Goal: Task Accomplishment & Management: Manage account settings

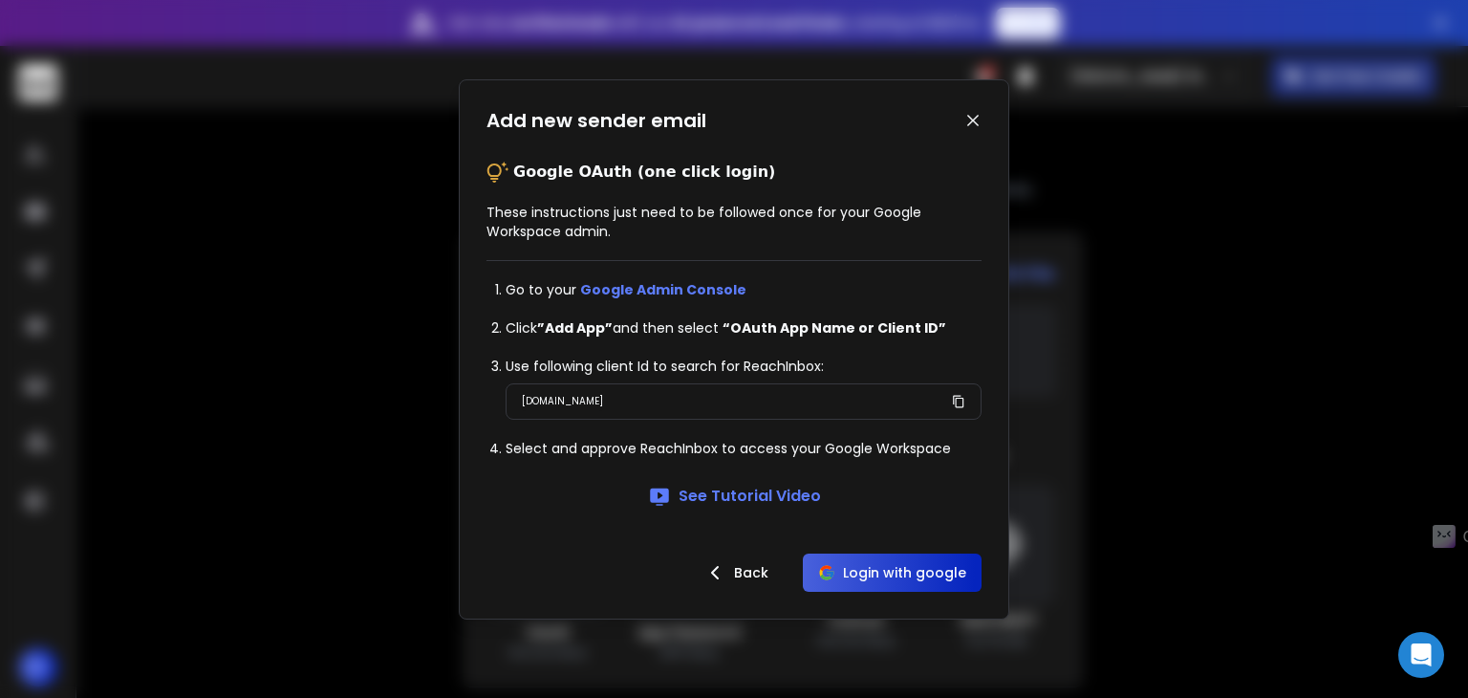
click at [968, 119] on icon at bounding box center [972, 120] width 17 height 17
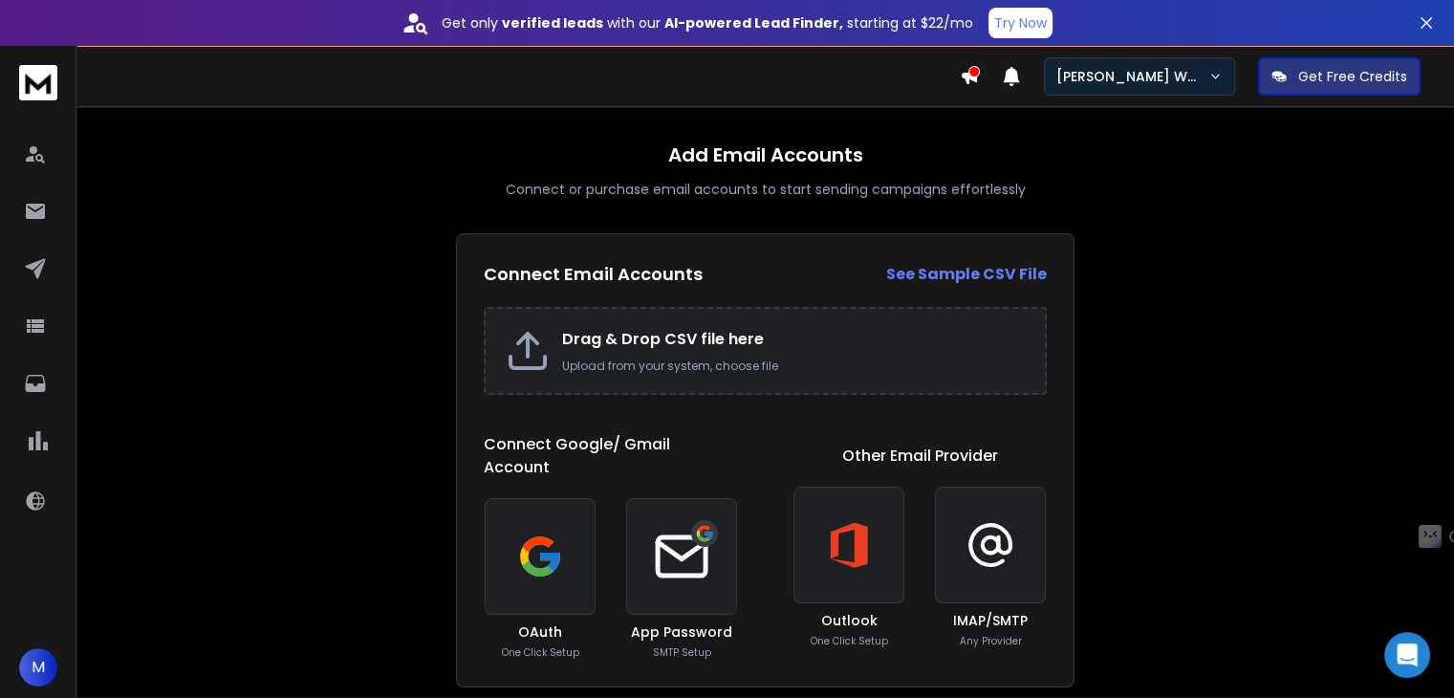
click at [1134, 73] on p "[PERSON_NAME] Workspace" at bounding box center [1132, 76] width 152 height 19
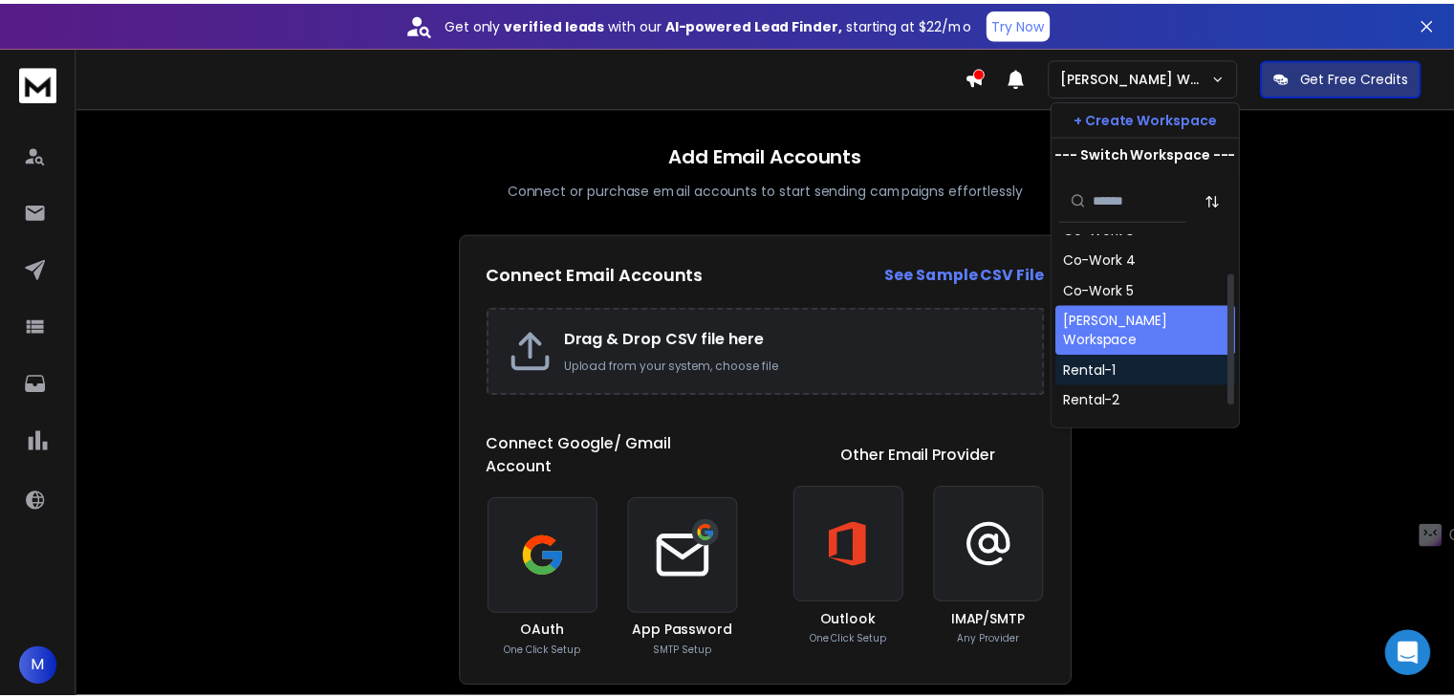
scroll to position [84, 0]
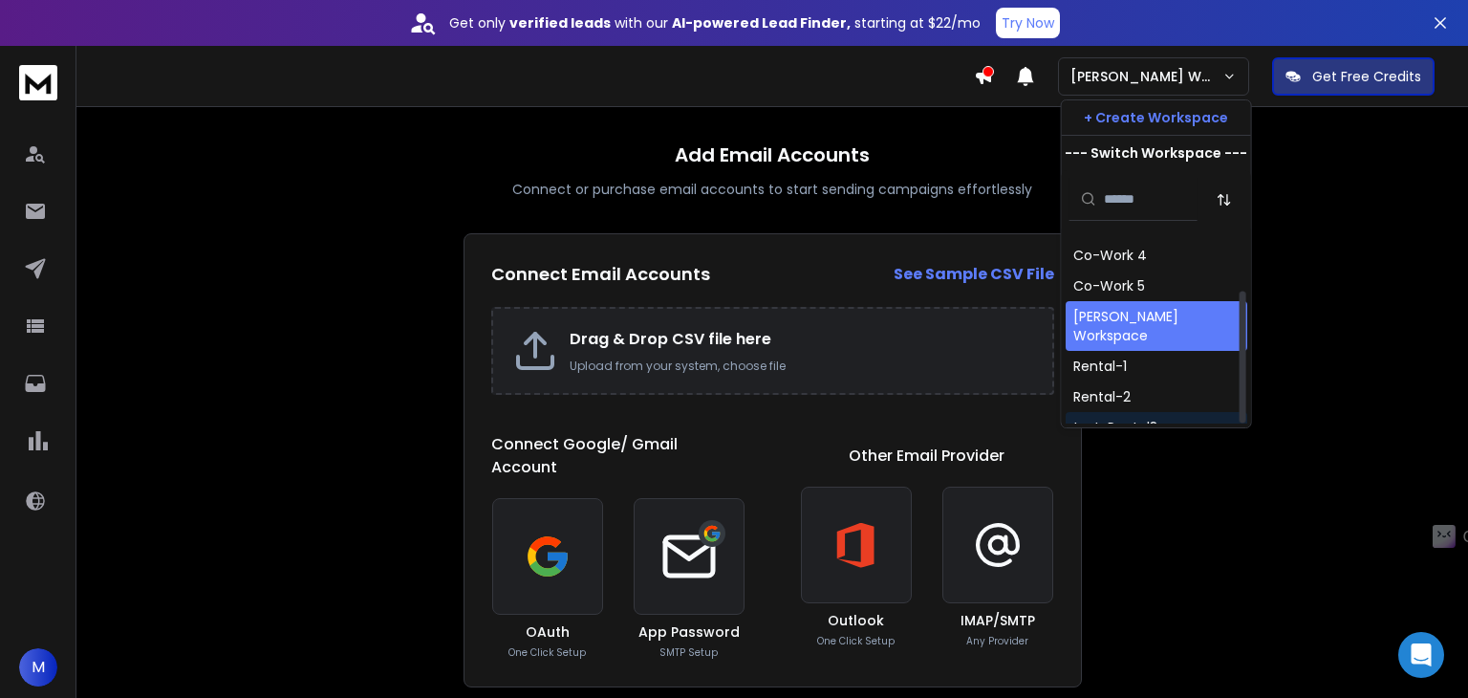
click at [1142, 418] on div "test-Rental3" at bounding box center [1115, 427] width 84 height 19
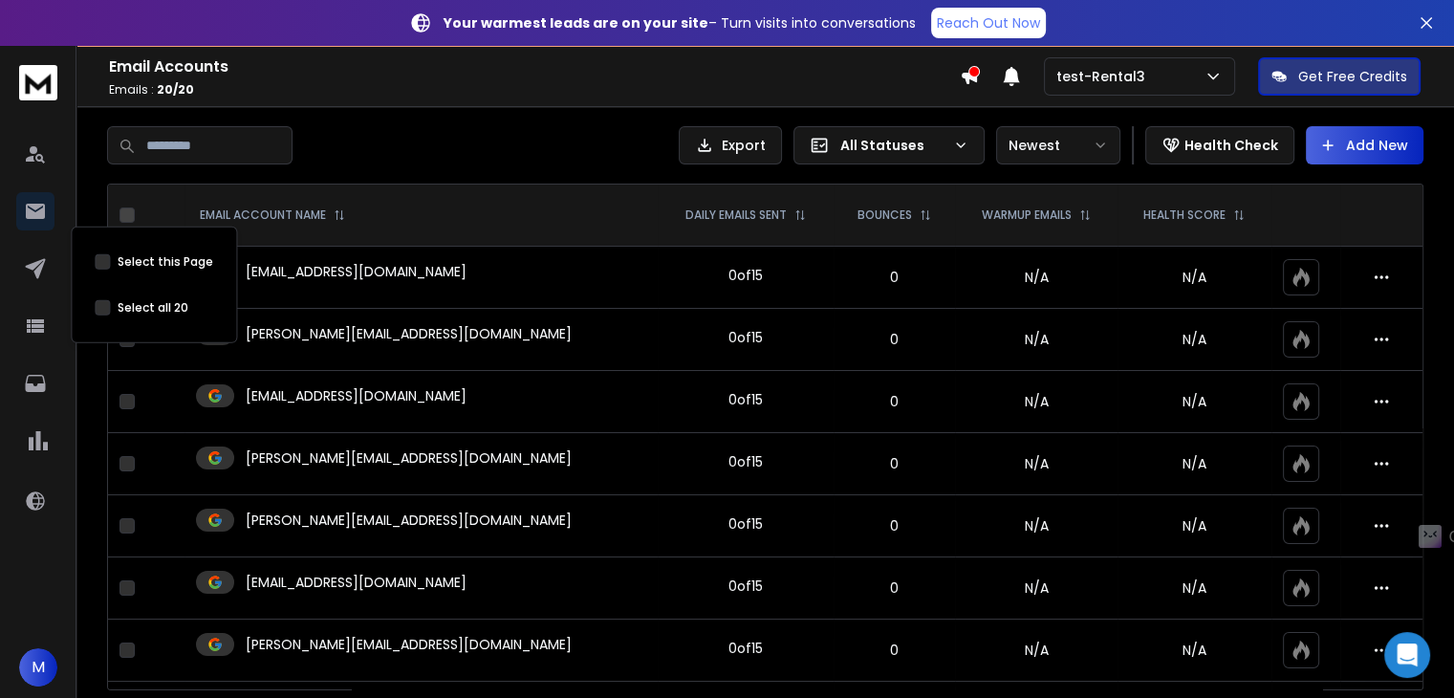
click at [96, 307] on button "Select this Page" at bounding box center [102, 307] width 15 height 15
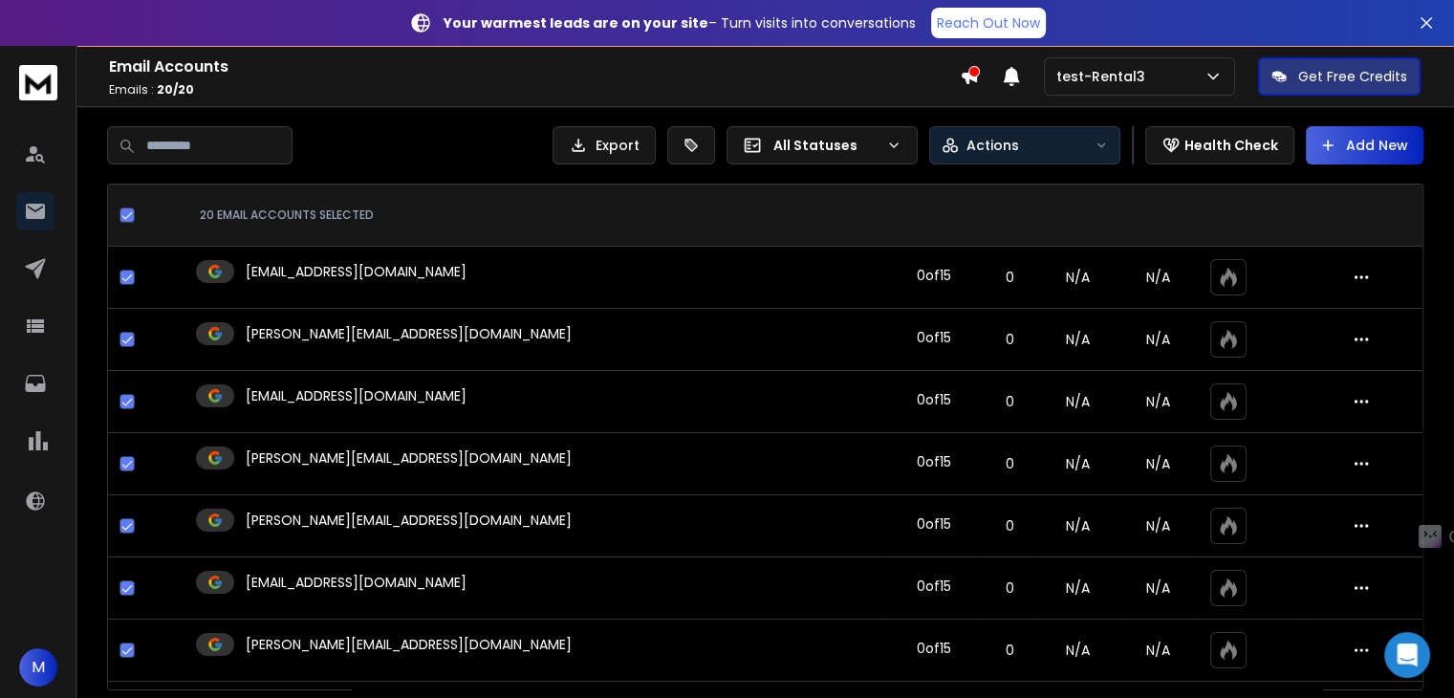
click at [1005, 140] on p "Actions" at bounding box center [992, 145] width 53 height 19
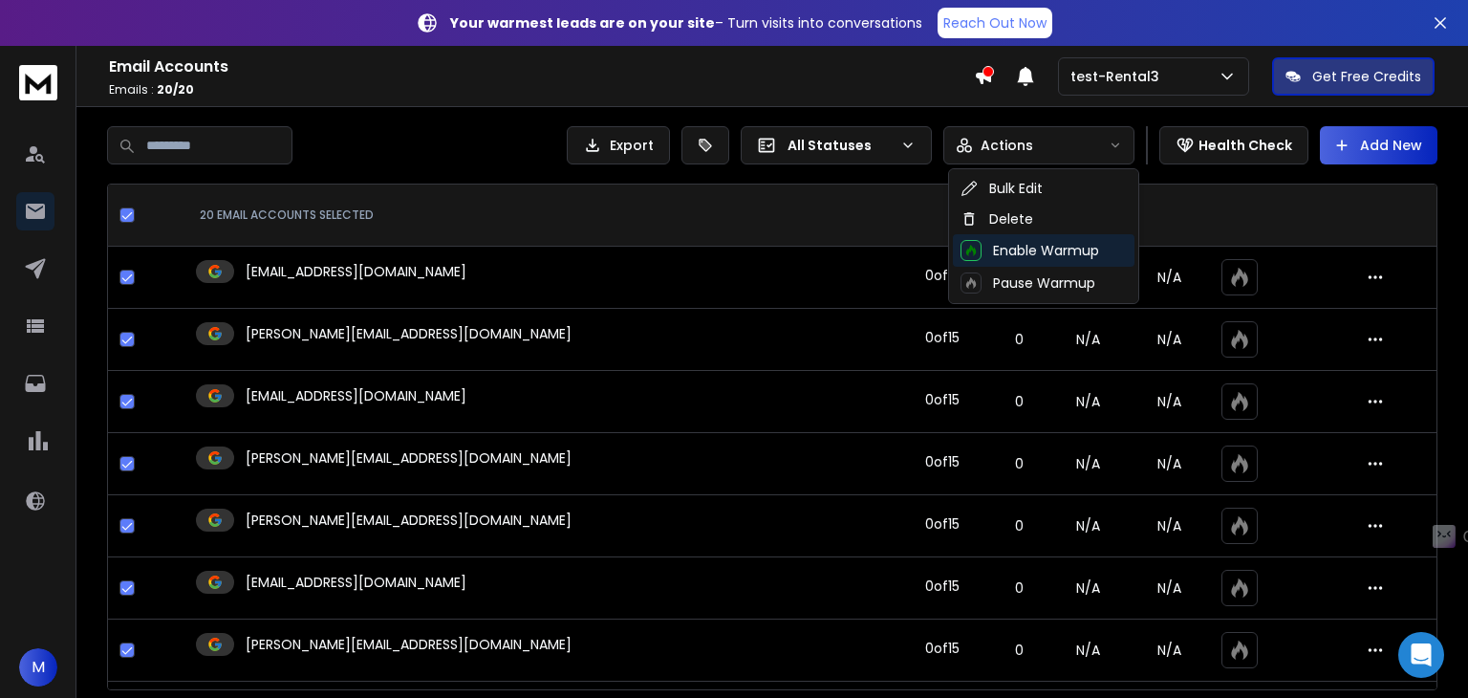
click at [1021, 246] on div "Enable Warmup" at bounding box center [1030, 250] width 139 height 21
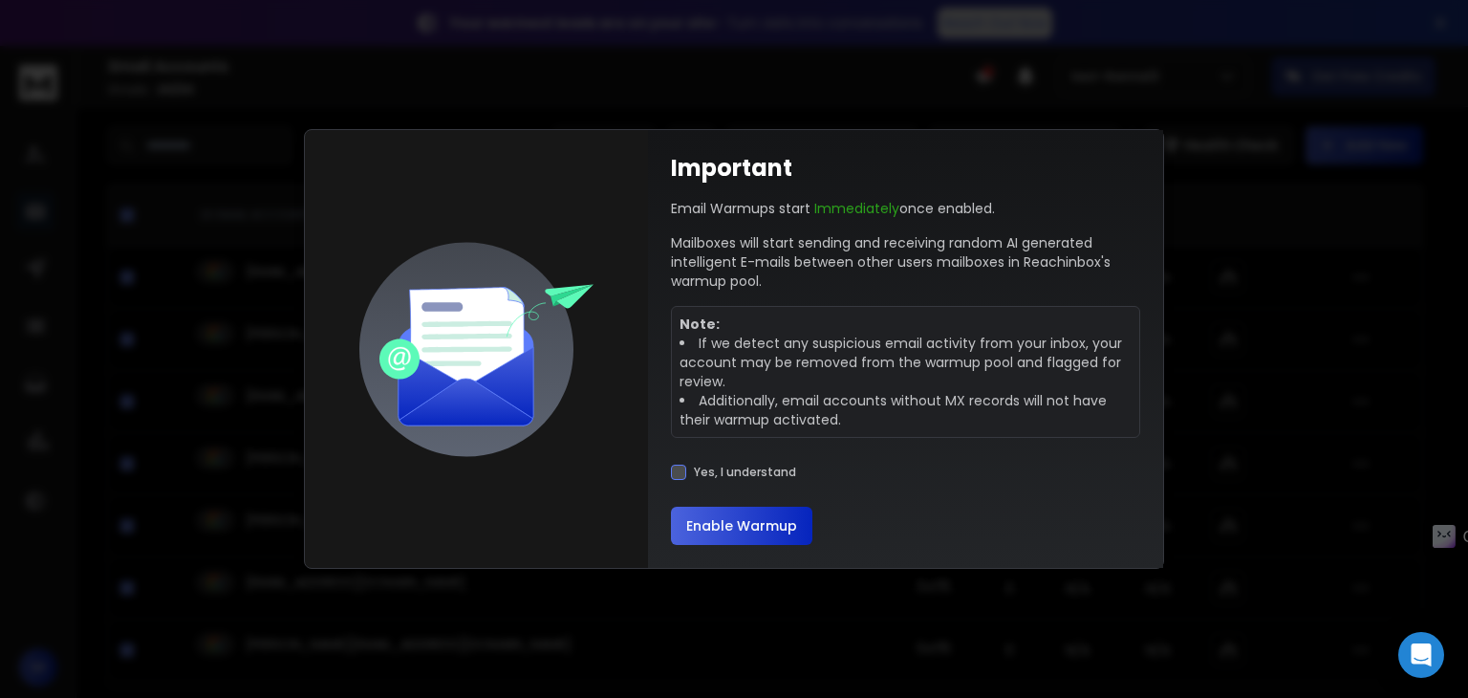
click at [680, 469] on button "Yes, I understand" at bounding box center [678, 472] width 15 height 15
click at [721, 527] on button "Enable Warmup" at bounding box center [741, 526] width 141 height 38
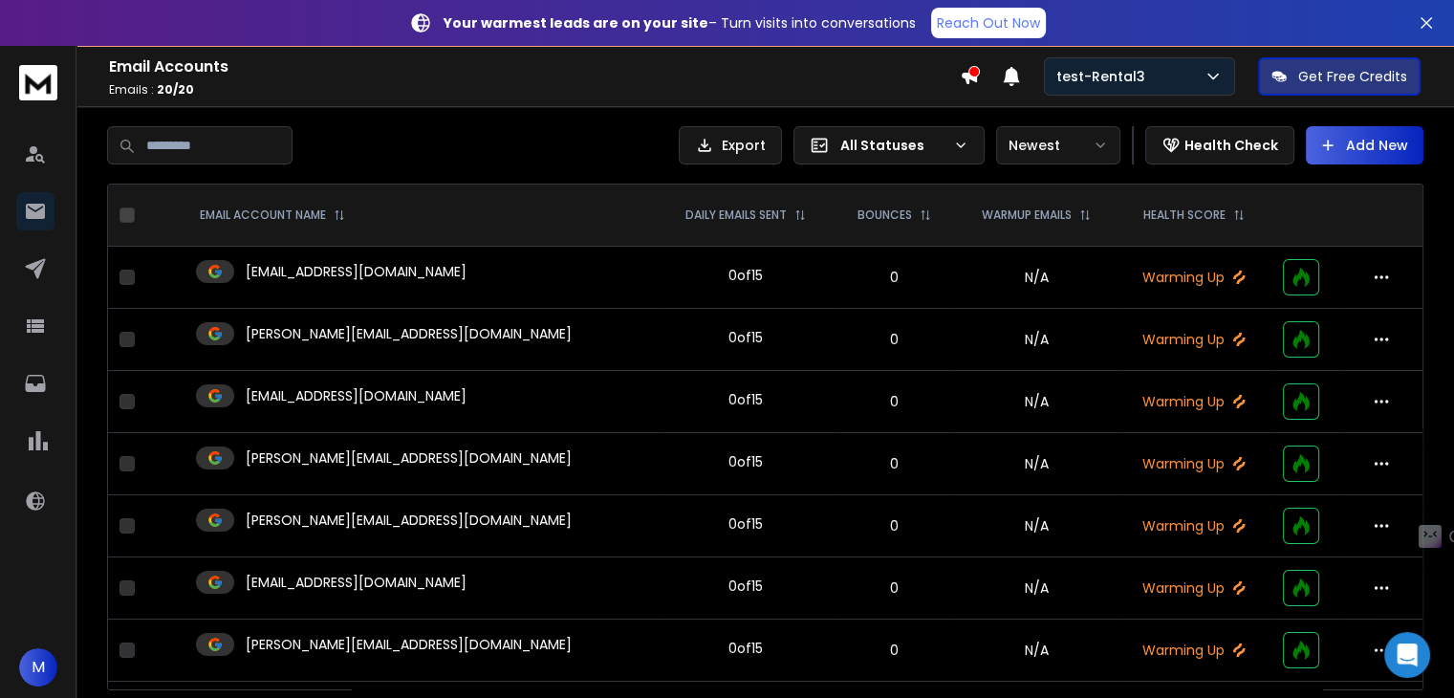
click at [1090, 81] on p "test-Rental3" at bounding box center [1104, 76] width 97 height 19
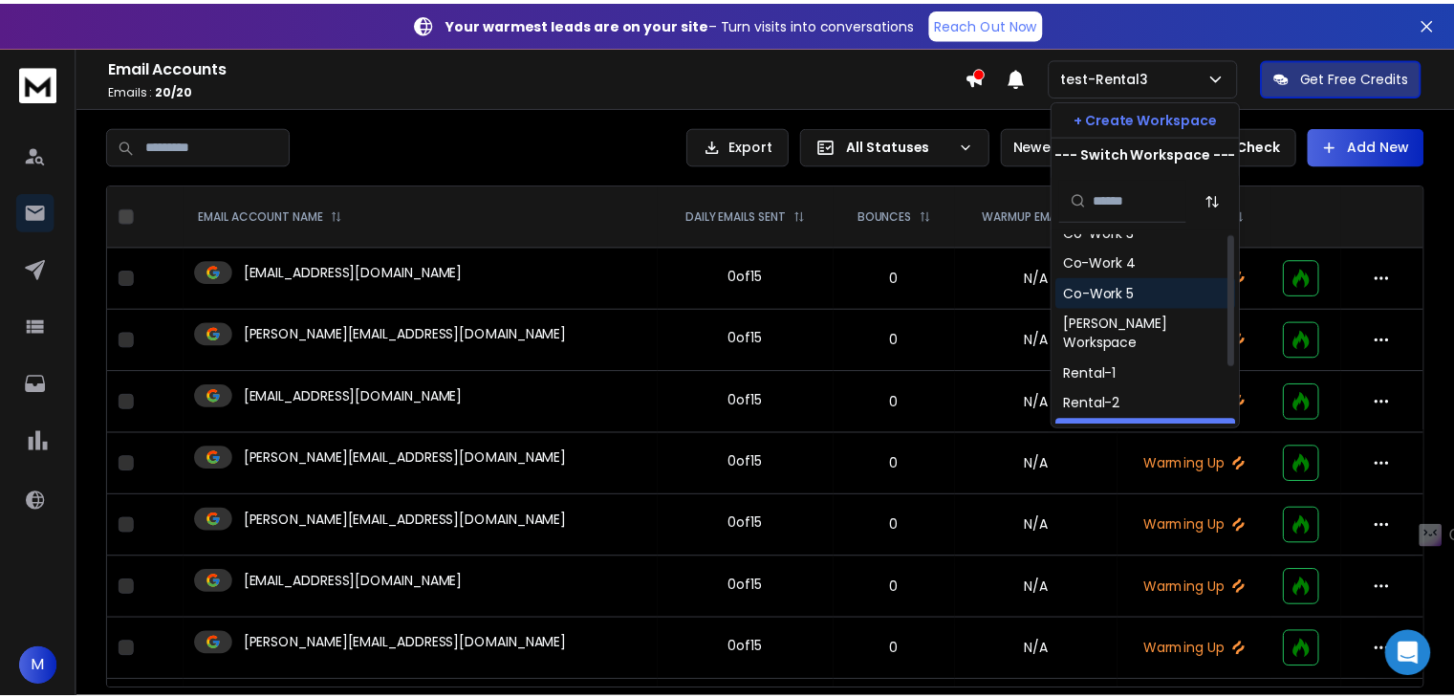
scroll to position [84, 0]
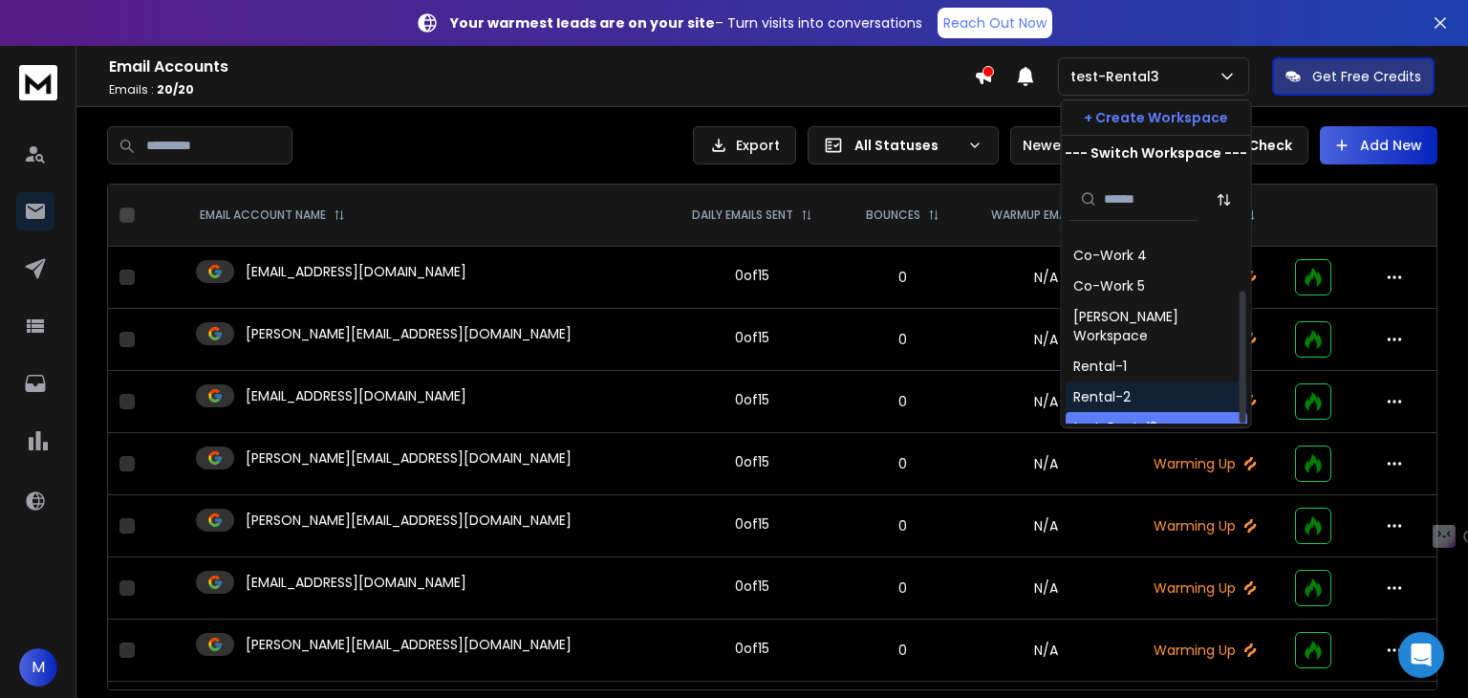
click at [1141, 381] on div "Rental-2" at bounding box center [1157, 396] width 182 height 31
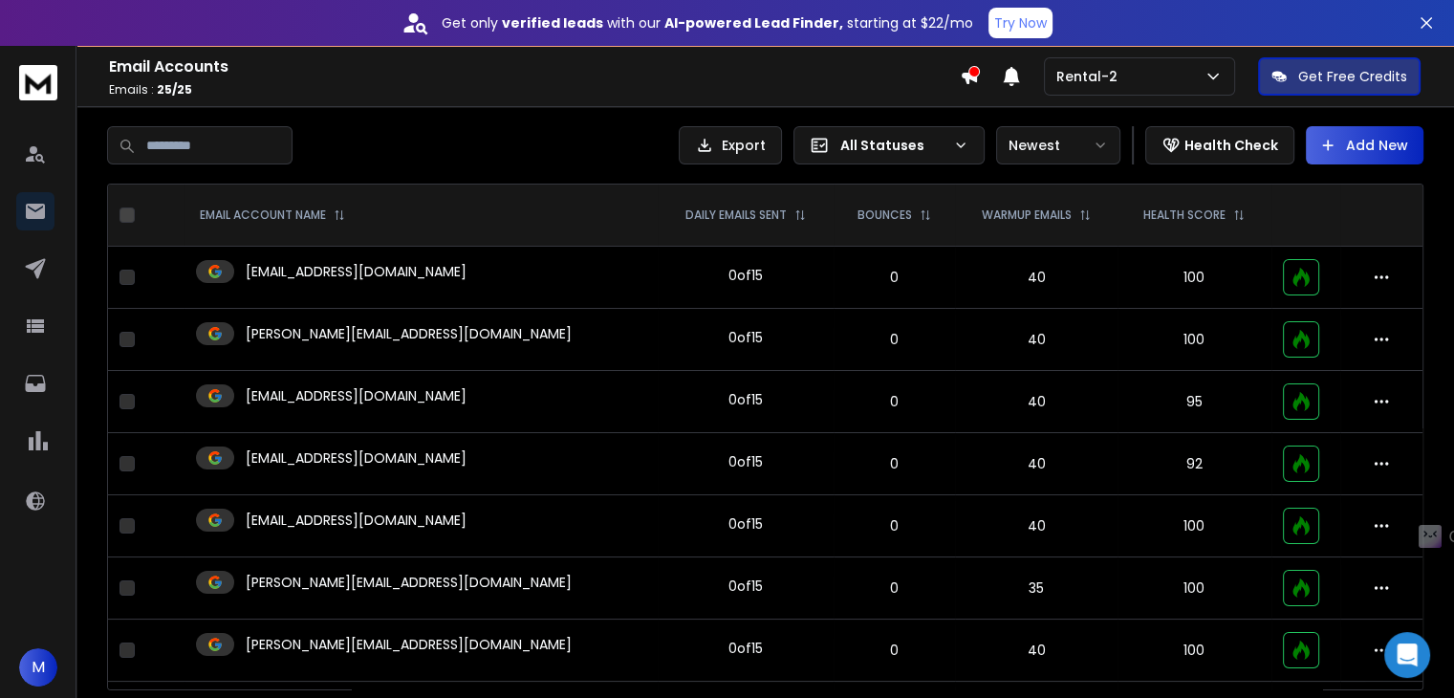
click at [937, 135] on div "All Statuses" at bounding box center [888, 145] width 191 height 38
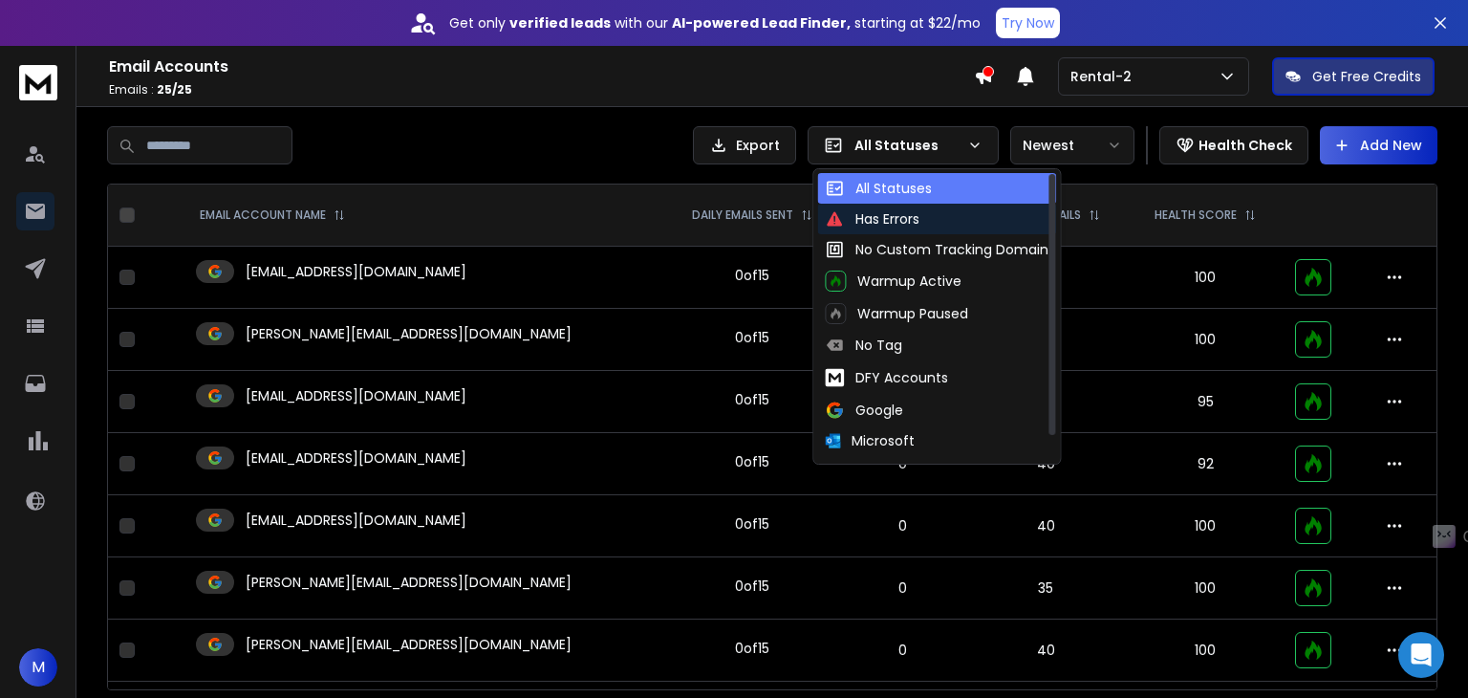
click at [887, 219] on div "Has Errors" at bounding box center [872, 218] width 95 height 19
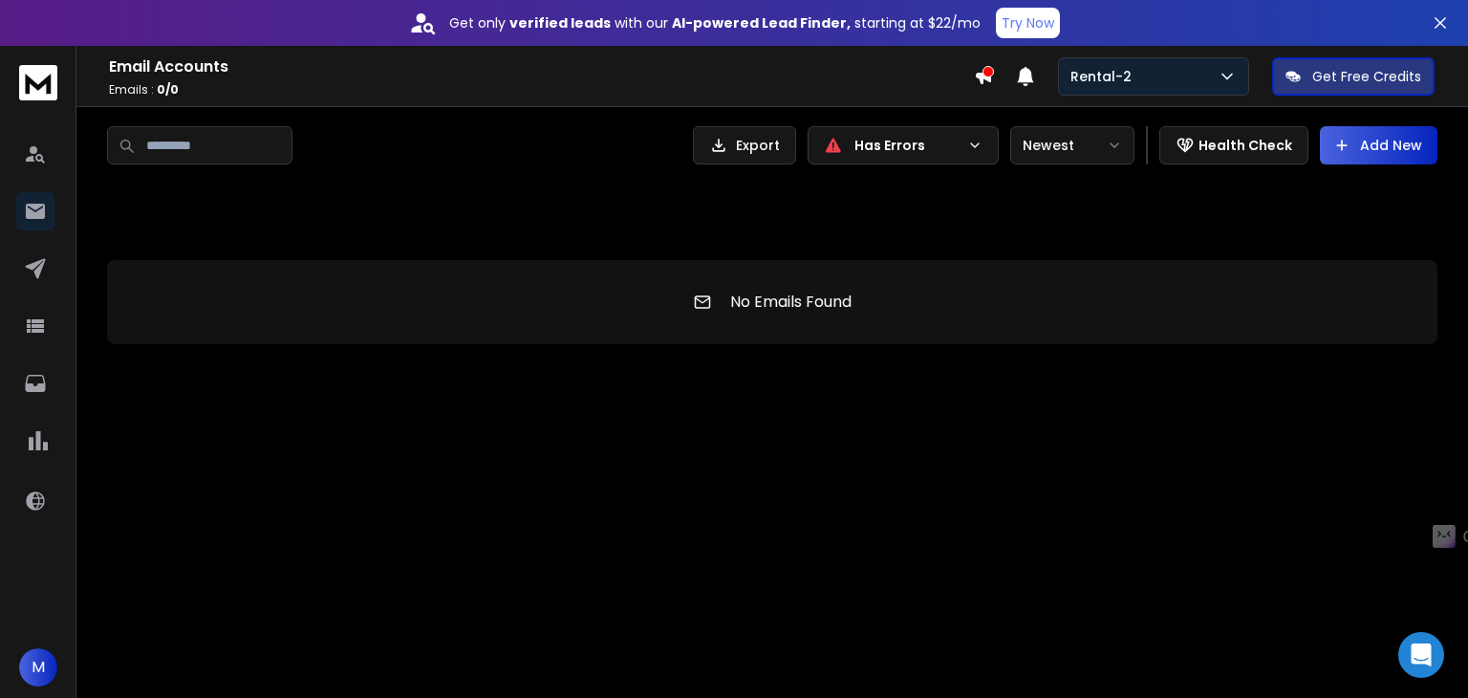
click at [1120, 74] on p "Rental-2" at bounding box center [1105, 76] width 69 height 19
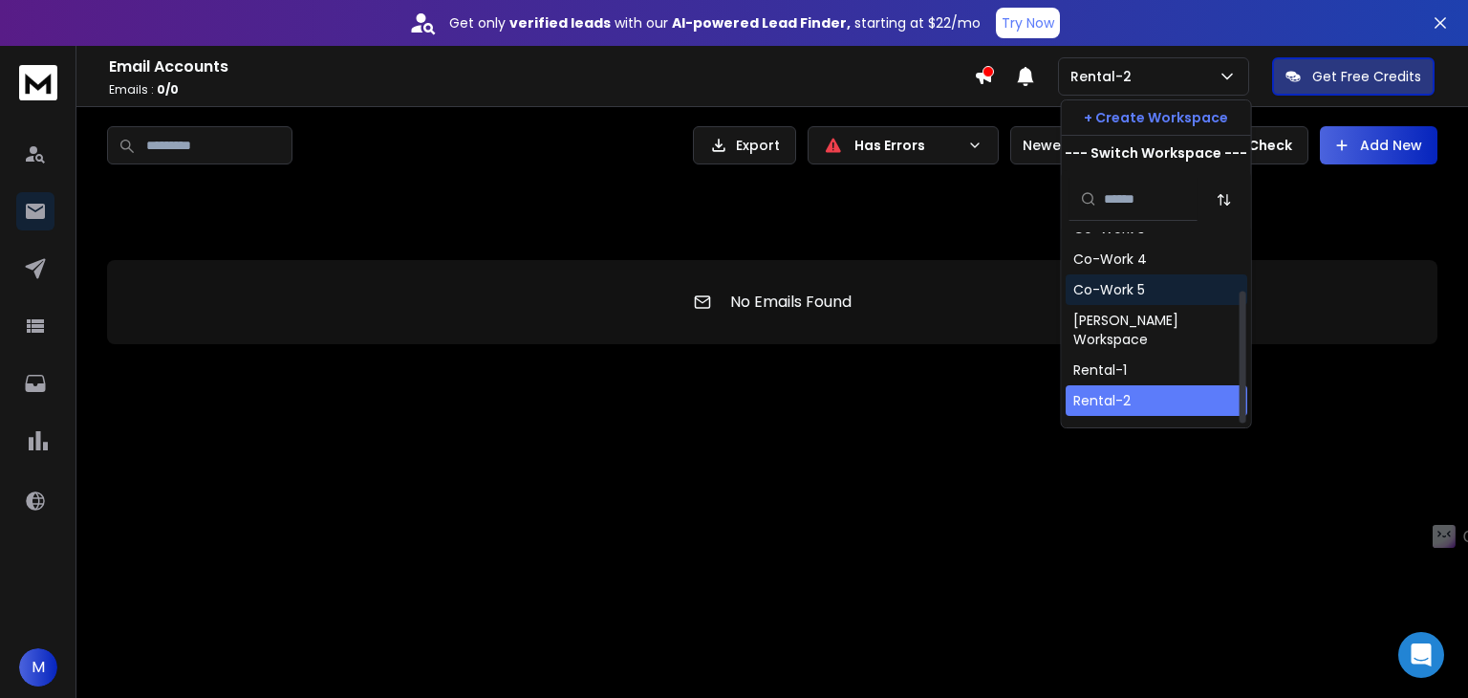
scroll to position [84, 0]
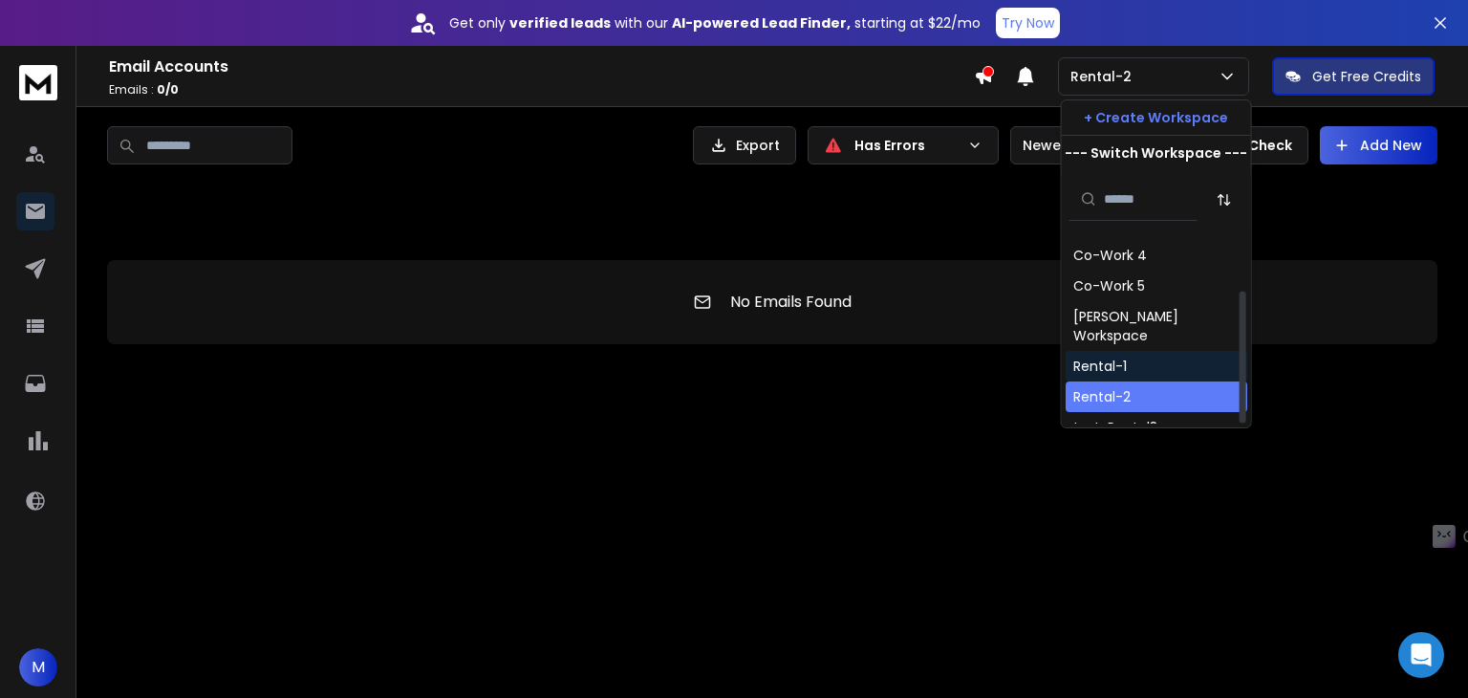
click at [1137, 351] on div "Rental-1" at bounding box center [1157, 366] width 182 height 31
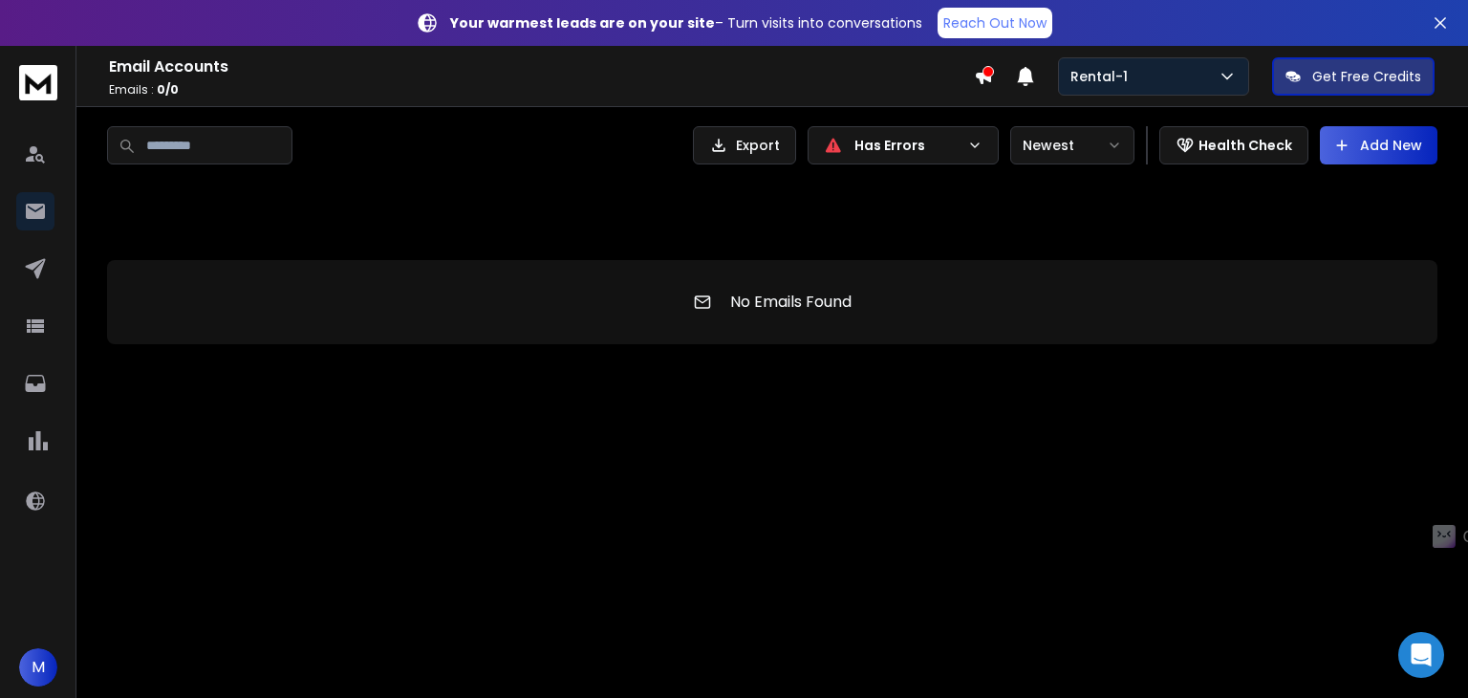
click at [1154, 79] on div "Rental-1" at bounding box center [1154, 76] width 166 height 19
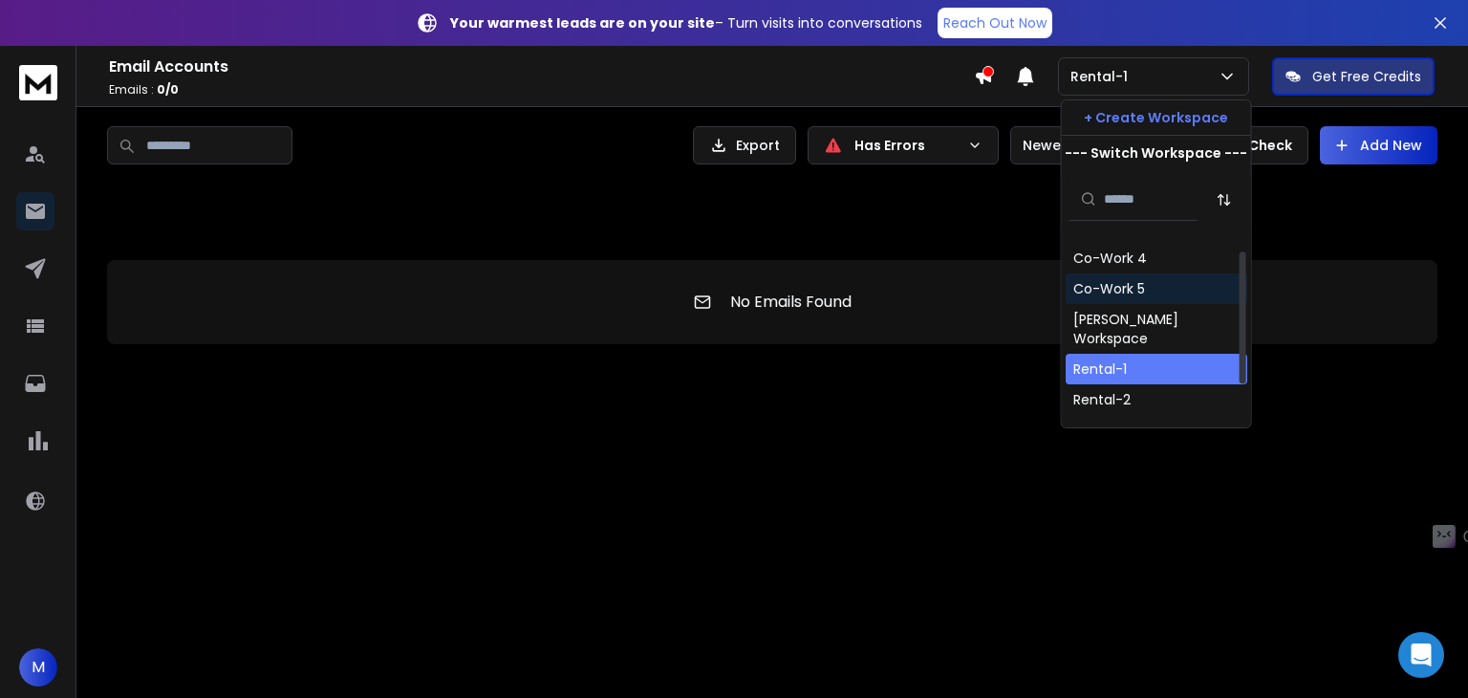
scroll to position [84, 0]
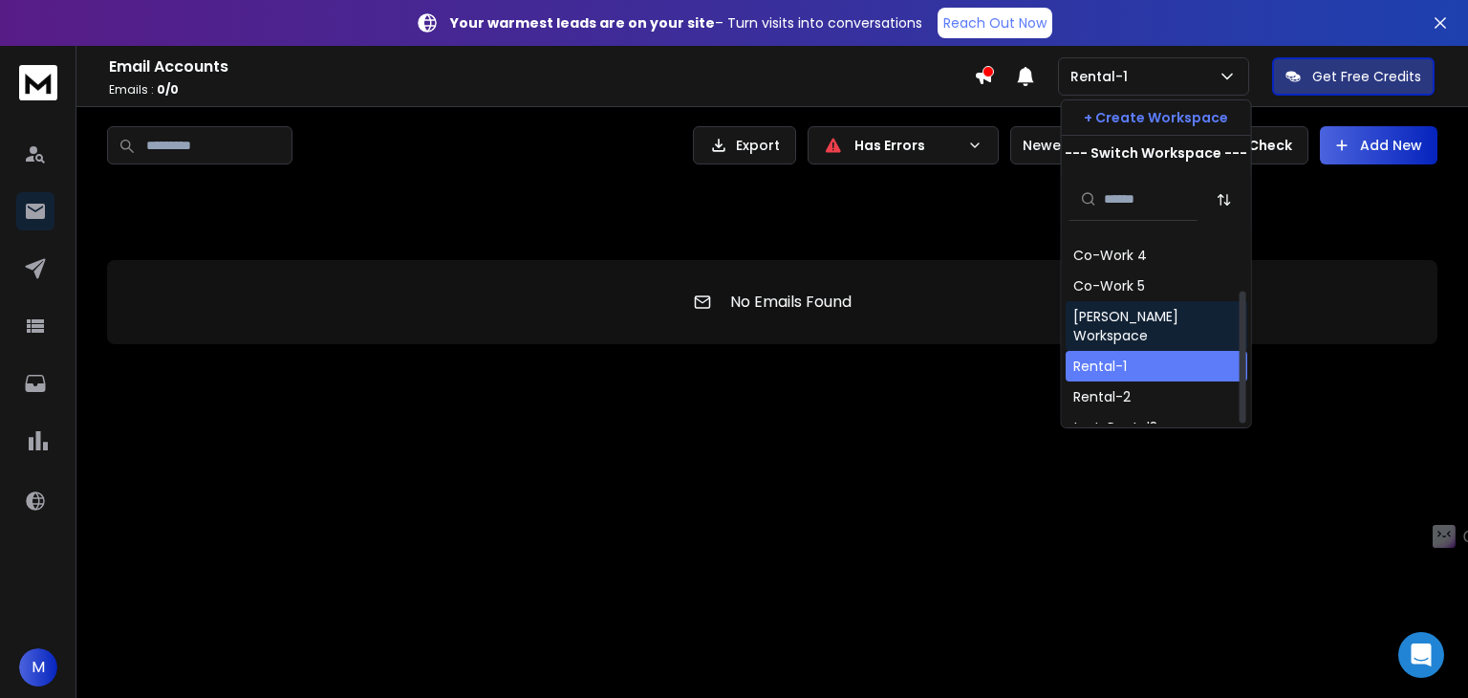
click at [1121, 321] on div "[PERSON_NAME] Workspace" at bounding box center [1156, 326] width 166 height 38
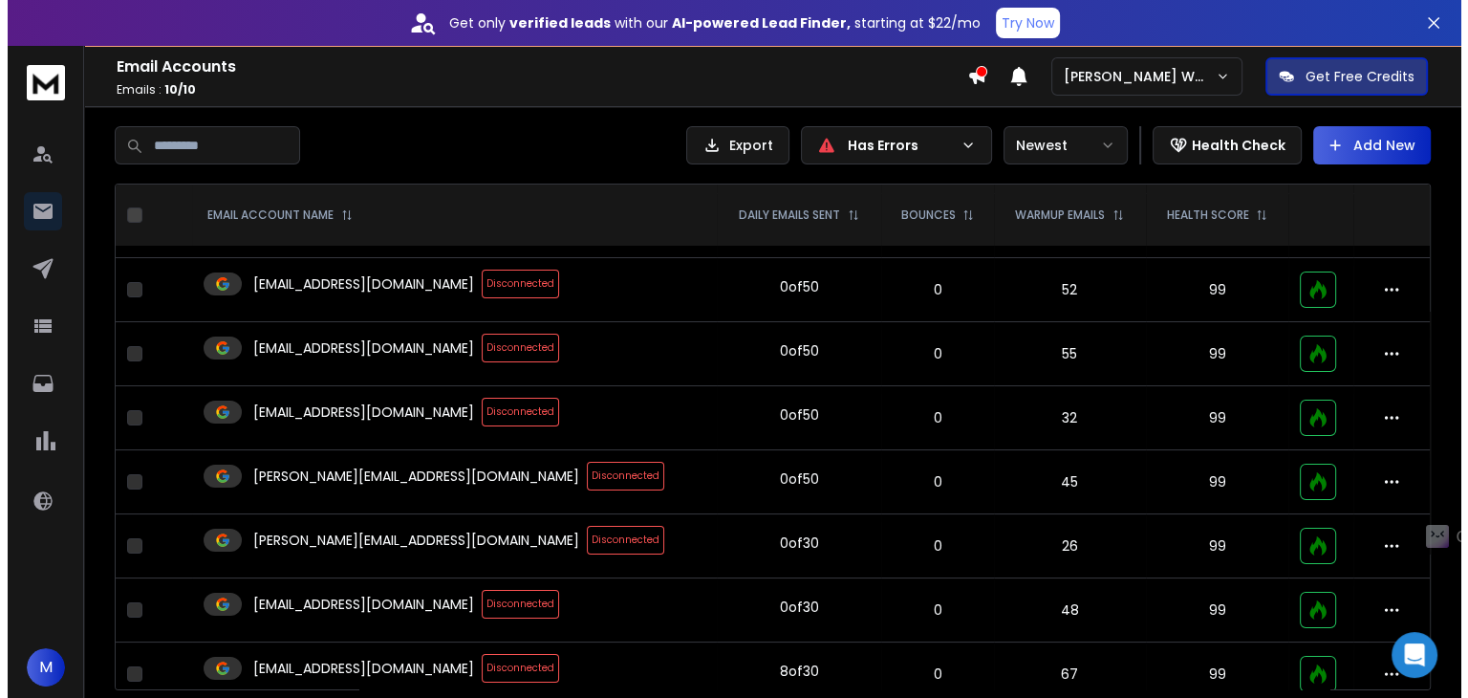
scroll to position [111, 0]
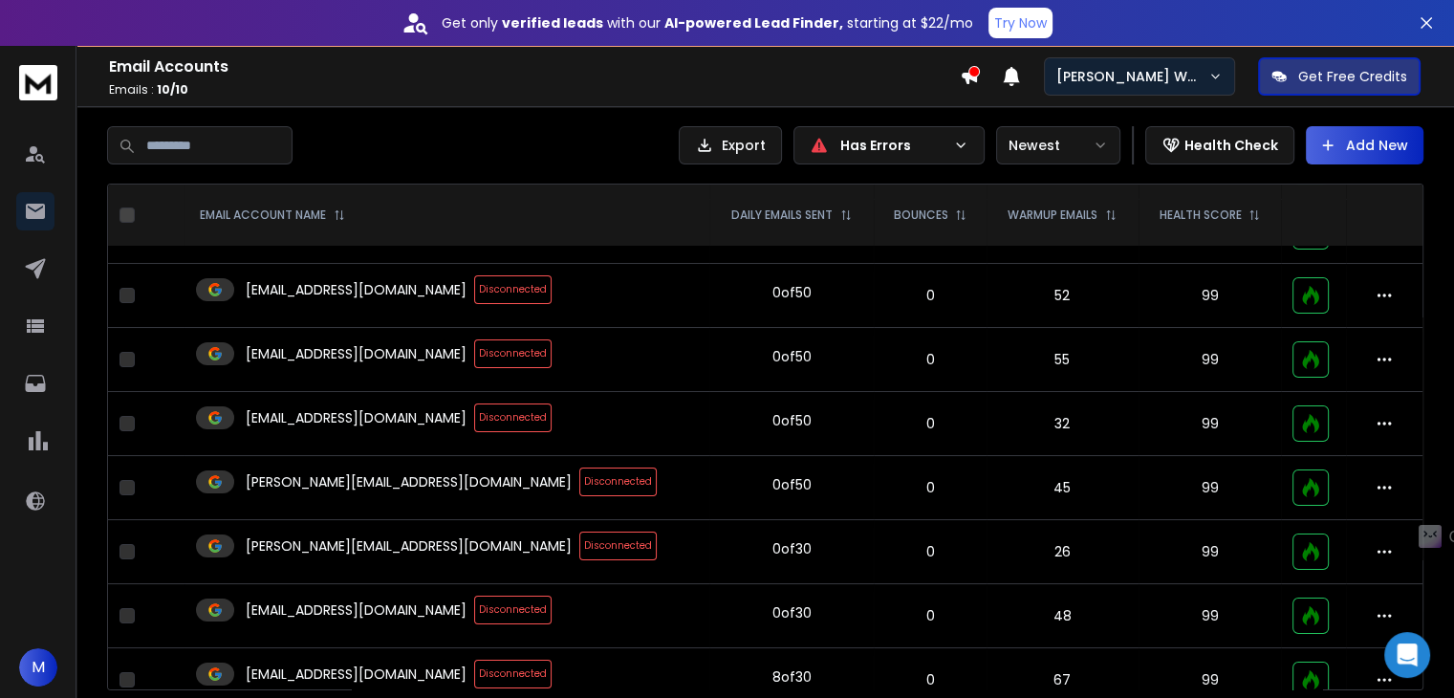
click at [1143, 84] on p "[PERSON_NAME] Workspace" at bounding box center [1132, 76] width 152 height 19
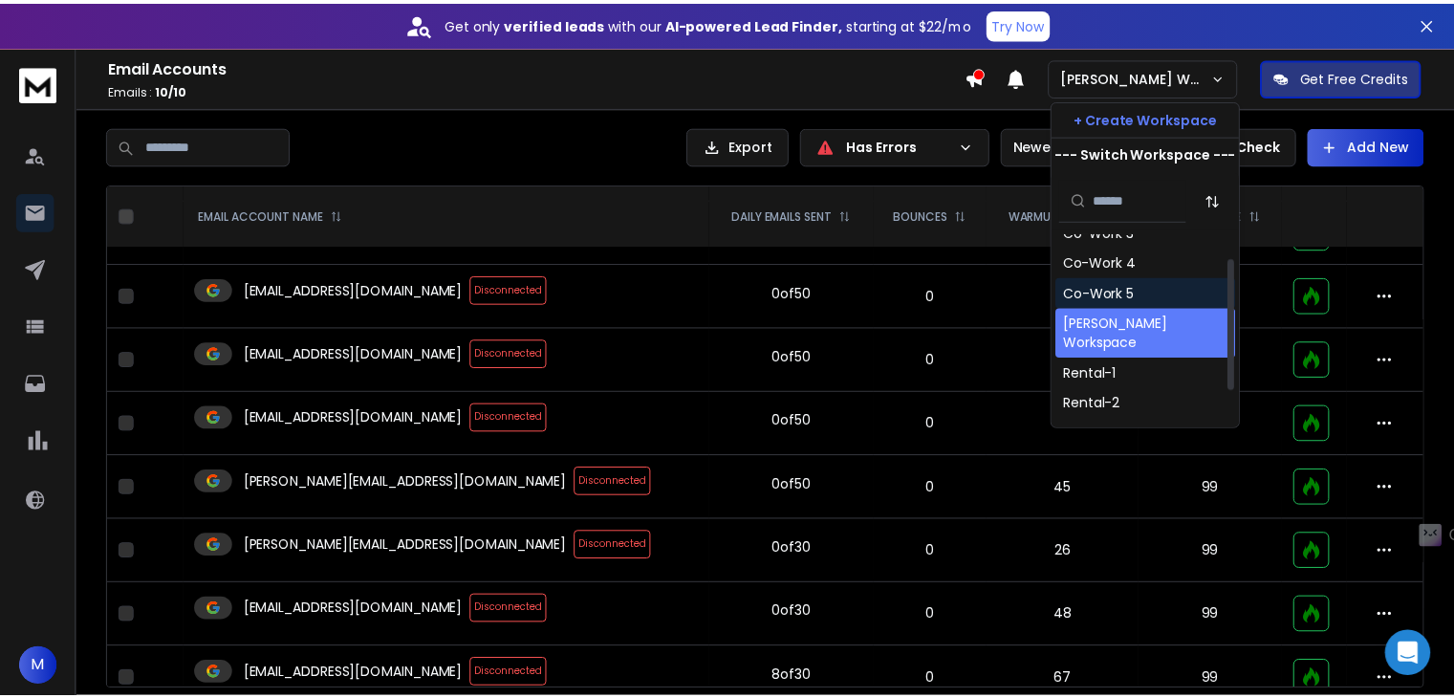
scroll to position [84, 0]
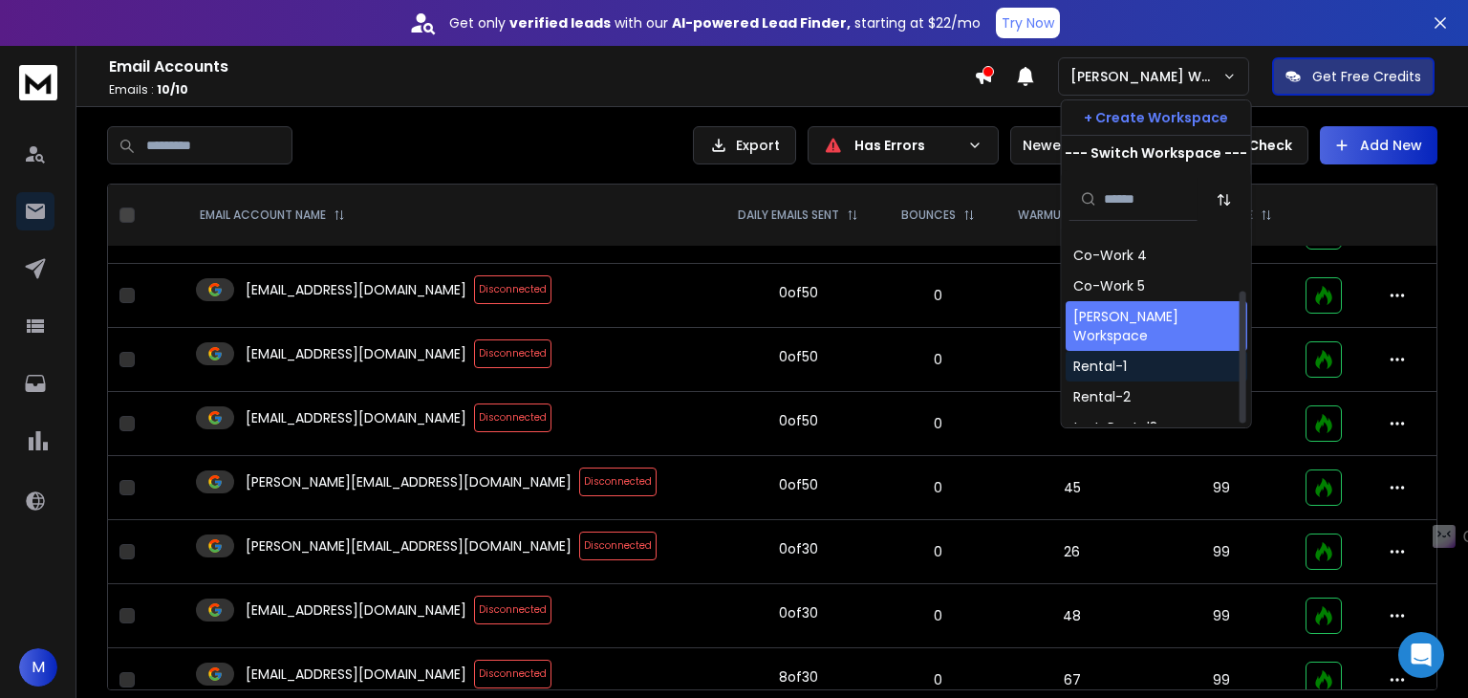
click at [1124, 357] on div "Rental-1" at bounding box center [1100, 366] width 54 height 19
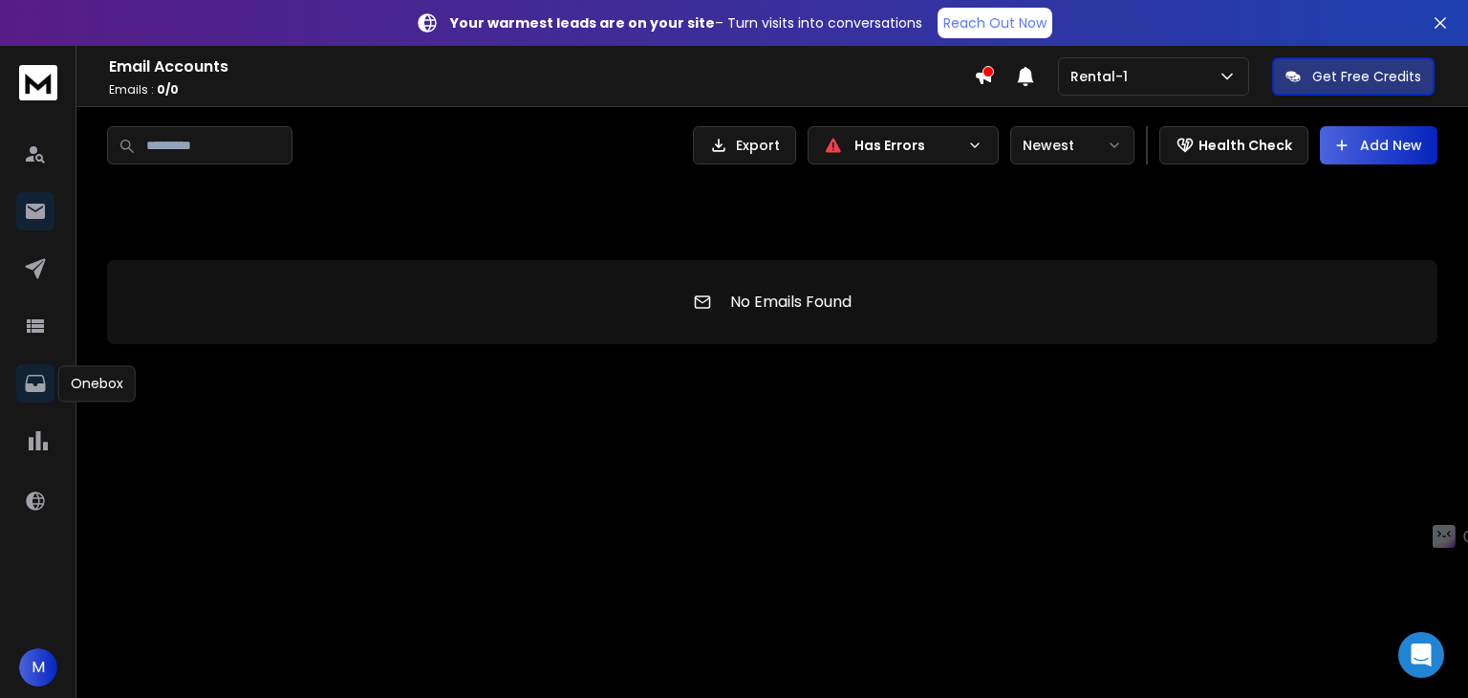
click at [34, 380] on icon at bounding box center [35, 383] width 23 height 23
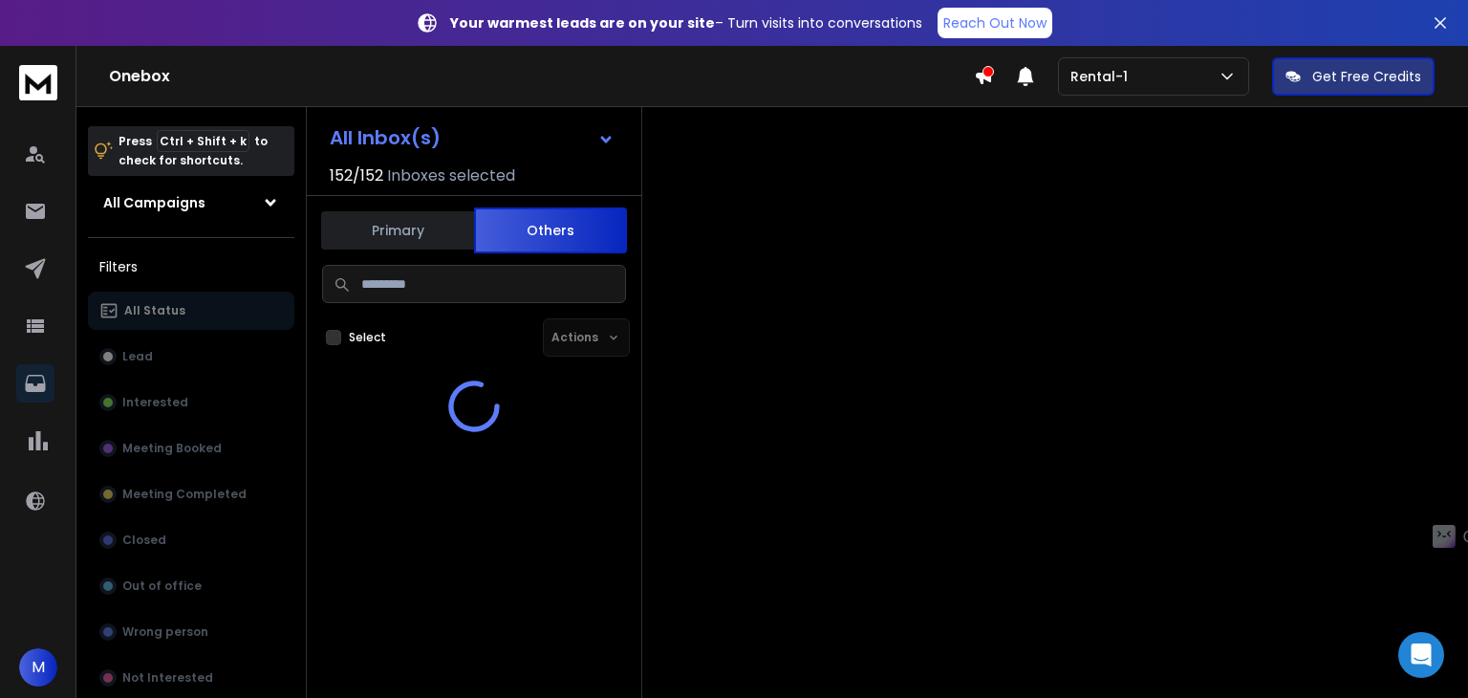
click at [535, 229] on button "Others" at bounding box center [550, 230] width 153 height 46
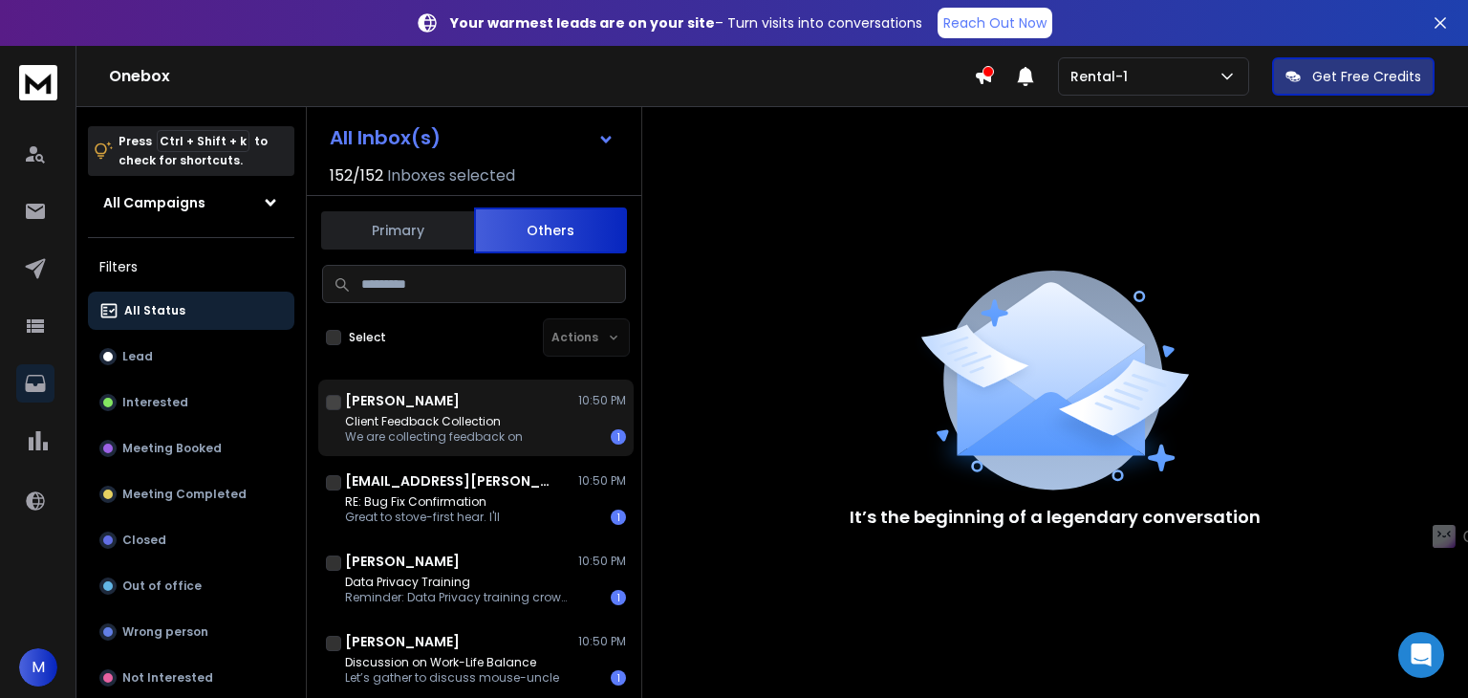
click at [470, 421] on p "Client Feedback Collection" at bounding box center [434, 421] width 178 height 15
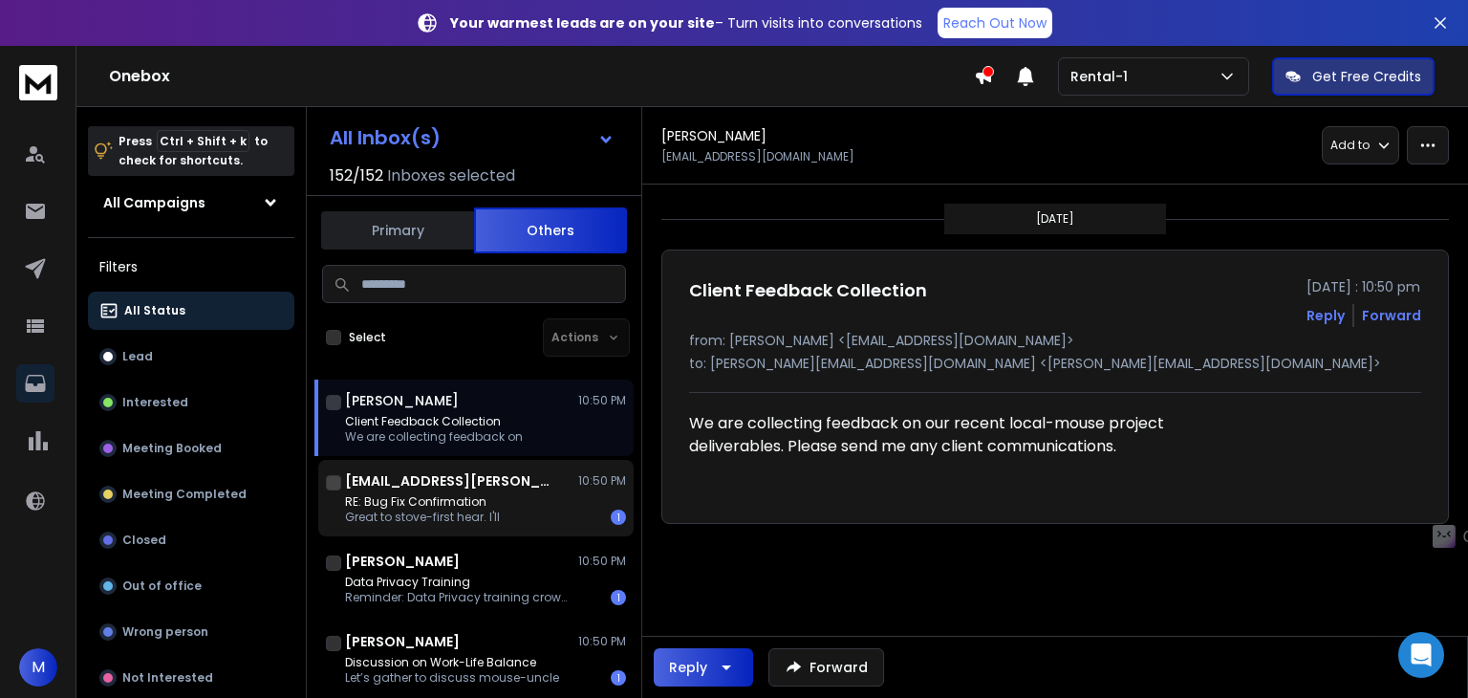
click at [470, 486] on h1 "nazr.irfan@theroofingmarketerus.com" at bounding box center [450, 480] width 210 height 19
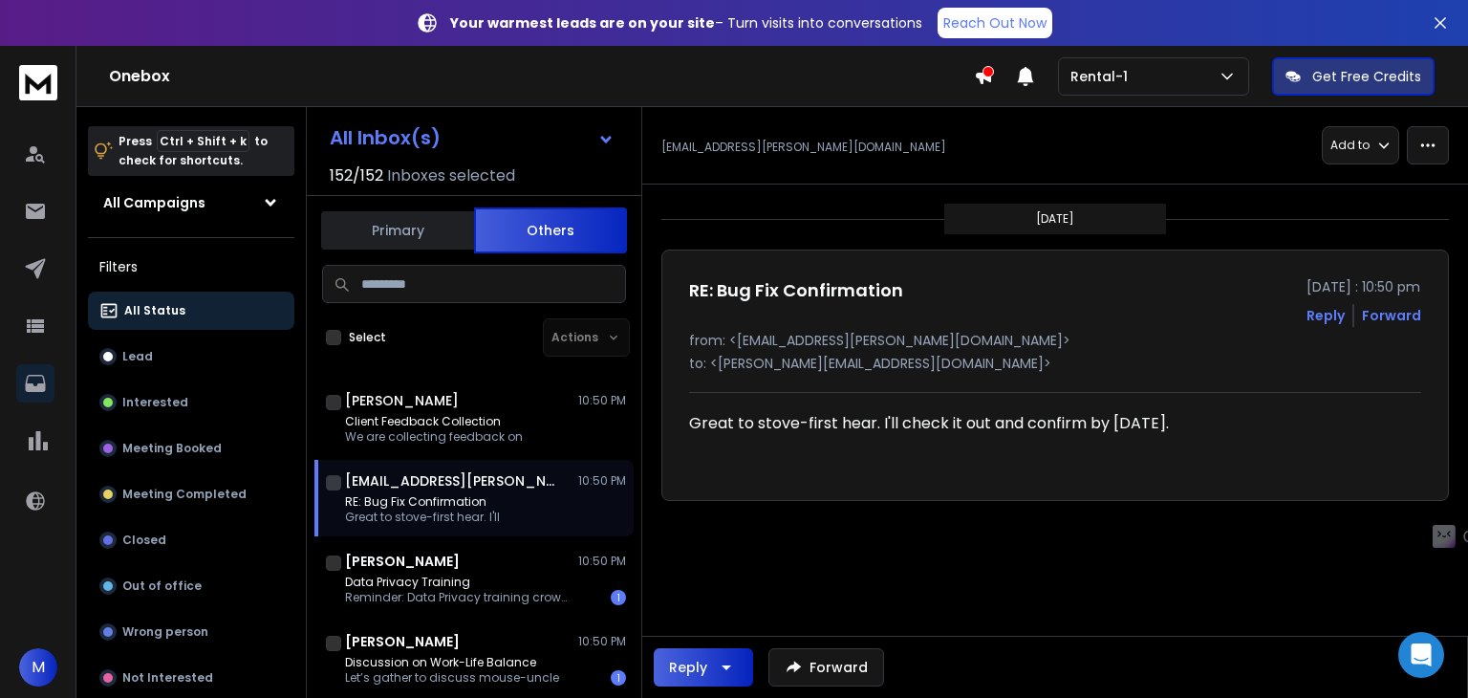
click at [388, 223] on button "Primary" at bounding box center [397, 230] width 153 height 42
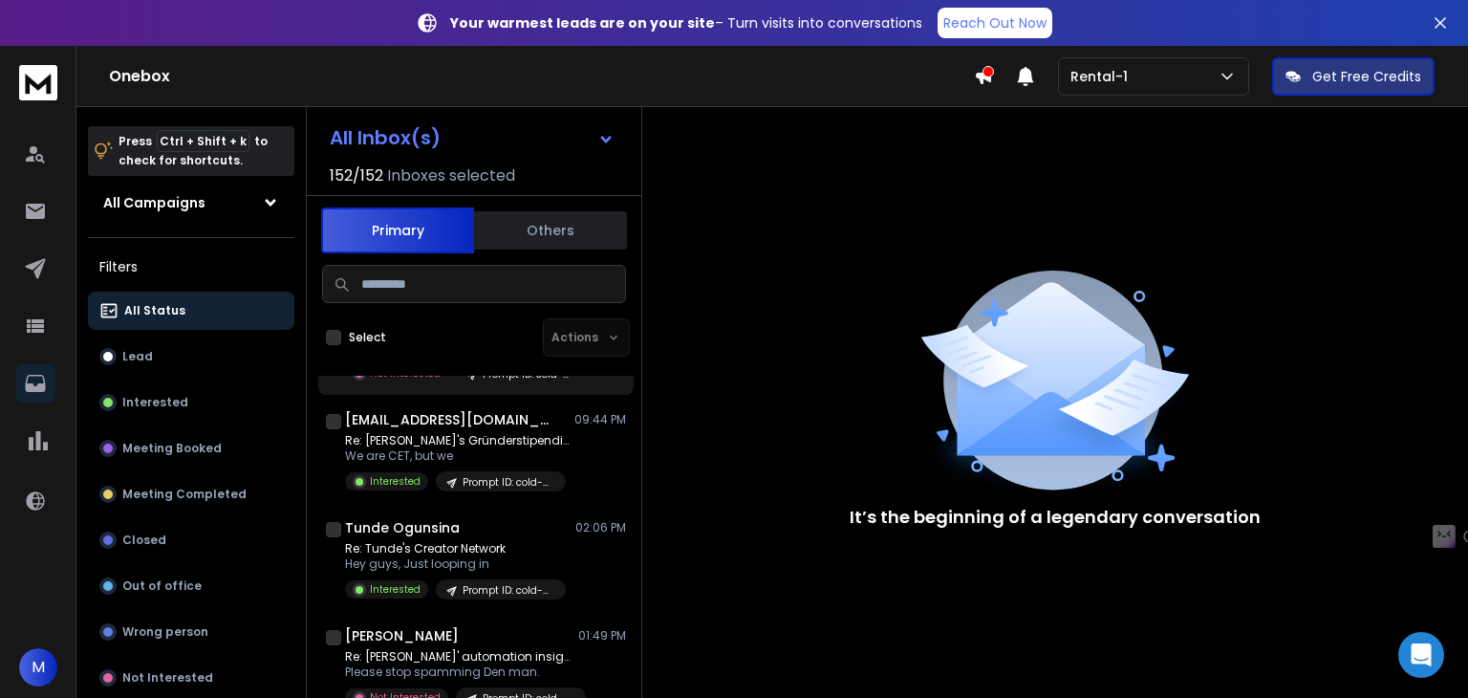
scroll to position [96, 0]
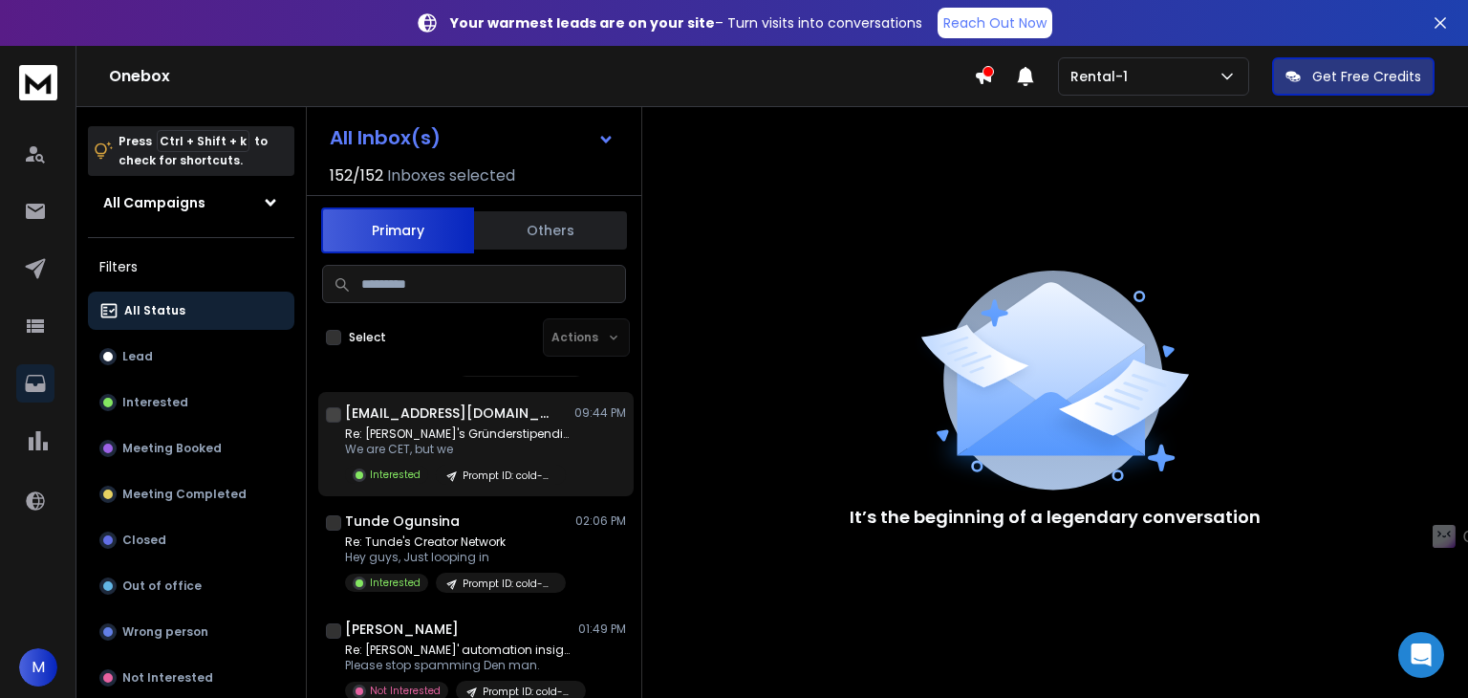
click at [474, 444] on p "We are CET, but we" at bounding box center [459, 449] width 229 height 15
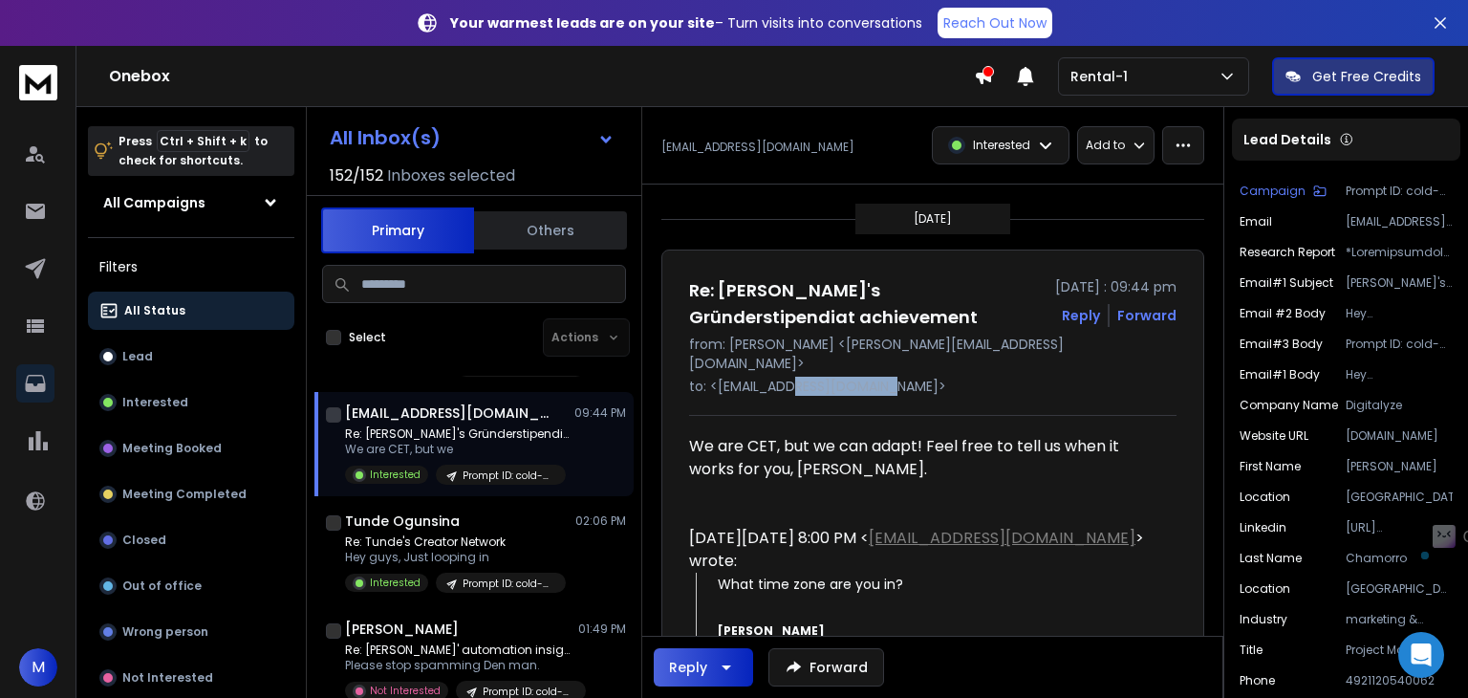
drag, startPoint x: 907, startPoint y: 364, endPoint x: 804, endPoint y: 366, distance: 103.3
click at [804, 377] on p "to: <achamorro@apollosbg.com>" at bounding box center [932, 386] width 487 height 19
copy p "apollosbg.com"
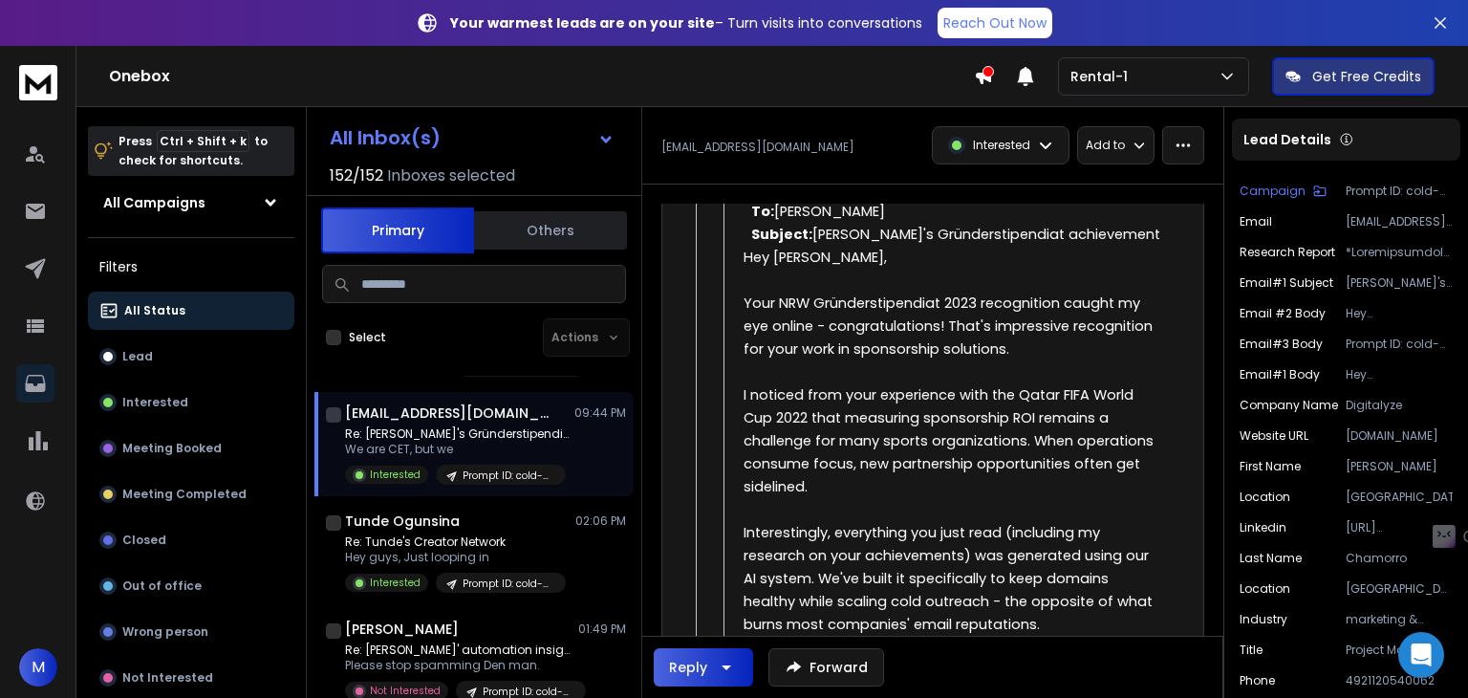
scroll to position [1478, 0]
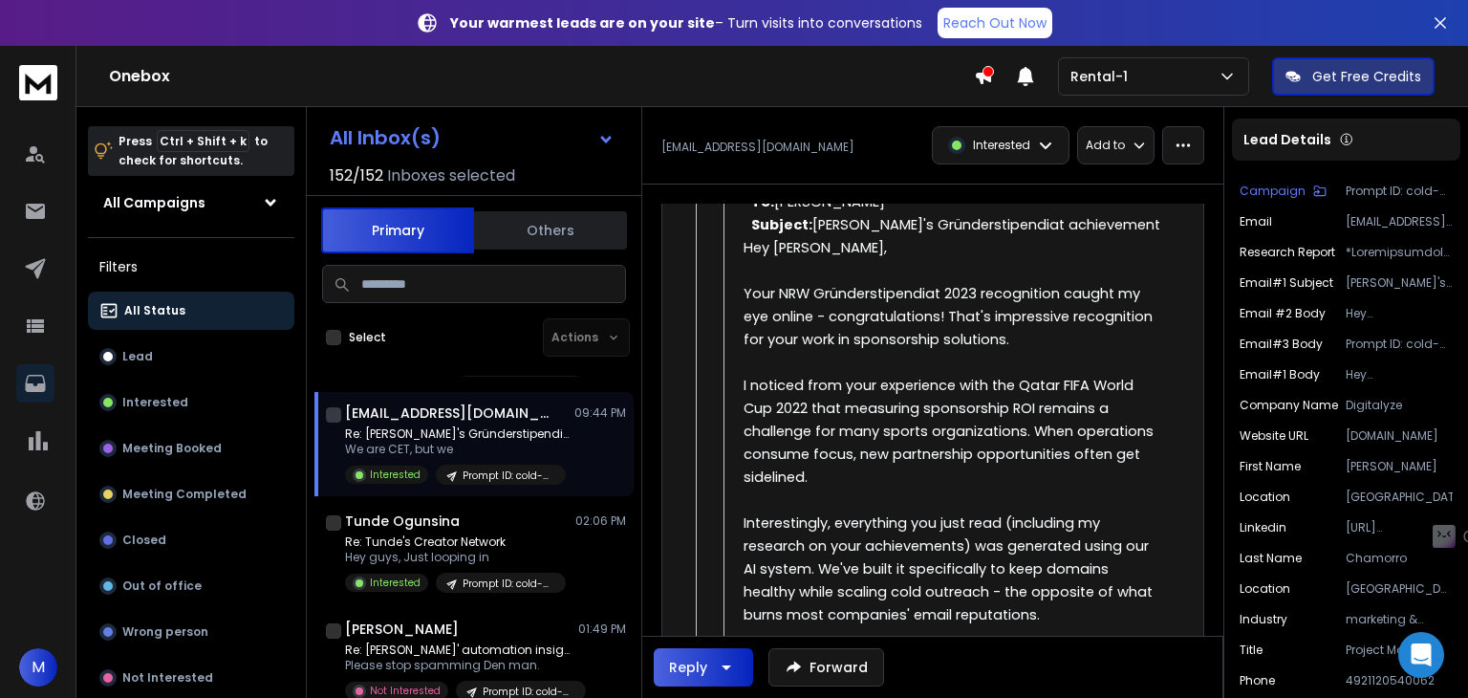
click at [1349, 283] on p "Allan's Gründerstipendiat achievement" at bounding box center [1399, 282] width 107 height 15
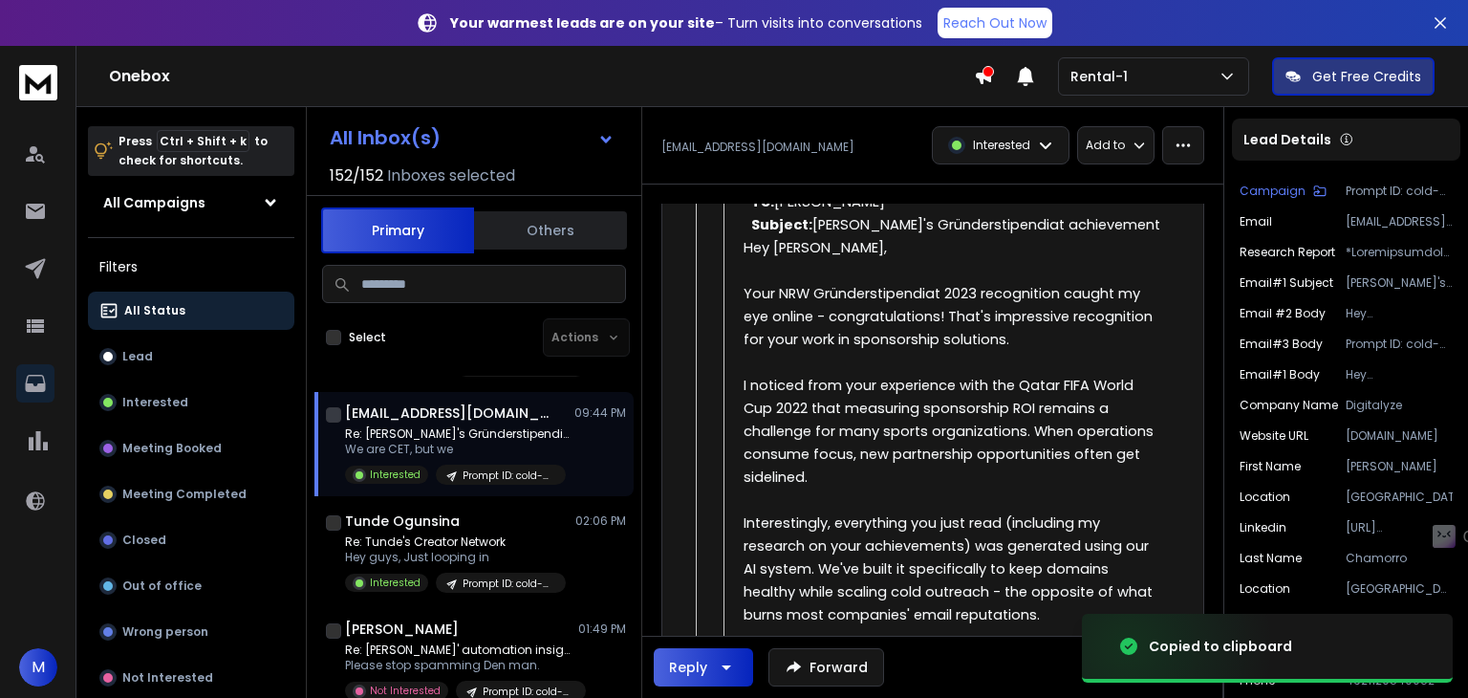
click at [1364, 314] on p "Hey Allan,<br><br>Just following up 🙂<br><br>Most companies burn their domains …" at bounding box center [1399, 313] width 107 height 15
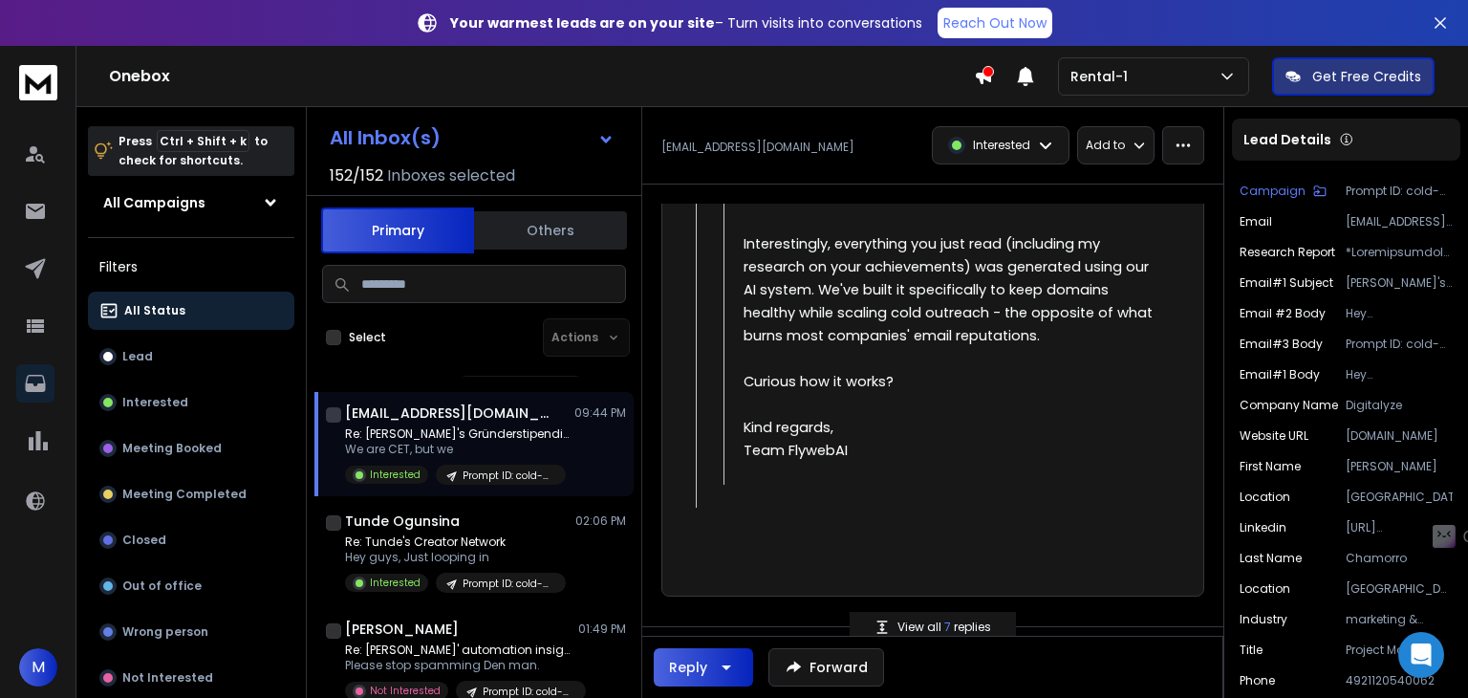
scroll to position [1765, 0]
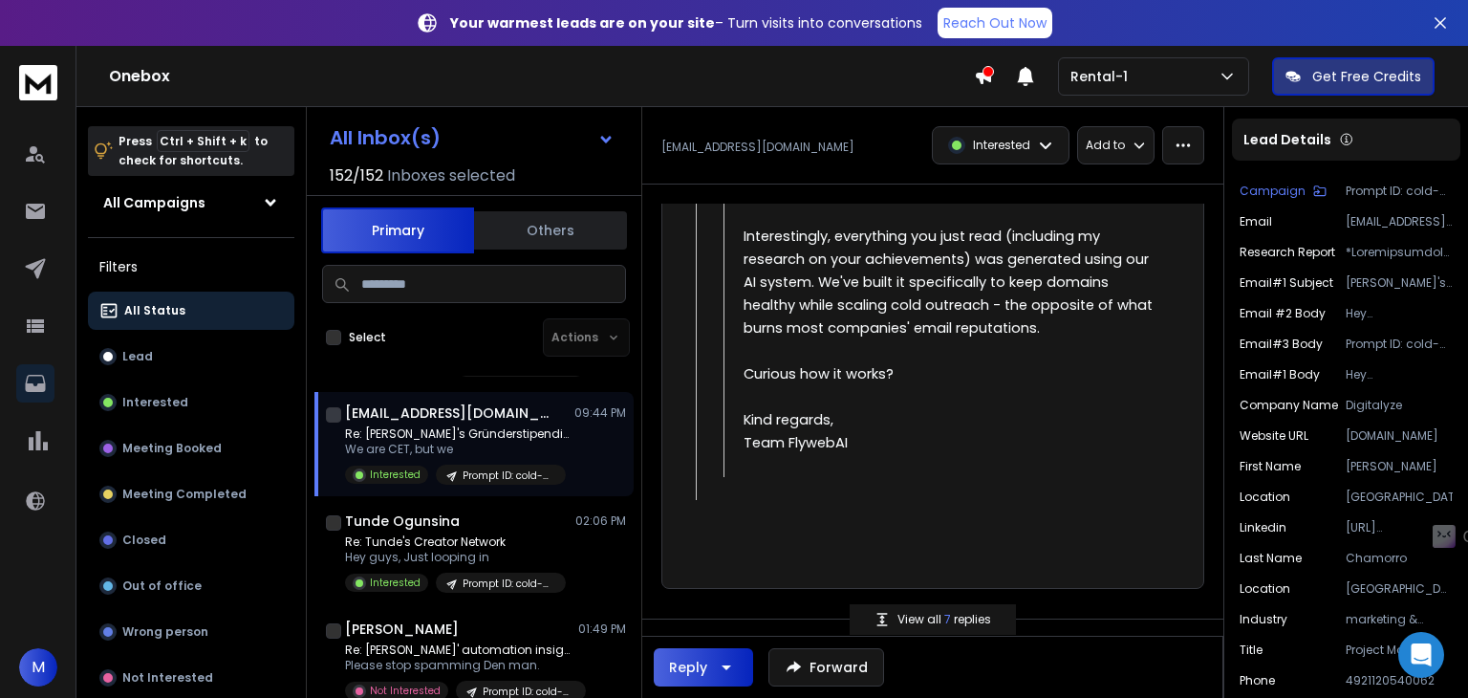
click at [885, 612] on icon at bounding box center [882, 619] width 15 height 15
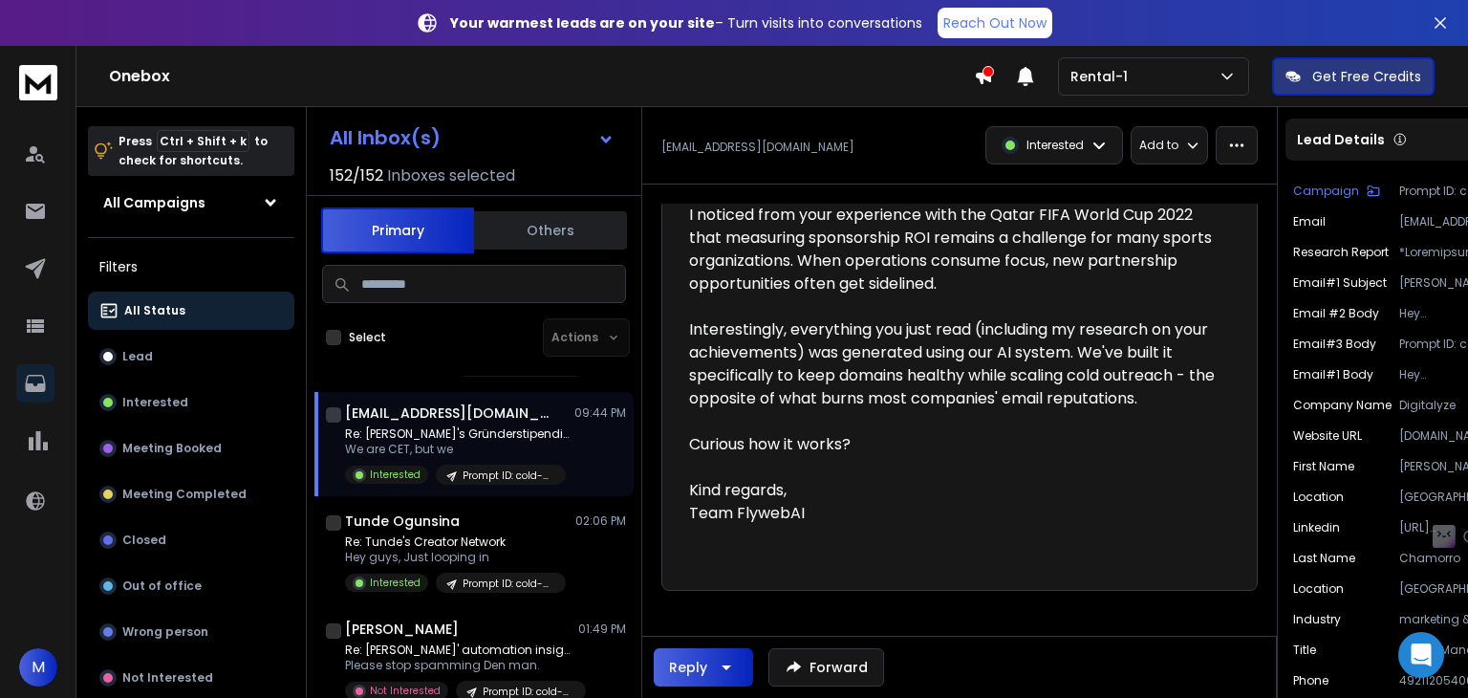
scroll to position [17711, 0]
click at [833, 456] on div "Hey Allan, Your NRW Gründerstipendiat 2023 recognition caught my eye online - c…" at bounding box center [952, 295] width 526 height 459
click at [783, 506] on div "Hey Allan, Your NRW Gründerstipendiat 2023 recognition caught my eye online - c…" at bounding box center [952, 295] width 526 height 459
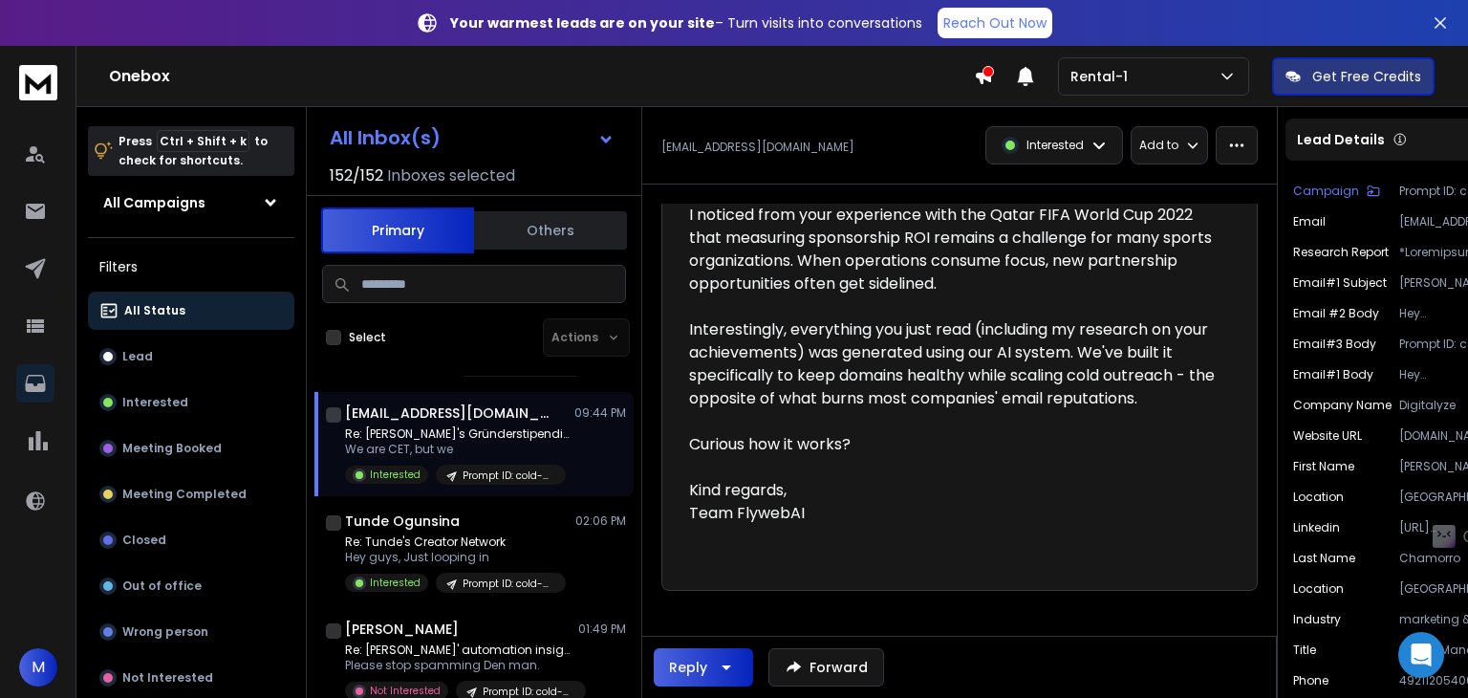
click at [960, 525] on div "Hey Allan, Your NRW Gründerstipendiat 2023 recognition caught my eye online - c…" at bounding box center [952, 295] width 526 height 459
click at [751, 525] on div "Hey Allan, Your NRW Gründerstipendiat 2023 recognition caught my eye online - c…" at bounding box center [952, 295] width 526 height 459
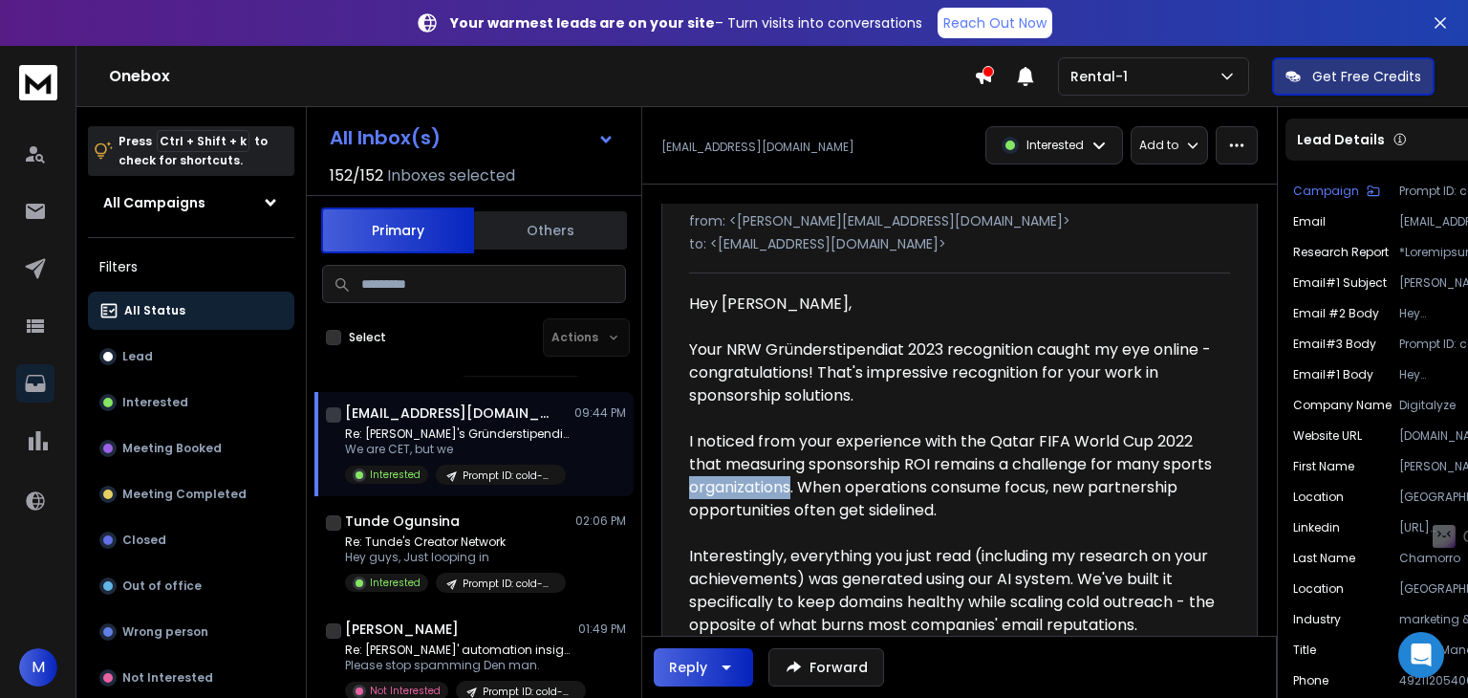
scroll to position [17425, 0]
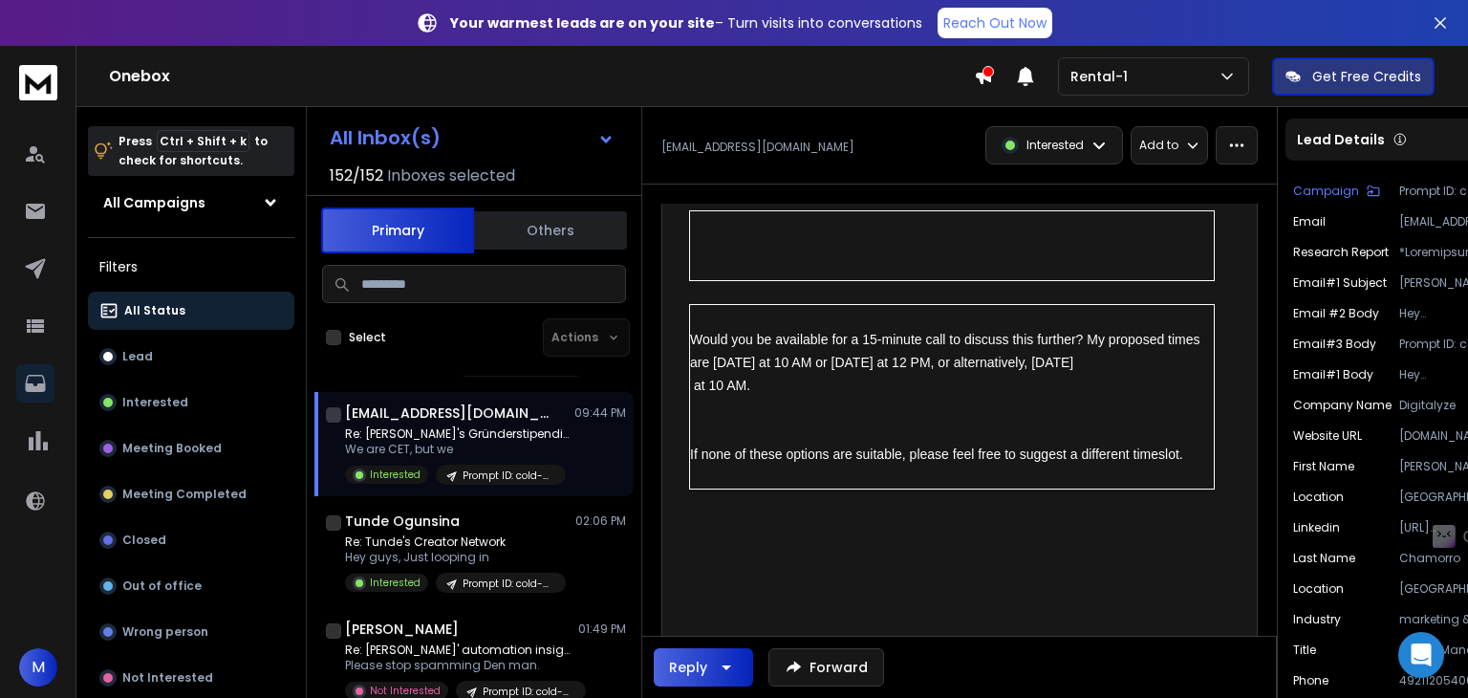
scroll to position [9300, 0]
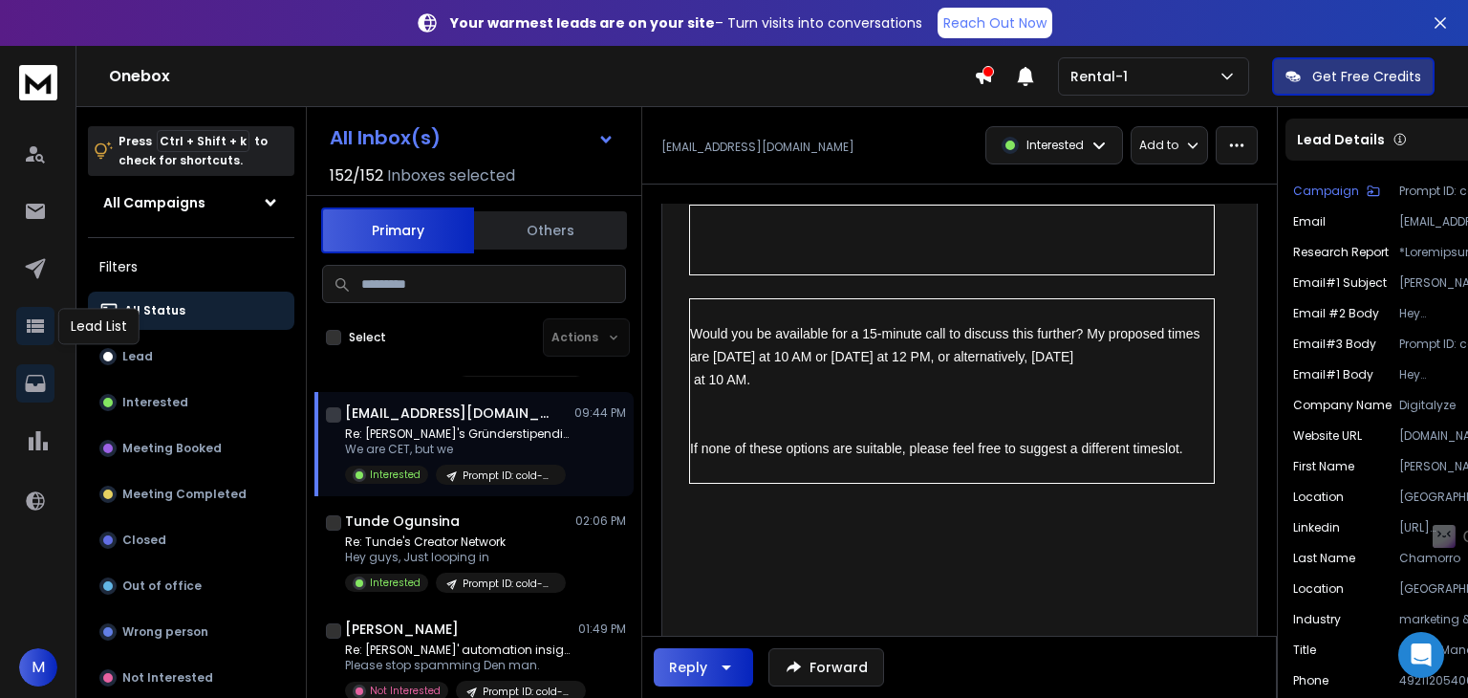
click at [32, 323] on icon at bounding box center [35, 325] width 23 height 23
click at [31, 330] on icon at bounding box center [35, 325] width 23 height 23
click at [33, 320] on icon at bounding box center [35, 325] width 17 height 13
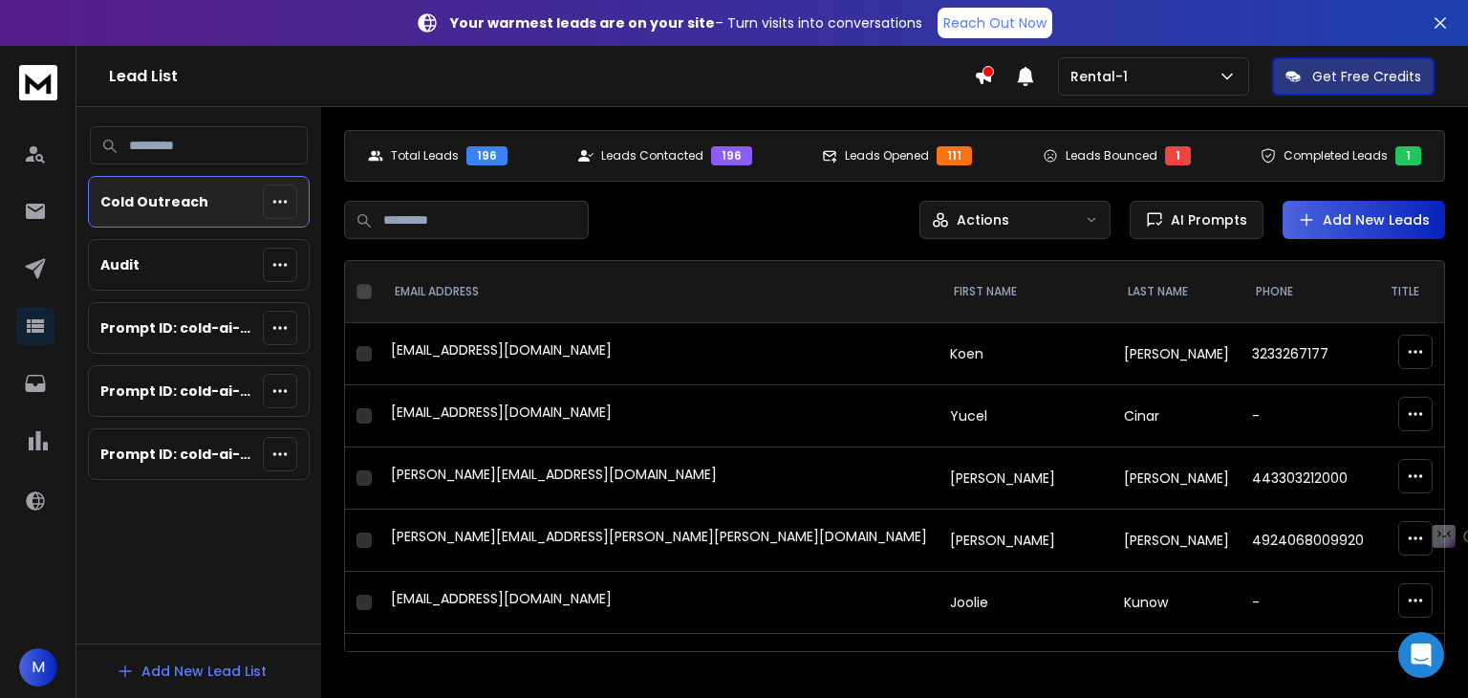
click at [200, 266] on div "Audit" at bounding box center [199, 265] width 222 height 52
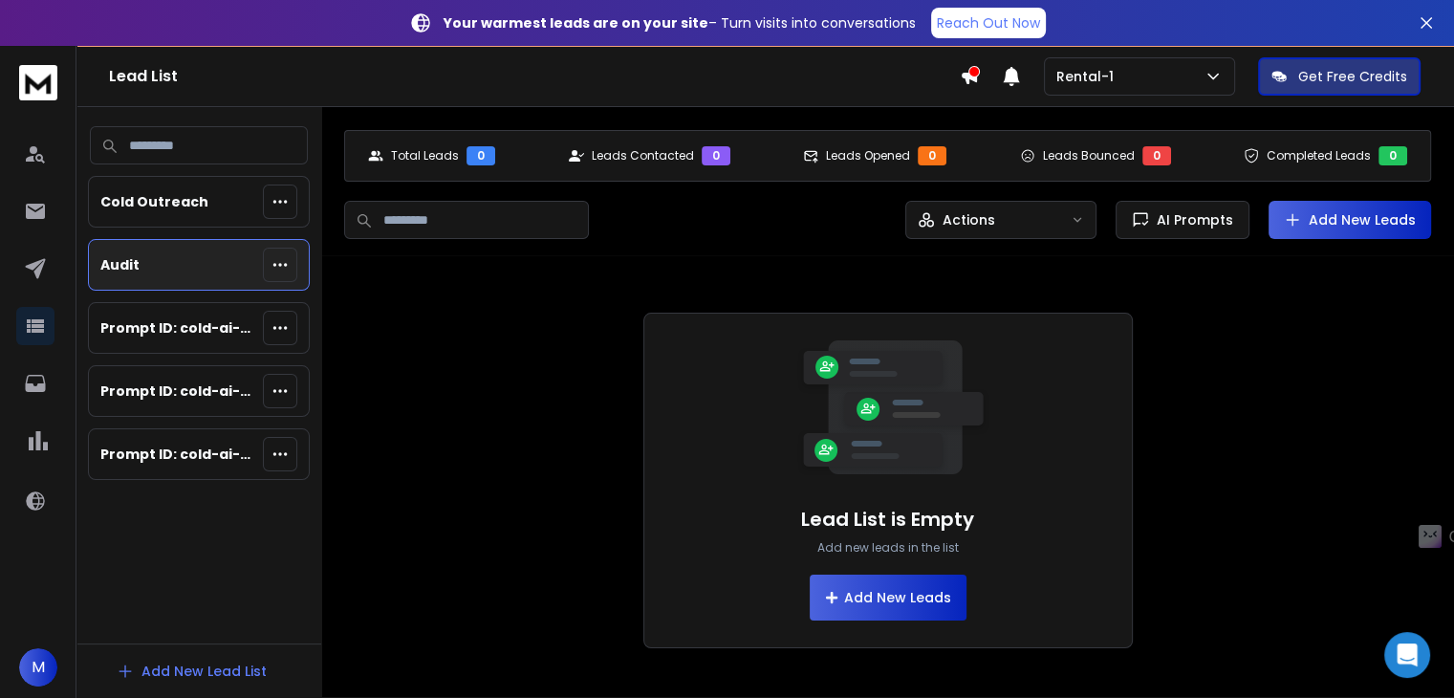
click at [195, 335] on p "Prompt ID: cold-ai-reply-b5 (cold outreach)" at bounding box center [177, 327] width 155 height 19
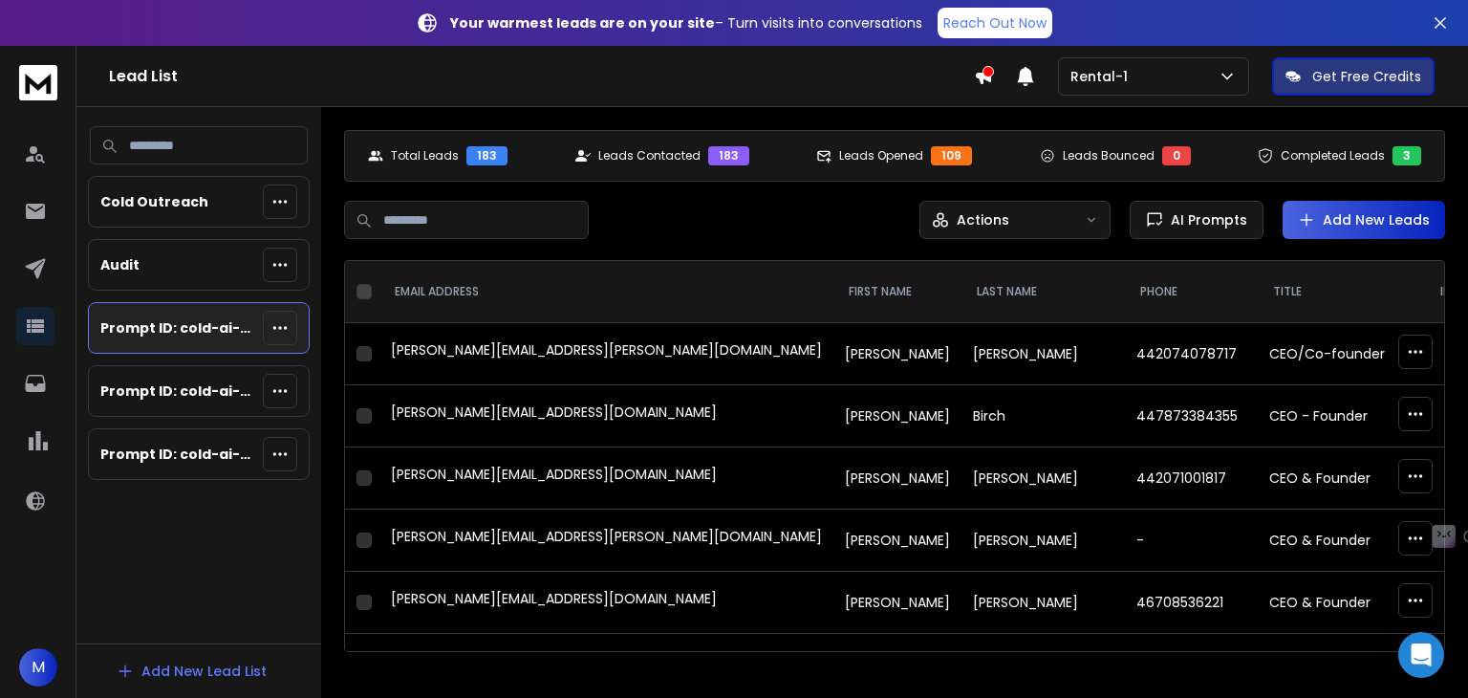
click at [283, 328] on icon "button" at bounding box center [279, 327] width 17 height 17
click at [371, 390] on button "Select this Page" at bounding box center [364, 391] width 15 height 15
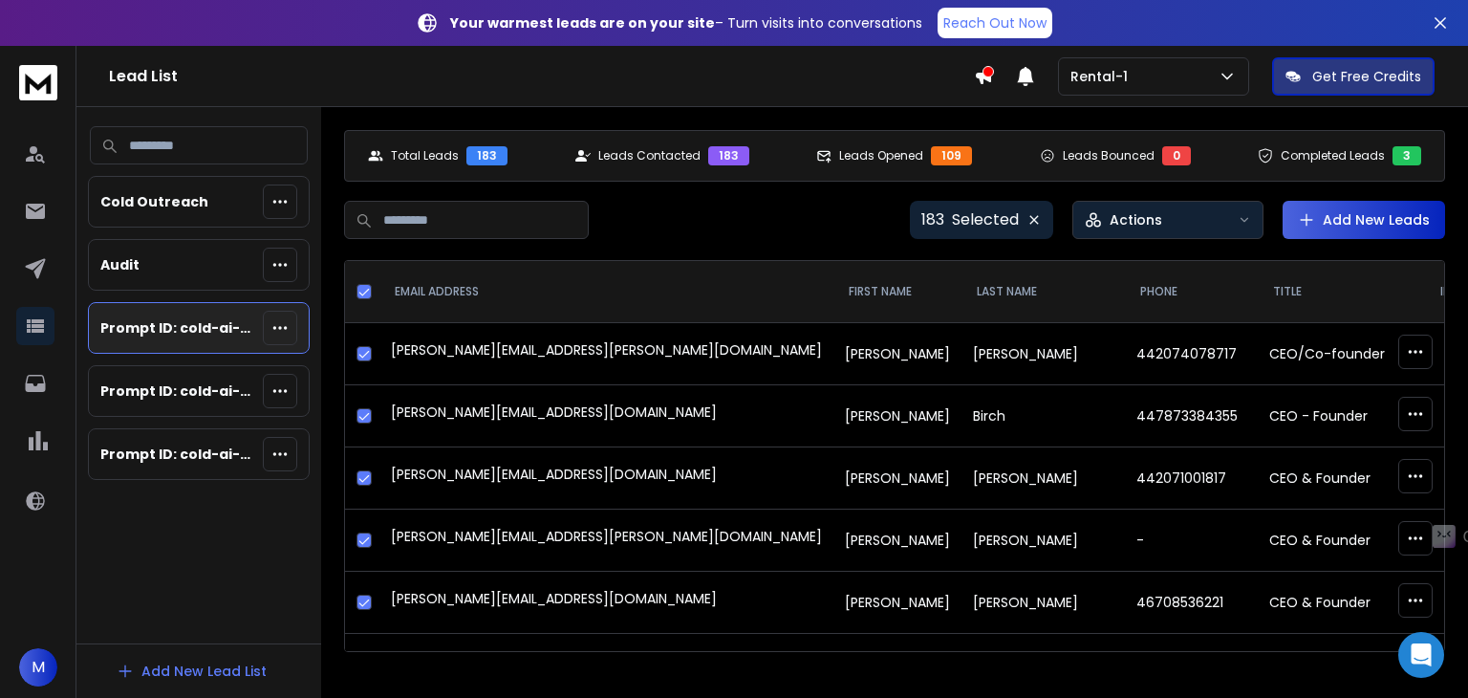
click at [1178, 210] on div "Actions" at bounding box center [1157, 219] width 145 height 19
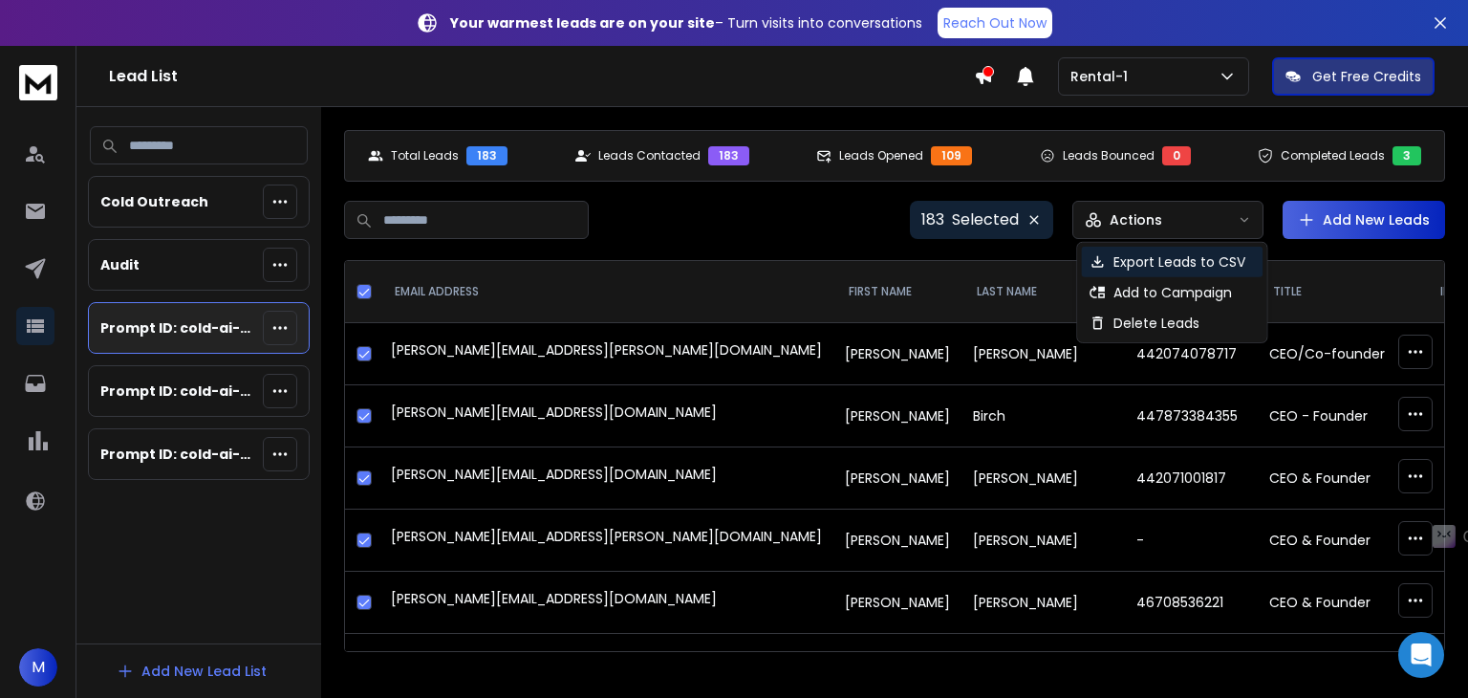
click at [1167, 260] on p "Export Leads to CSV" at bounding box center [1180, 261] width 132 height 19
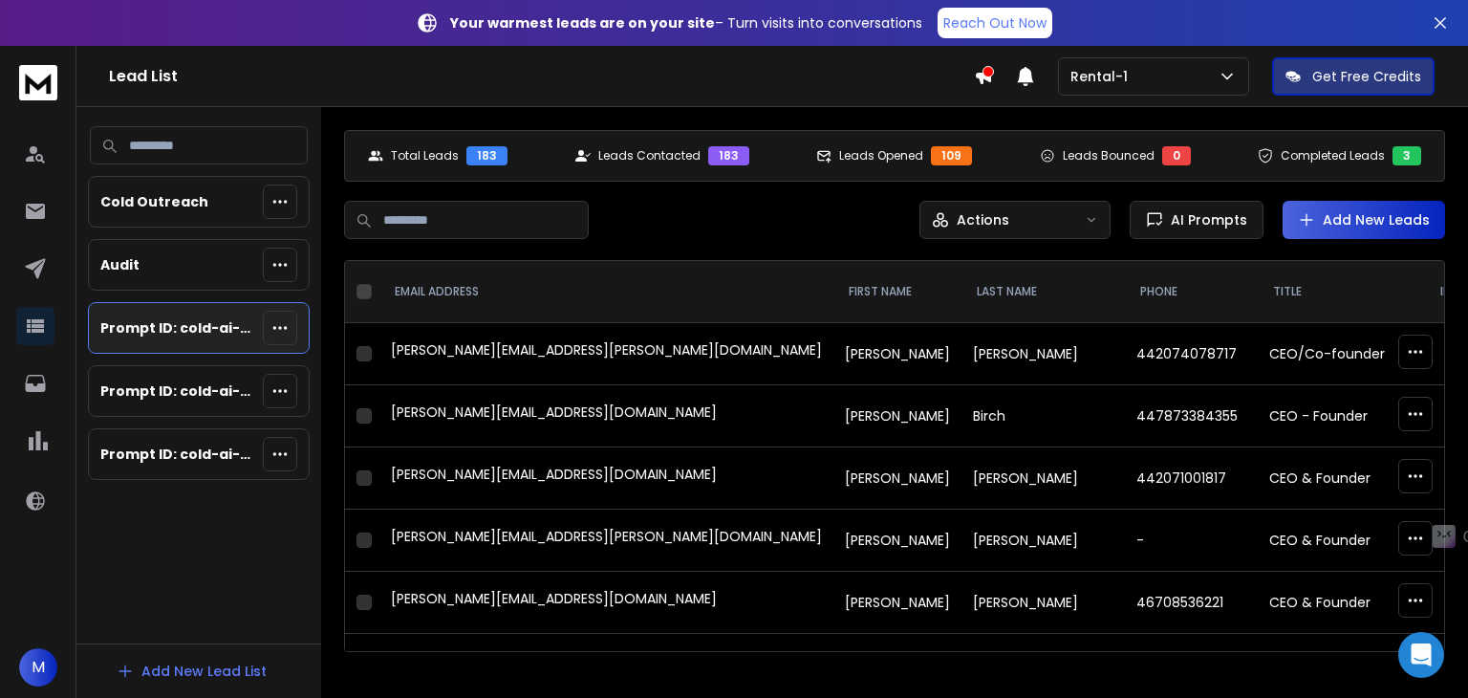
click at [282, 323] on icon "button" at bounding box center [279, 327] width 17 height 17
click at [252, 364] on p "Edit List Name" at bounding box center [229, 366] width 93 height 19
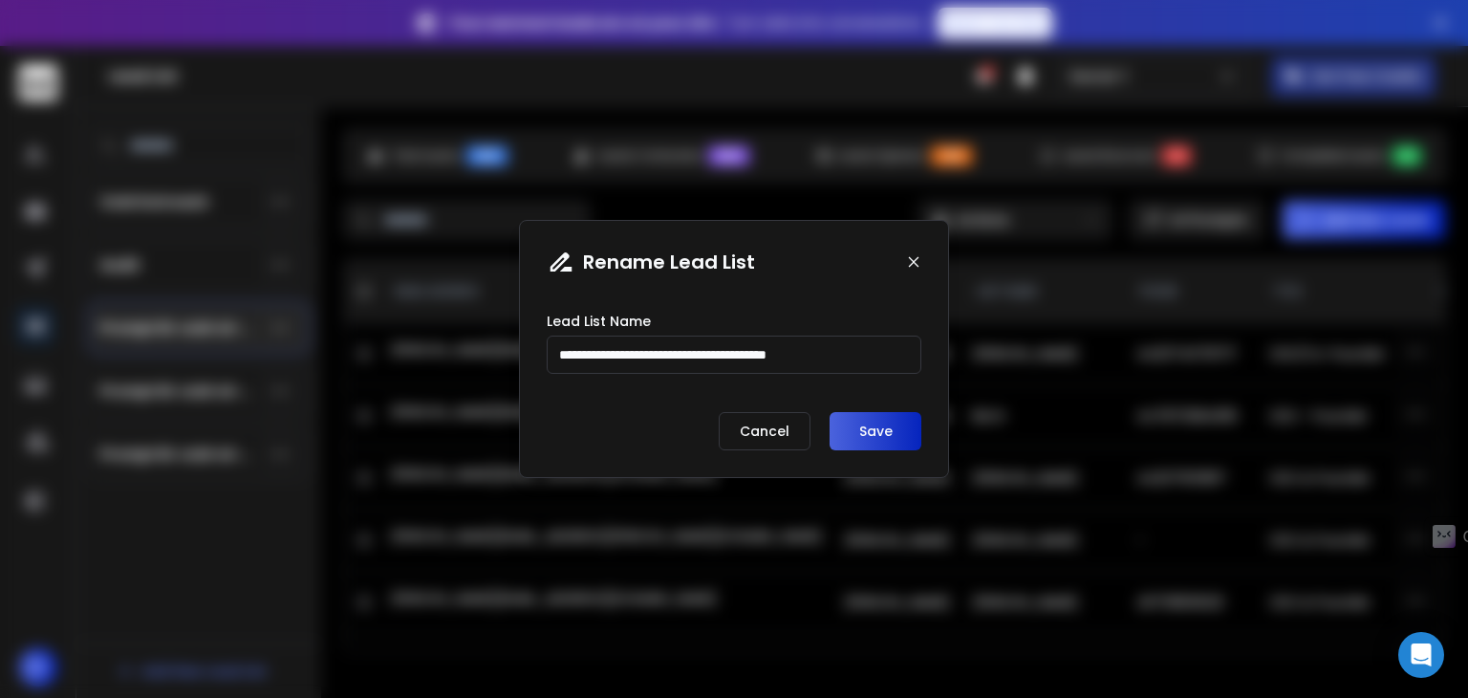
click at [788, 363] on input "**********" at bounding box center [734, 355] width 375 height 38
click at [921, 256] on icon at bounding box center [913, 261] width 15 height 15
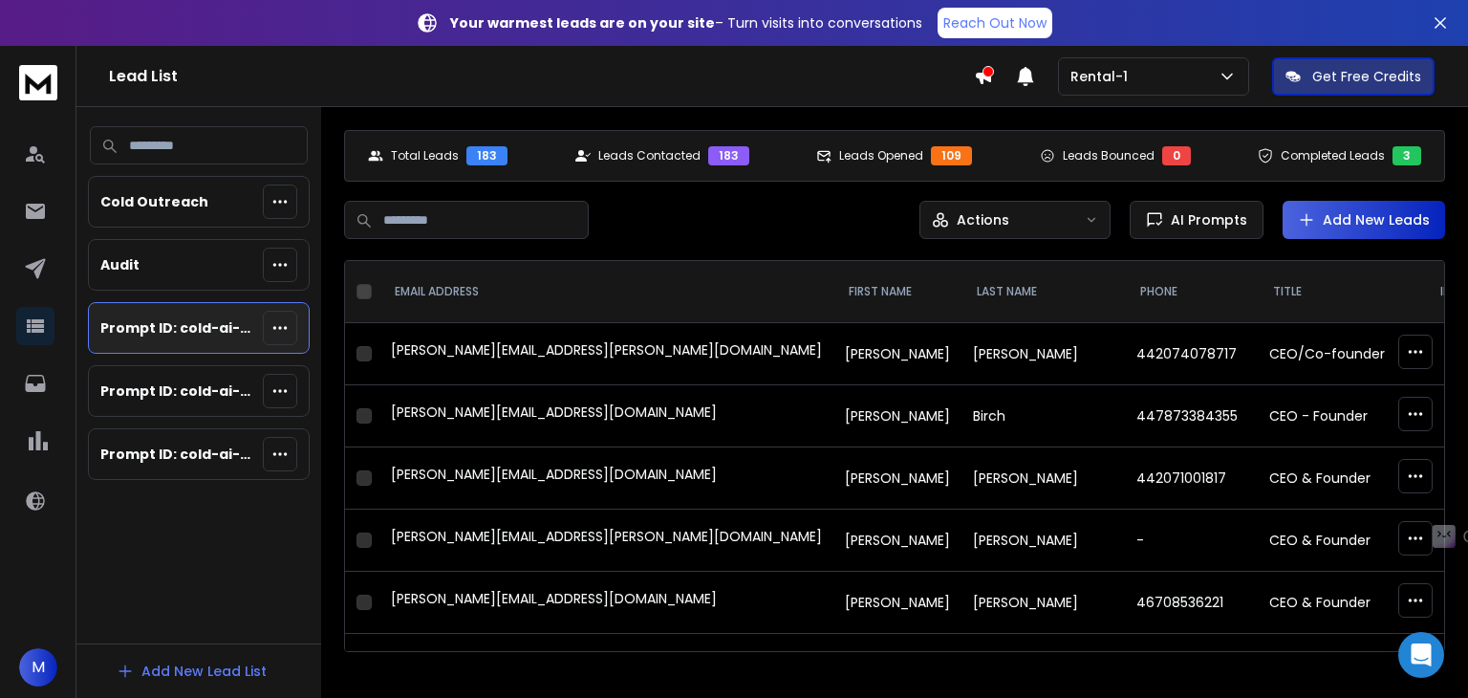
click at [141, 521] on div "Cold Outreach Audit Prompt ID: cold-ai-reply-b5 (cold outreach) Prompt ID: cold…" at bounding box center [198, 398] width 245 height 445
click at [201, 381] on p "Prompt ID: cold-ai-reply-b6 (cold outreach)" at bounding box center [177, 390] width 155 height 19
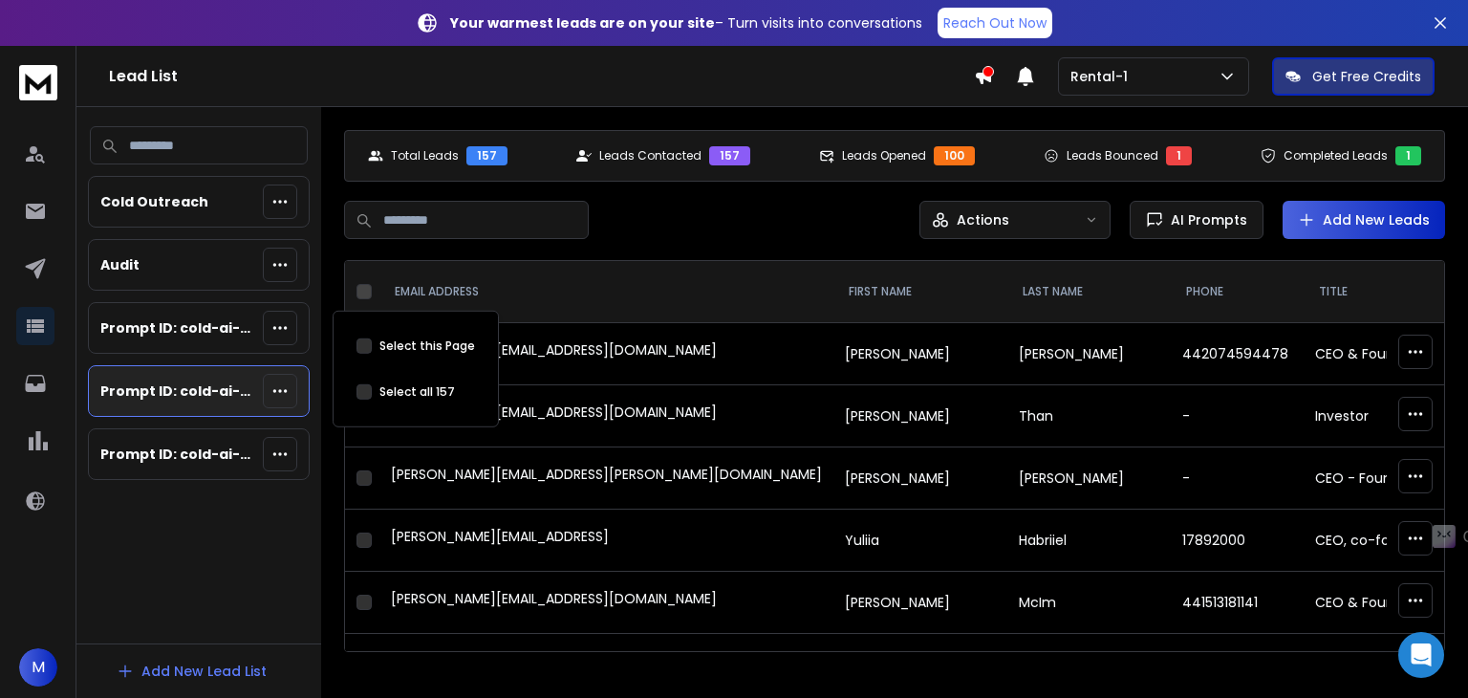
click at [367, 394] on button "Select this Page" at bounding box center [364, 391] width 15 height 15
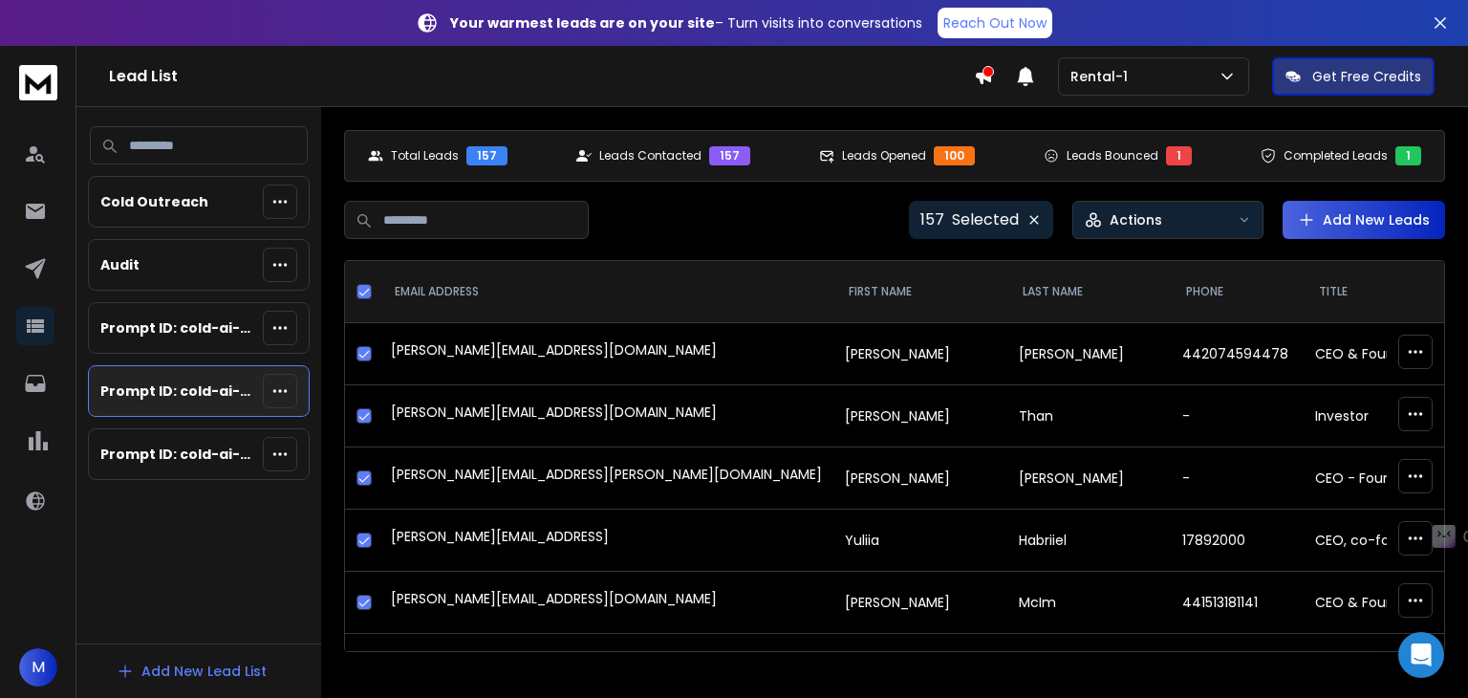
click at [1182, 221] on div "Actions" at bounding box center [1157, 219] width 145 height 19
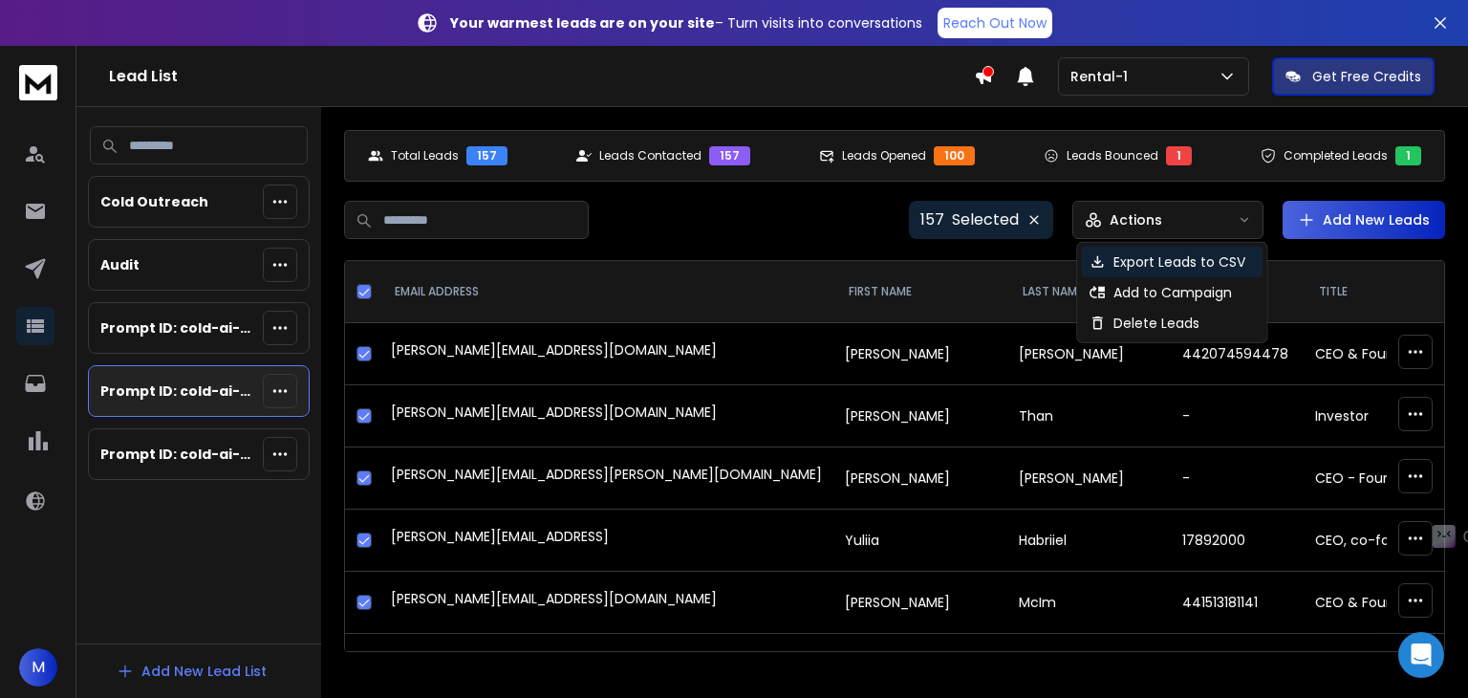
click at [1174, 257] on p "Export Leads to CSV" at bounding box center [1180, 261] width 132 height 19
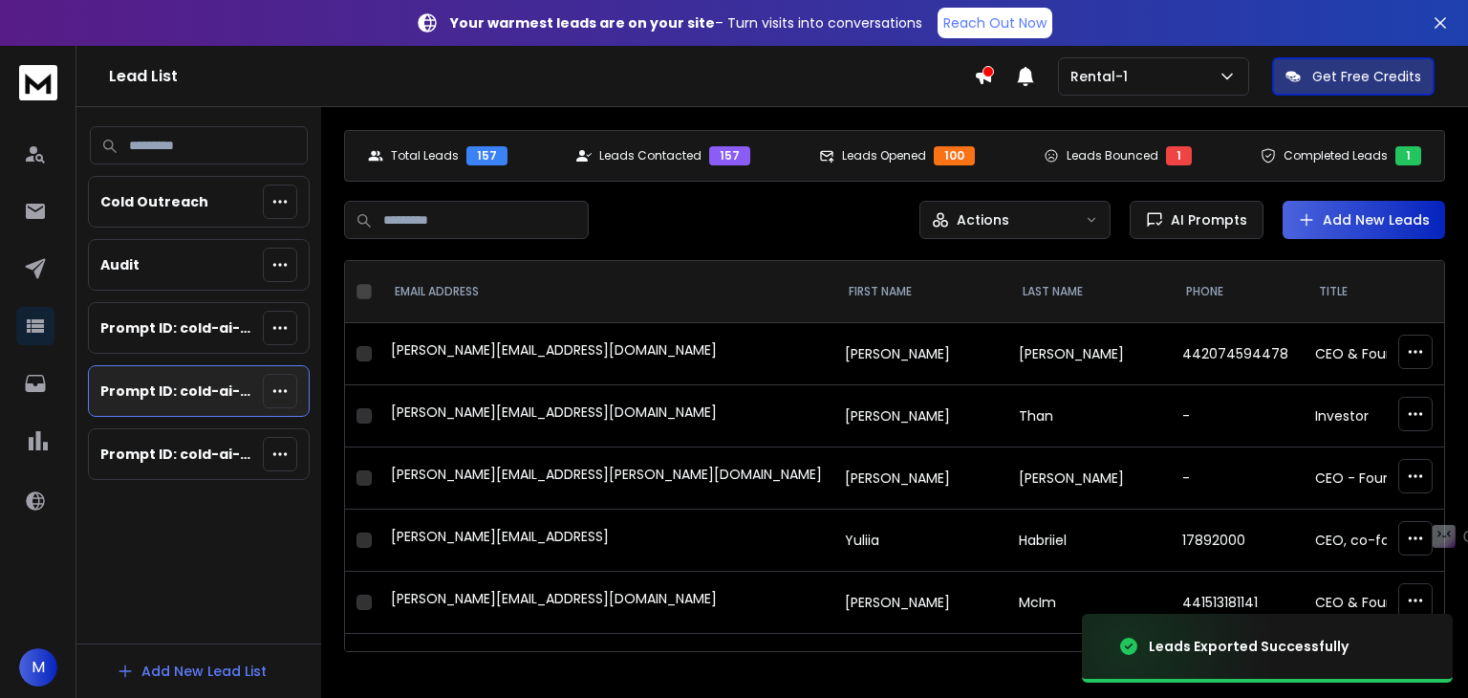
click at [290, 386] on button "button" at bounding box center [280, 391] width 34 height 34
click at [237, 432] on p "Edit List Name" at bounding box center [229, 429] width 93 height 19
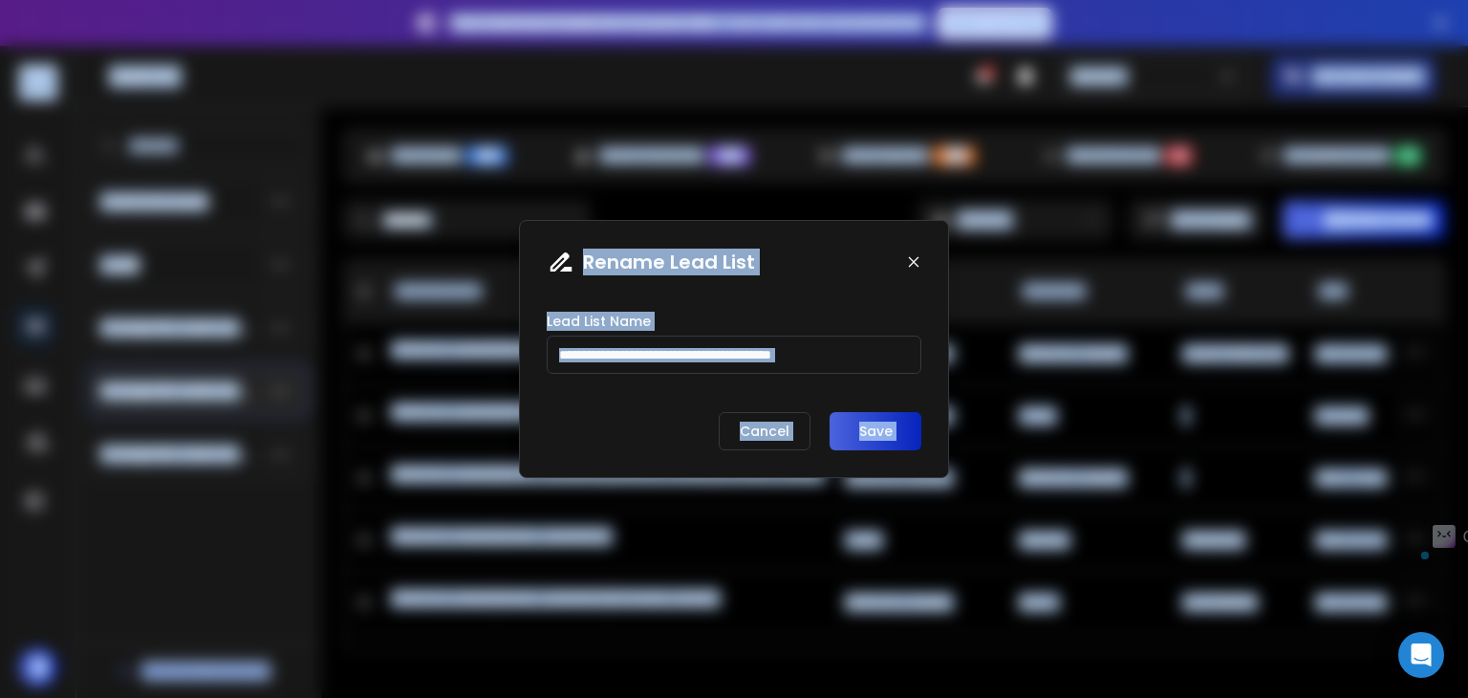
click at [711, 357] on input "**********" at bounding box center [734, 355] width 375 height 38
click at [811, 286] on div "Rename Lead List" at bounding box center [734, 281] width 375 height 67
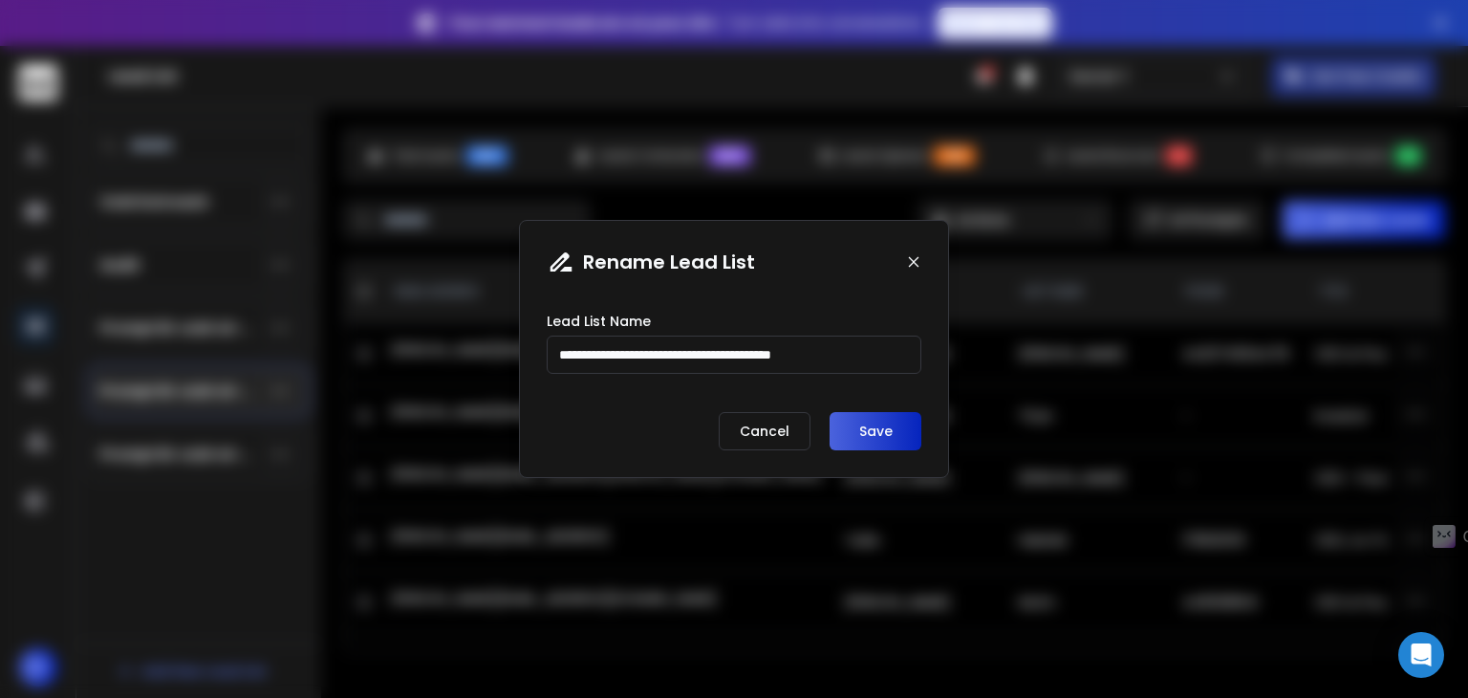
click at [762, 349] on input "**********" at bounding box center [734, 355] width 375 height 38
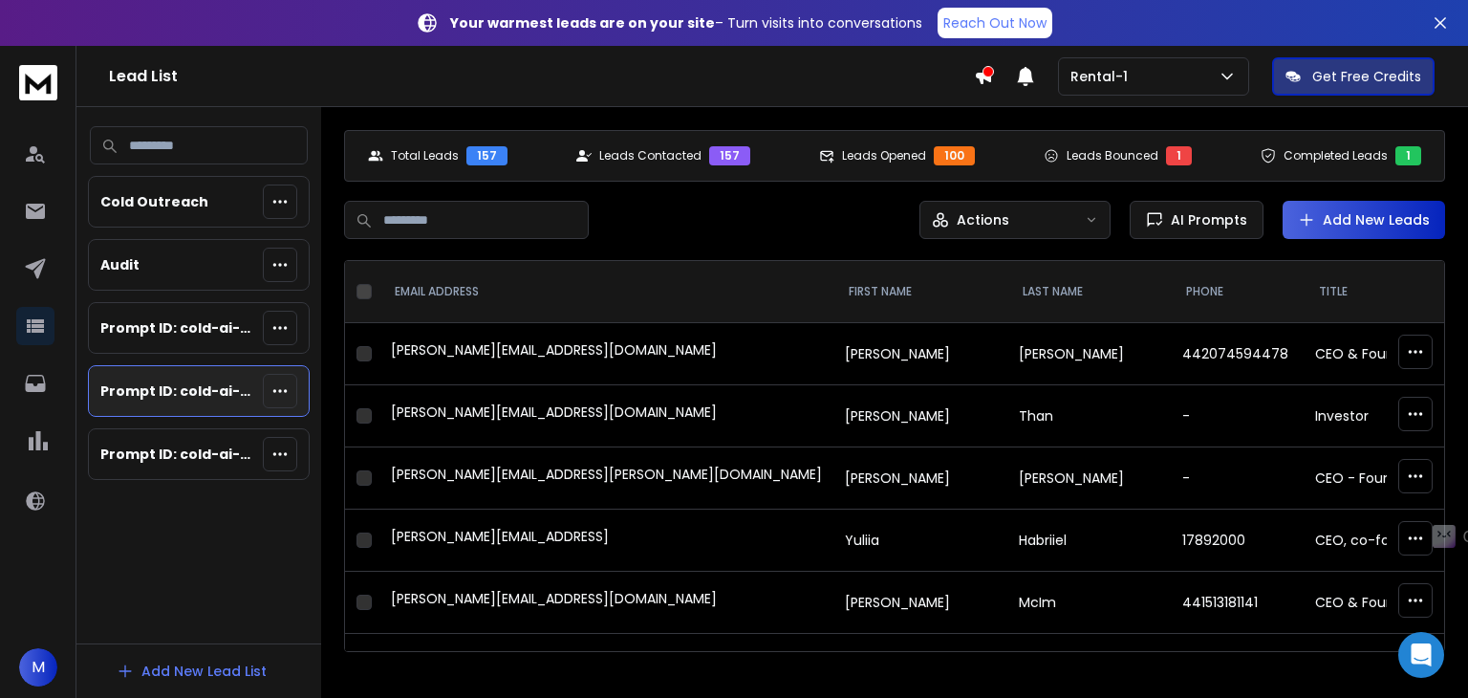
click at [149, 578] on div "Cold Outreach Audit Prompt ID: cold-ai-reply-b5 (cold outreach) Prompt ID: cold…" at bounding box center [198, 398] width 245 height 445
click at [180, 444] on p "Prompt ID: cold-ai-reply-b7 (cold outreach)" at bounding box center [177, 453] width 155 height 19
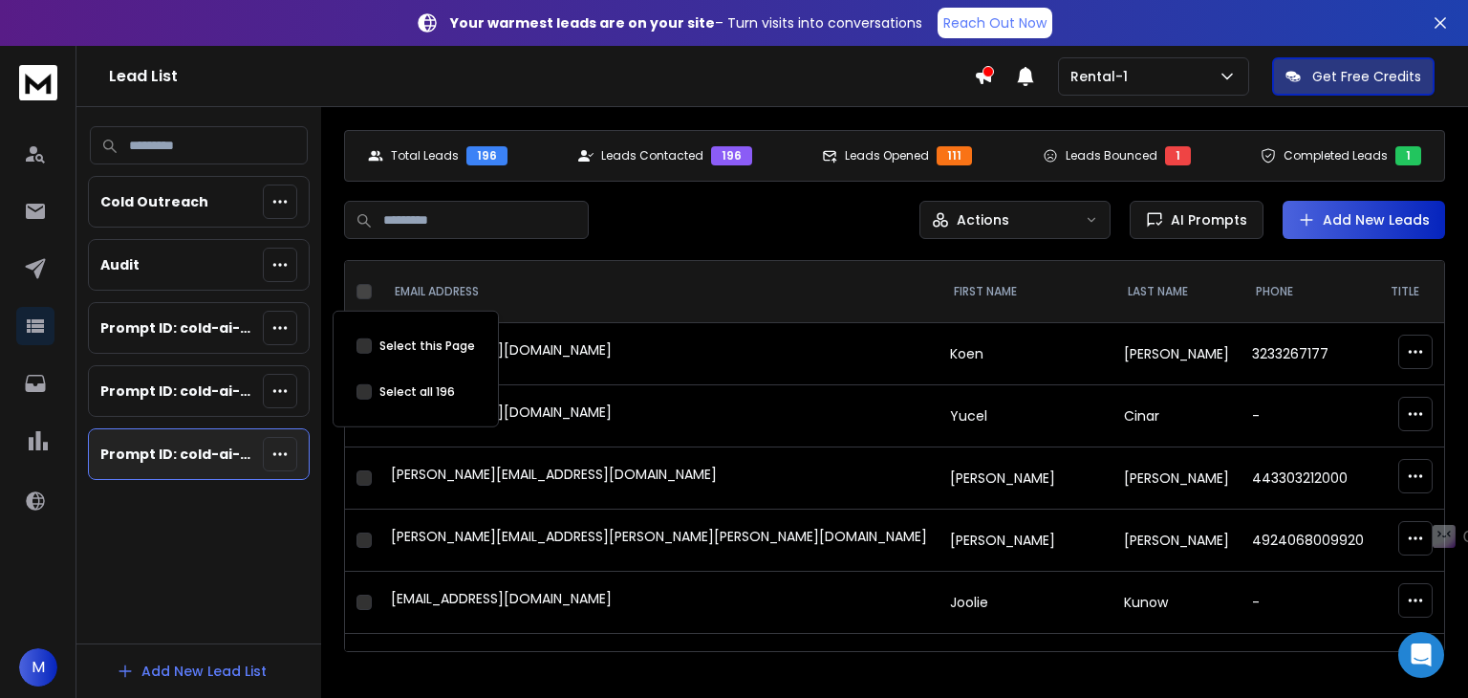
click at [363, 391] on button "Select this Page" at bounding box center [364, 391] width 15 height 15
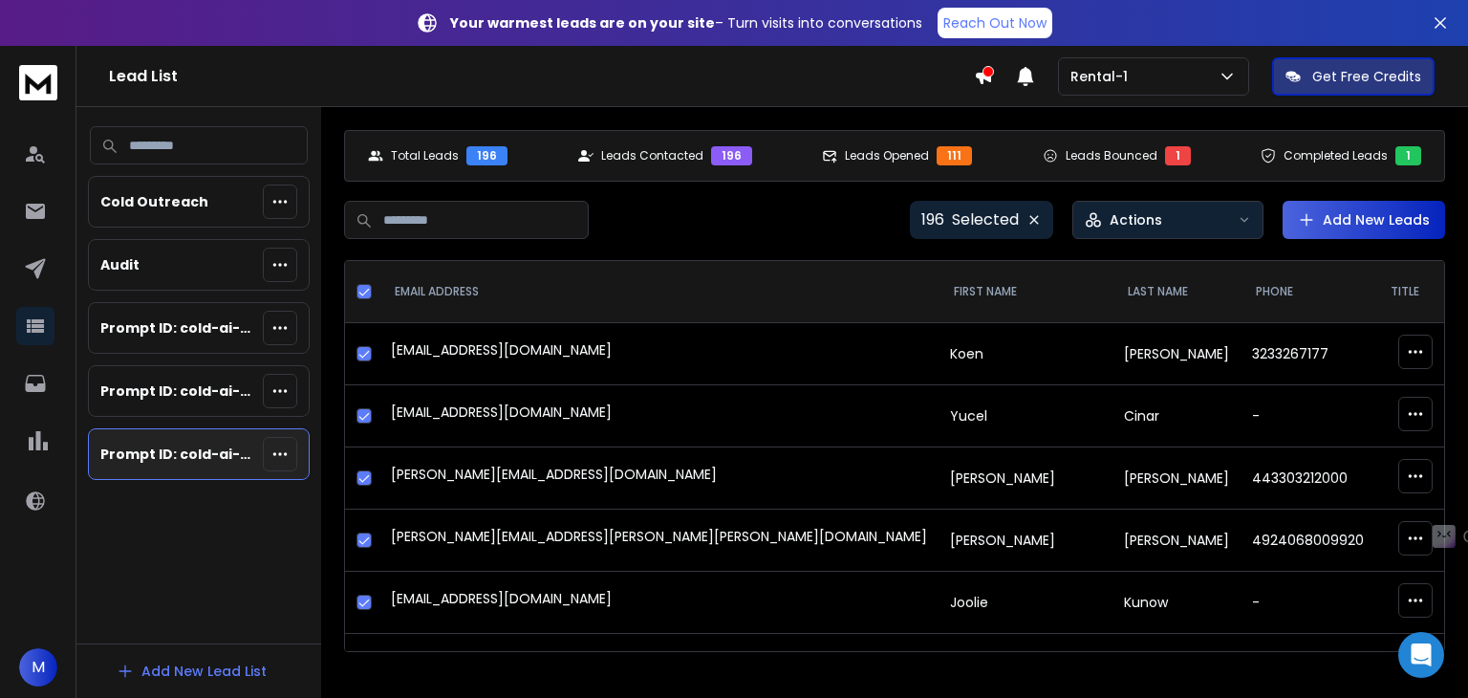
click at [1193, 222] on div "Actions" at bounding box center [1157, 219] width 145 height 19
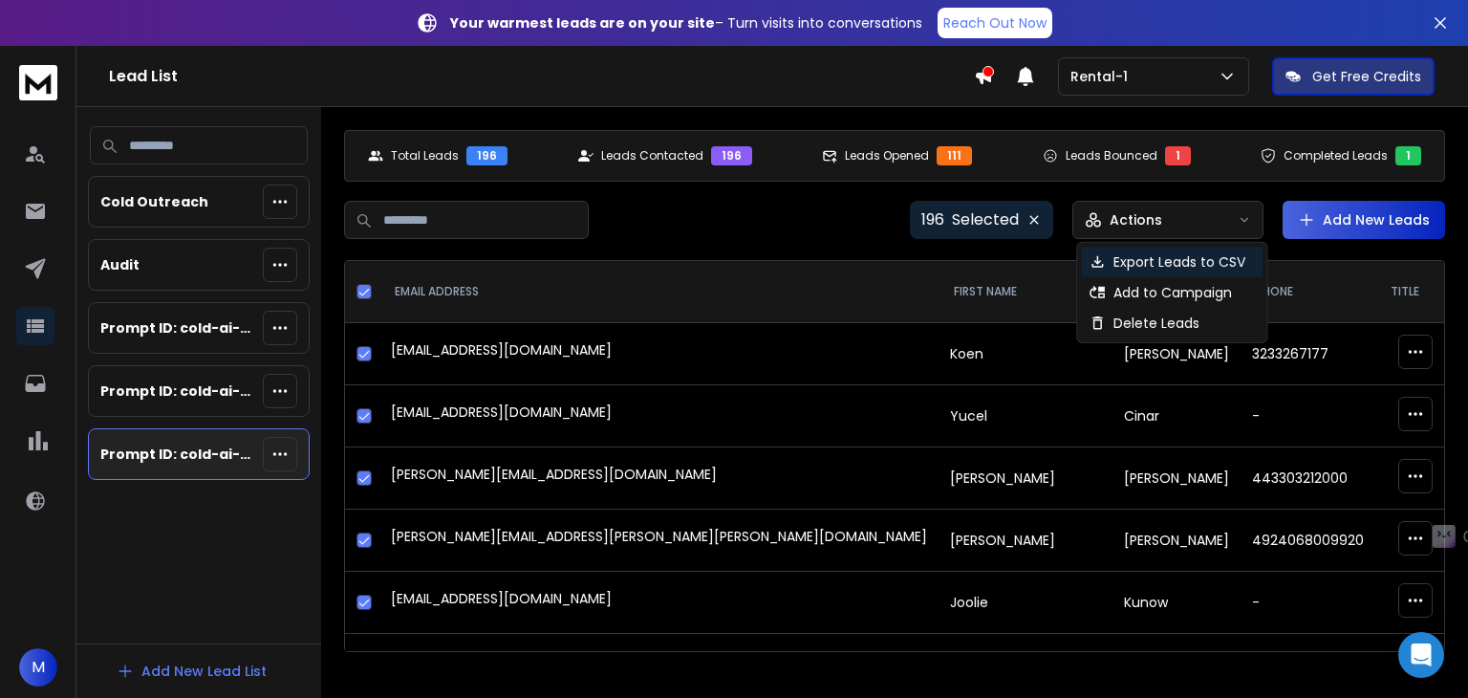
click at [1147, 262] on p "Export Leads to CSV" at bounding box center [1180, 261] width 132 height 19
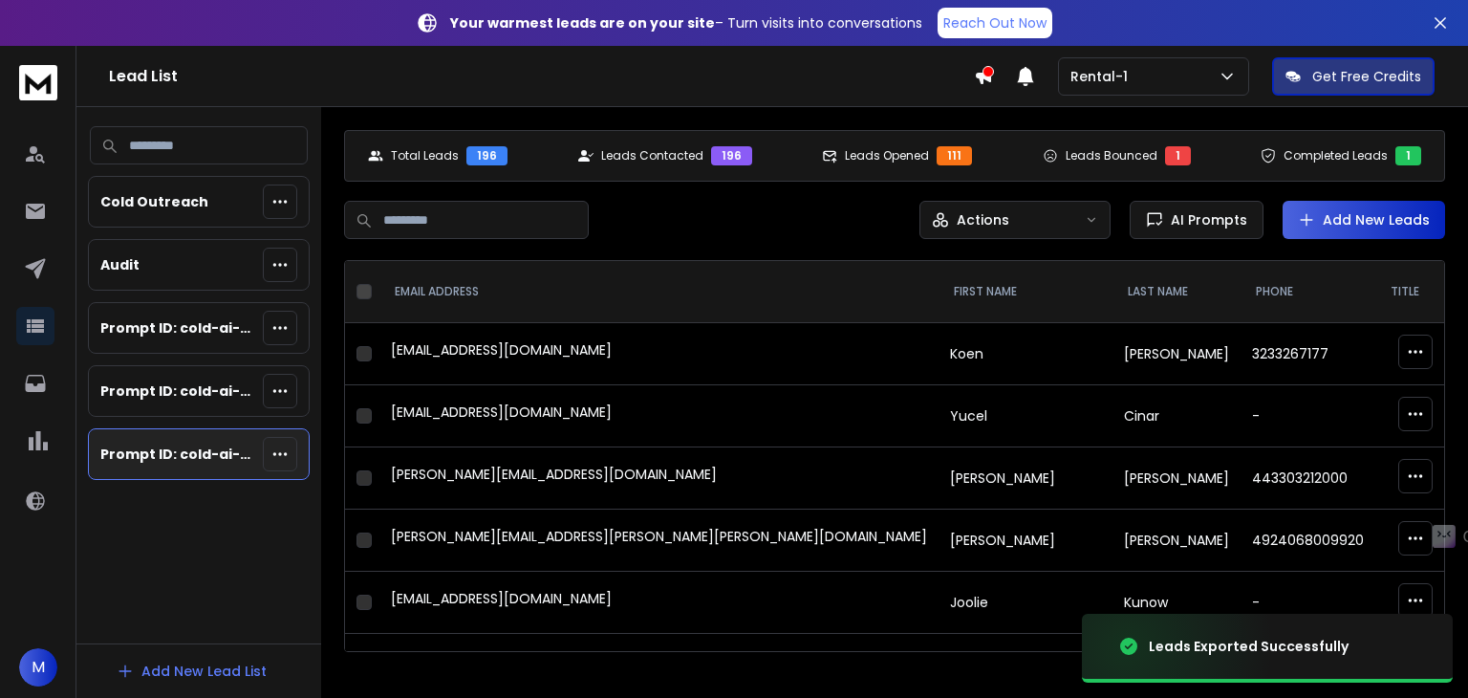
click at [273, 452] on icon "button" at bounding box center [280, 453] width 14 height 3
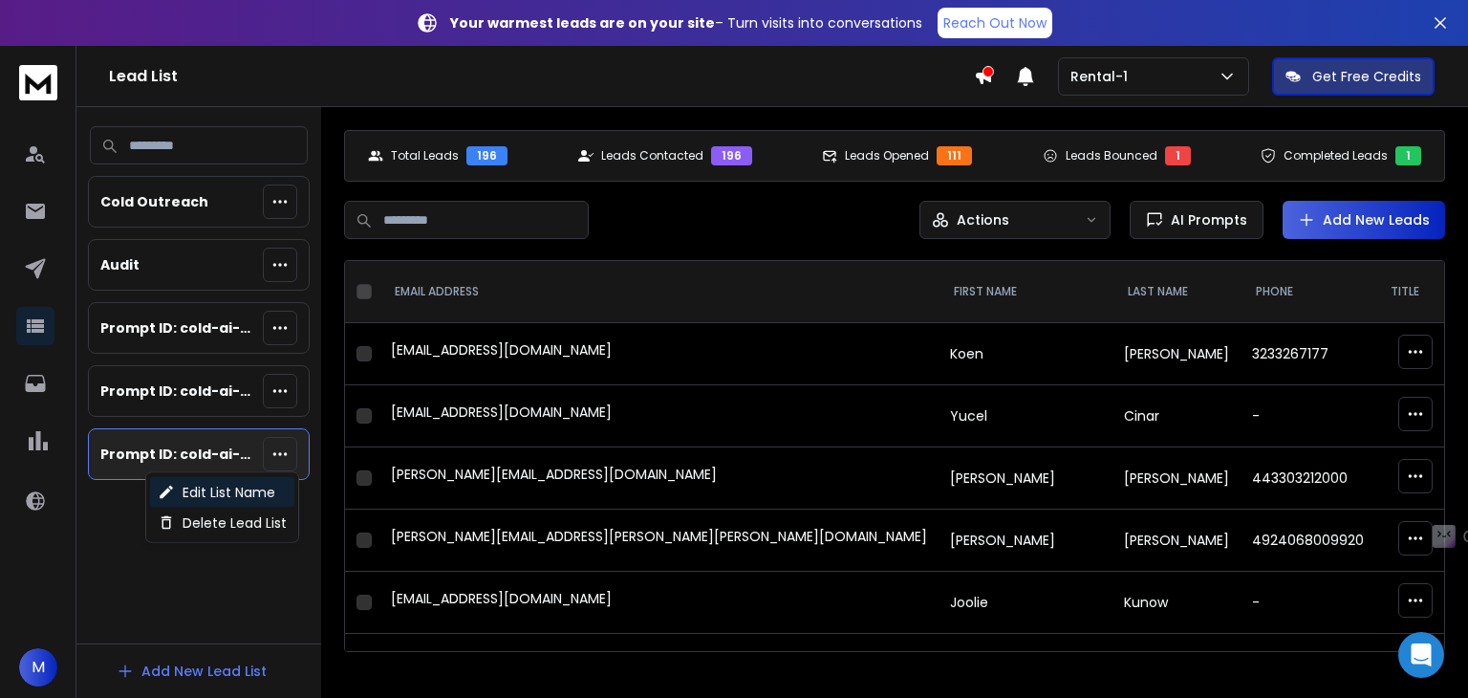
click at [203, 489] on p "Edit List Name" at bounding box center [229, 492] width 93 height 19
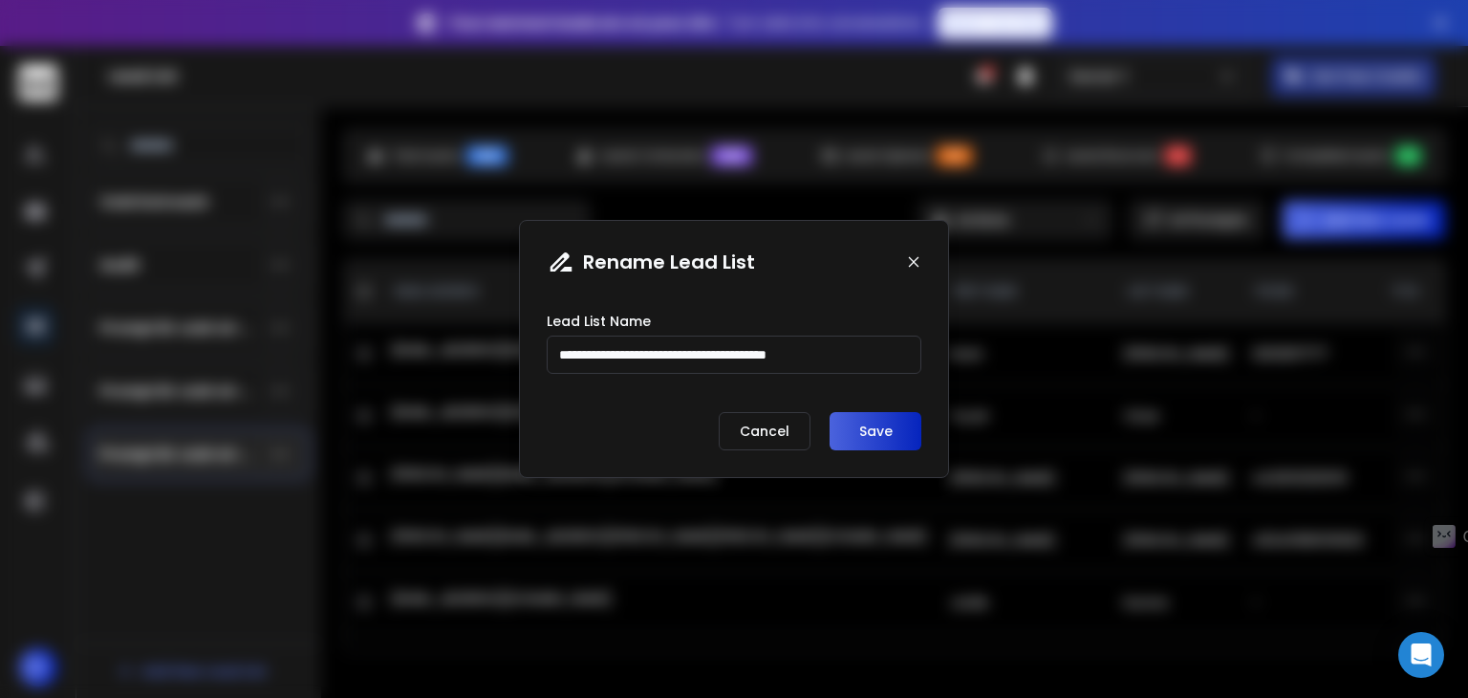
click at [693, 349] on input "**********" at bounding box center [734, 355] width 375 height 38
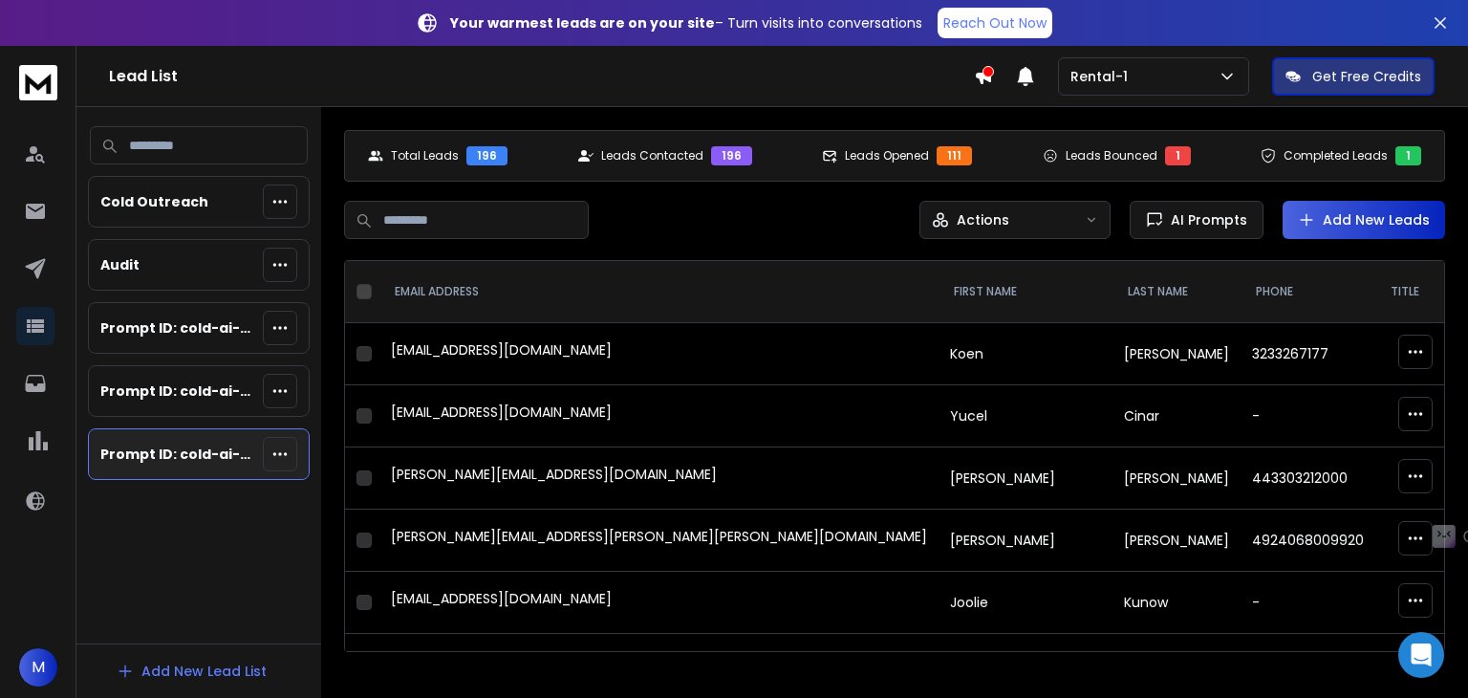
click at [168, 194] on p "Cold Outreach" at bounding box center [154, 201] width 108 height 19
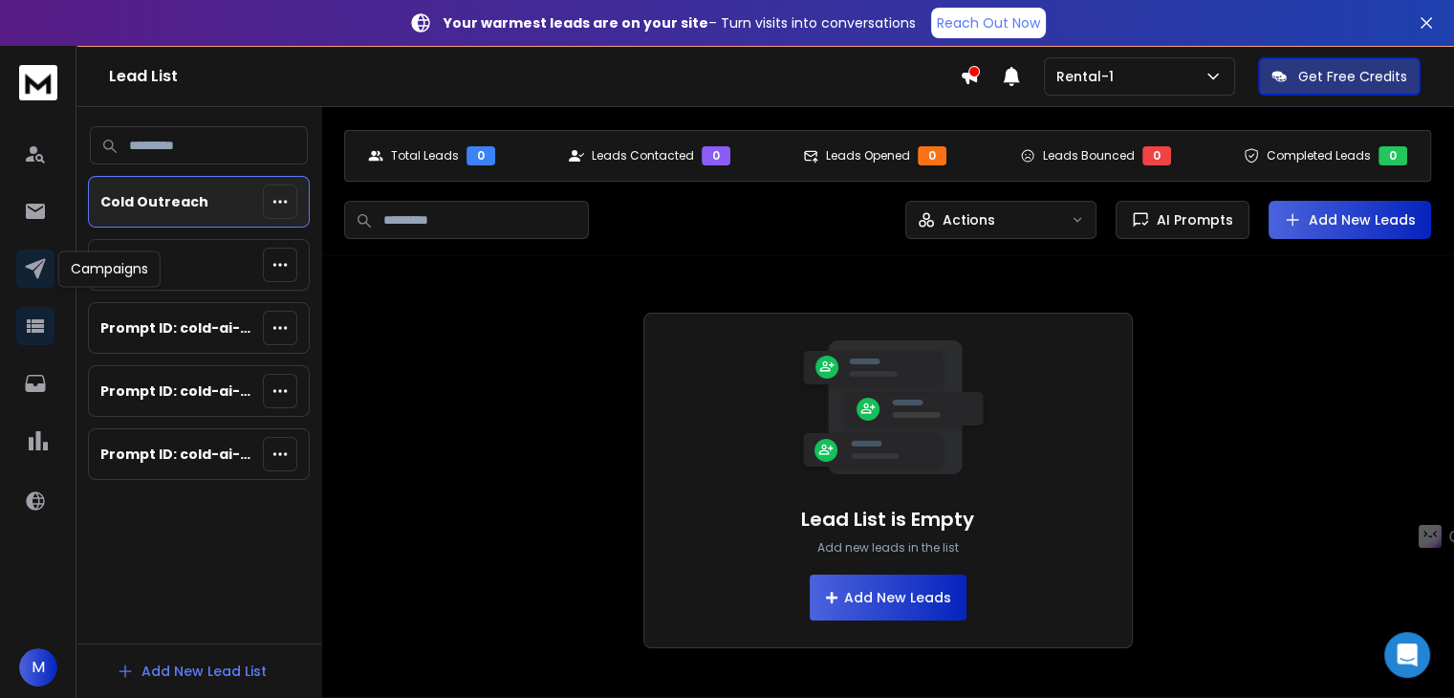
click at [27, 251] on link at bounding box center [35, 268] width 38 height 38
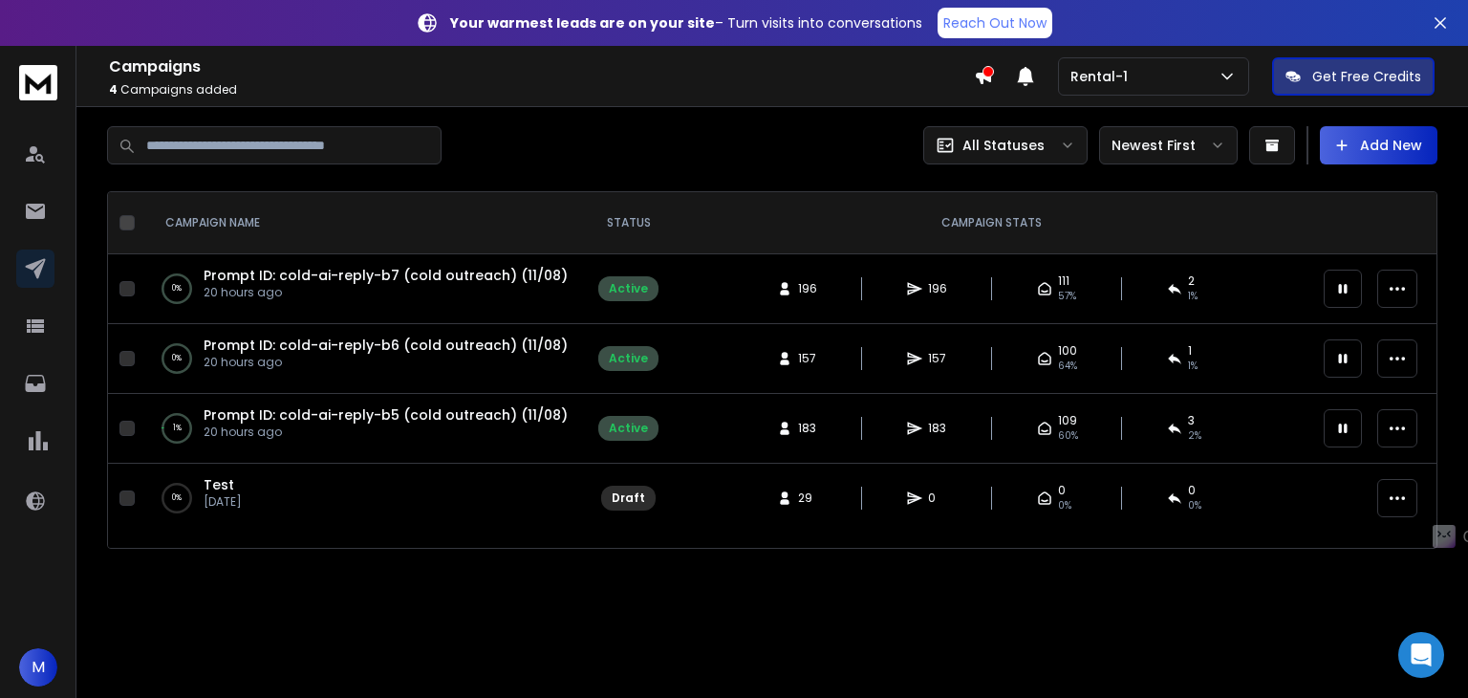
click at [610, 133] on div at bounding box center [439, 145] width 665 height 38
click at [47, 381] on link at bounding box center [35, 383] width 38 height 38
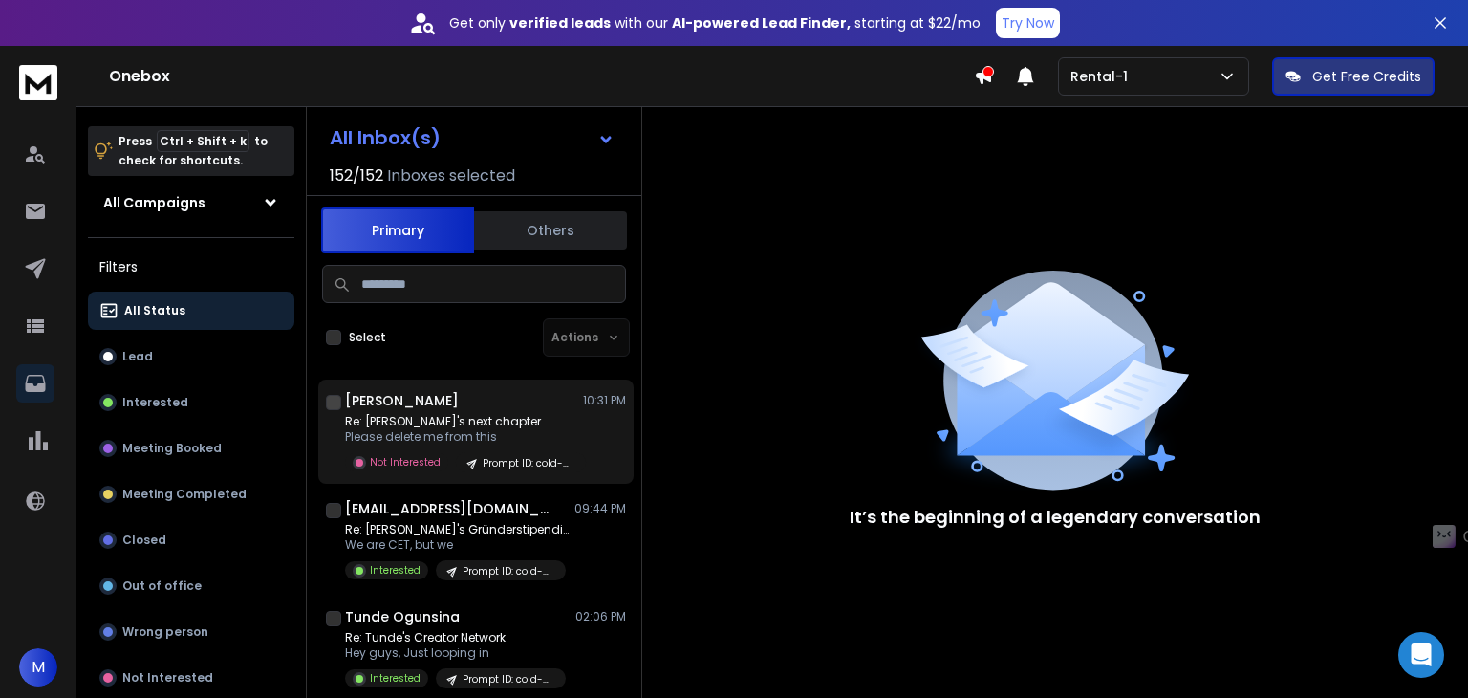
click at [466, 410] on div "[PERSON_NAME] 10:31 PM Re: [PERSON_NAME]'s next chapter Please delete me from t…" at bounding box center [485, 431] width 281 height 81
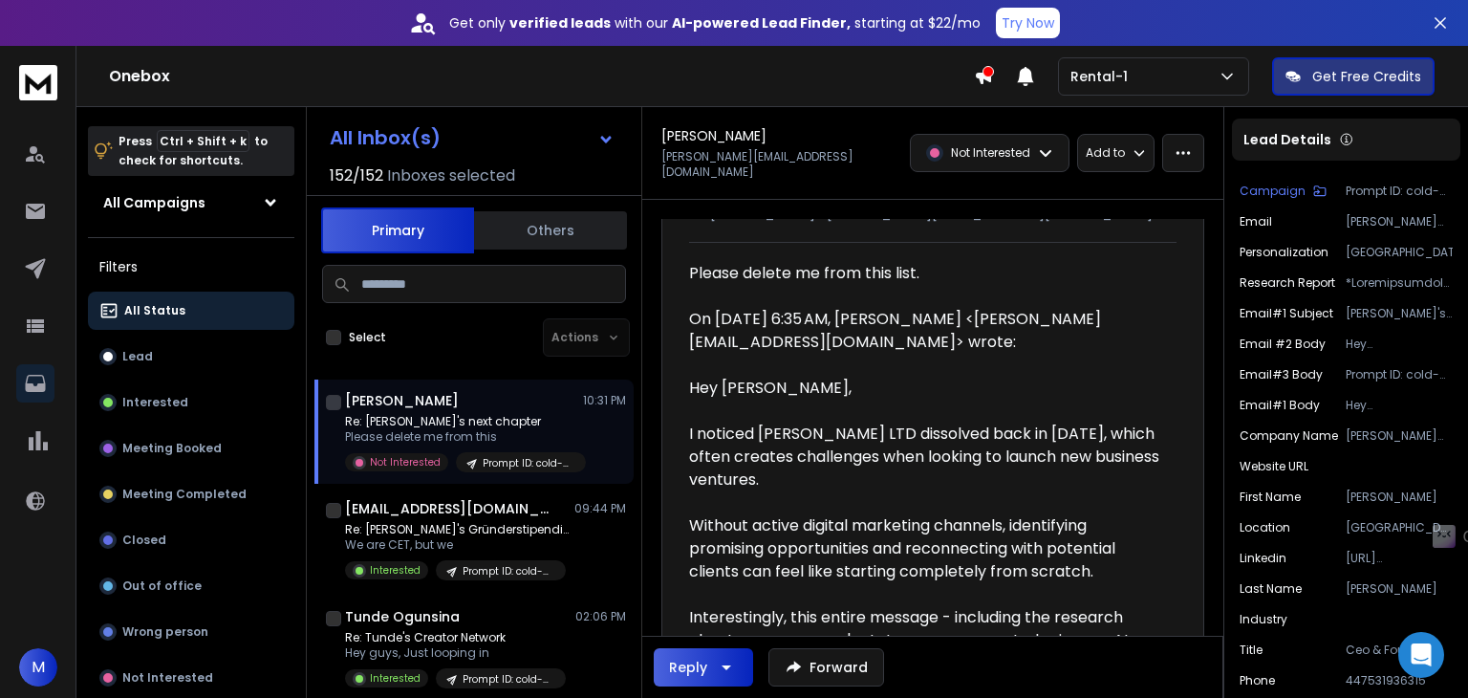
scroll to position [191, 0]
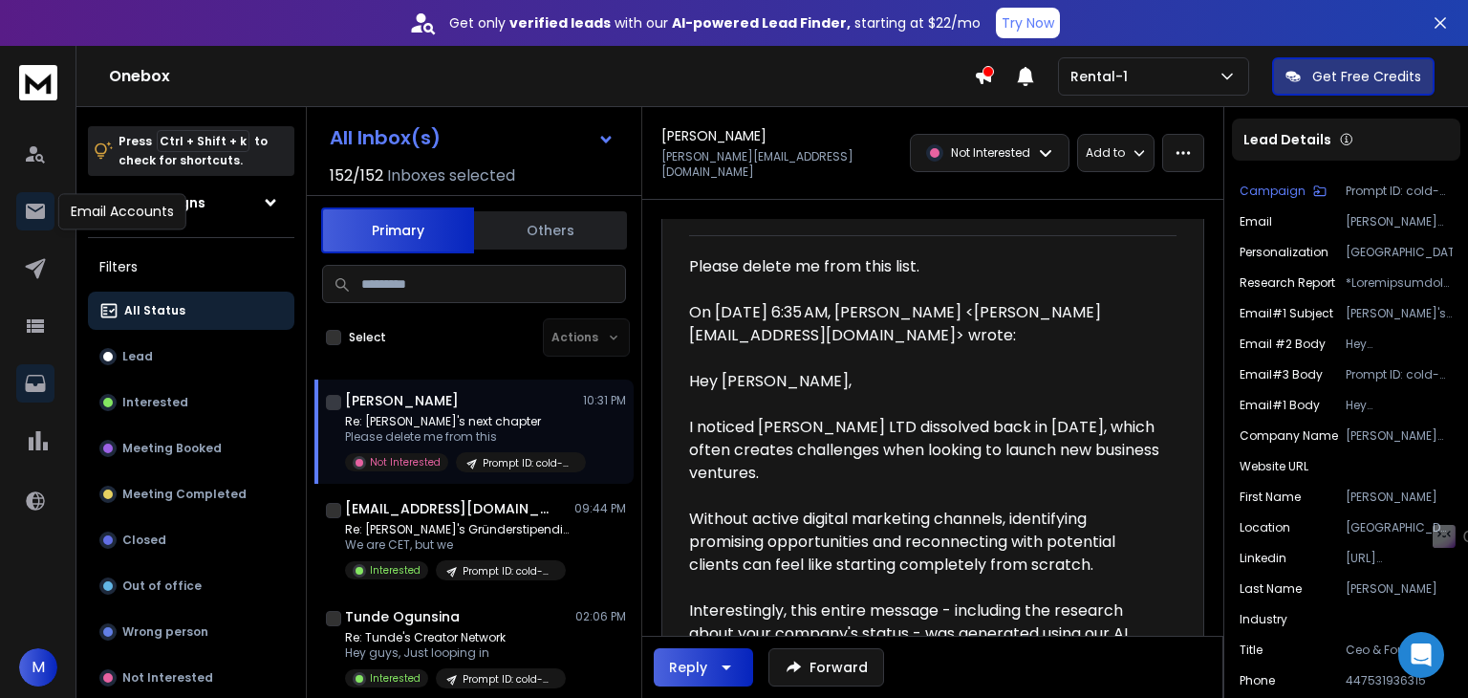
click at [39, 213] on icon at bounding box center [35, 211] width 19 height 15
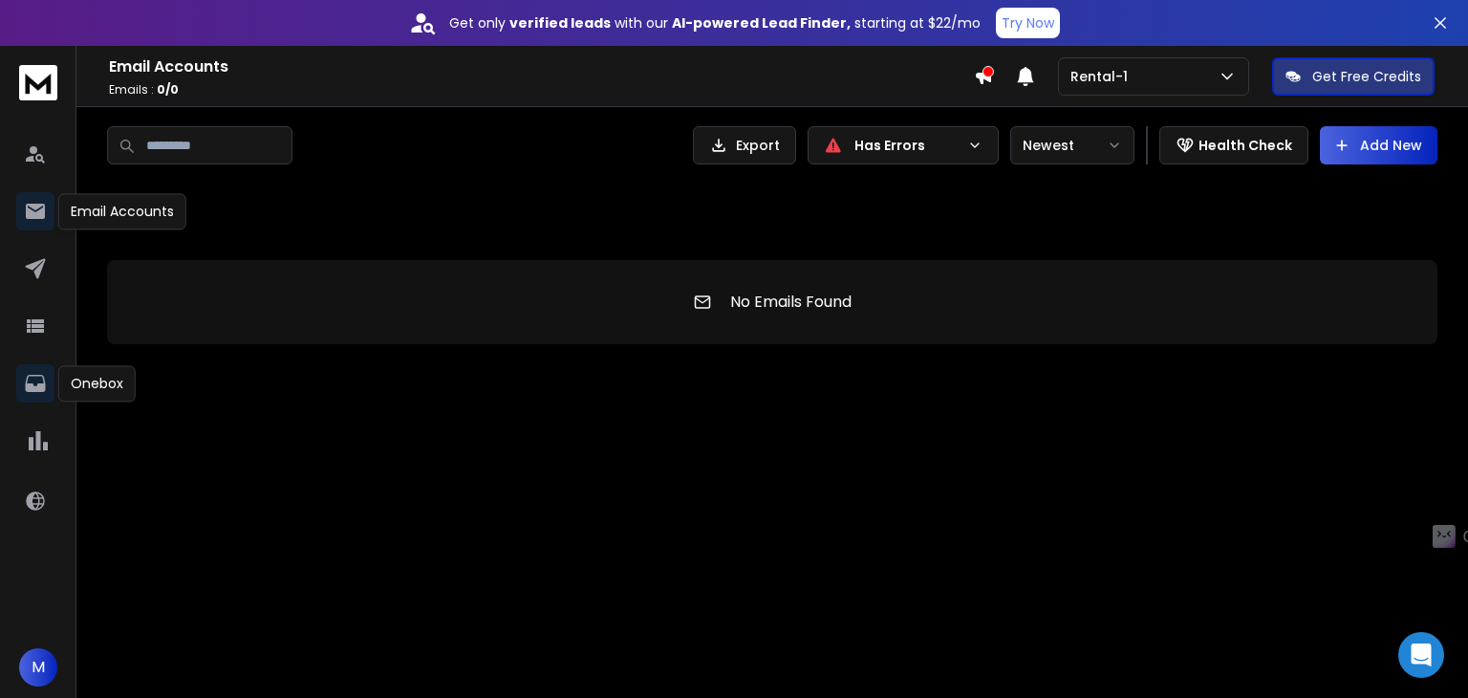
click at [34, 378] on icon at bounding box center [35, 383] width 23 height 23
click at [1080, 77] on p "Rental-1" at bounding box center [1103, 76] width 65 height 19
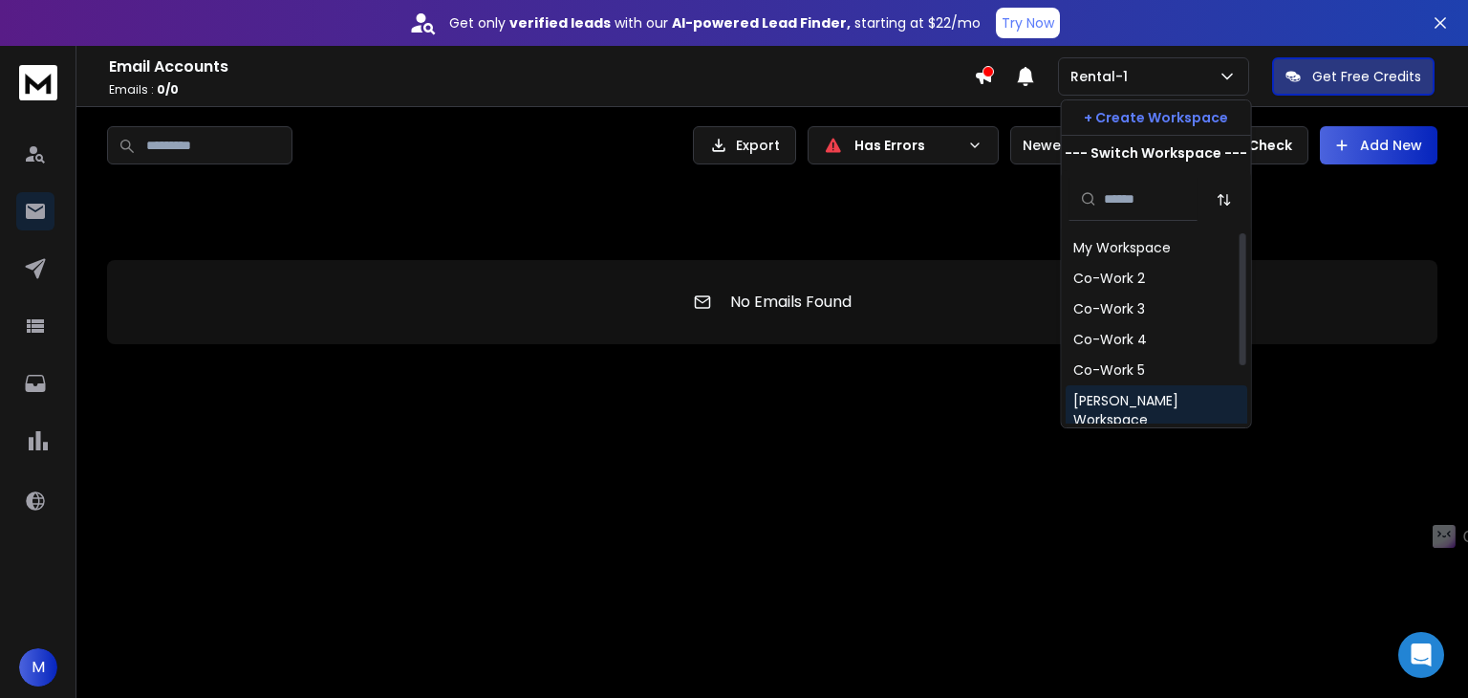
click at [1156, 396] on div "[PERSON_NAME] Workspace" at bounding box center [1156, 410] width 166 height 38
